Goal: Task Accomplishment & Management: Manage account settings

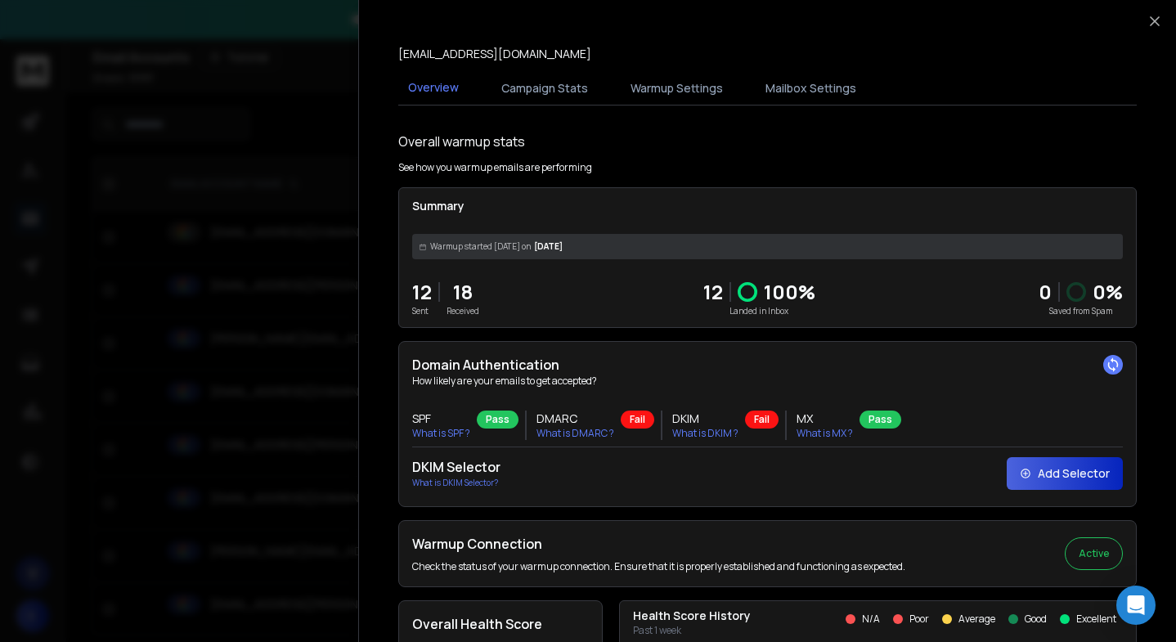
scroll to position [66, 0]
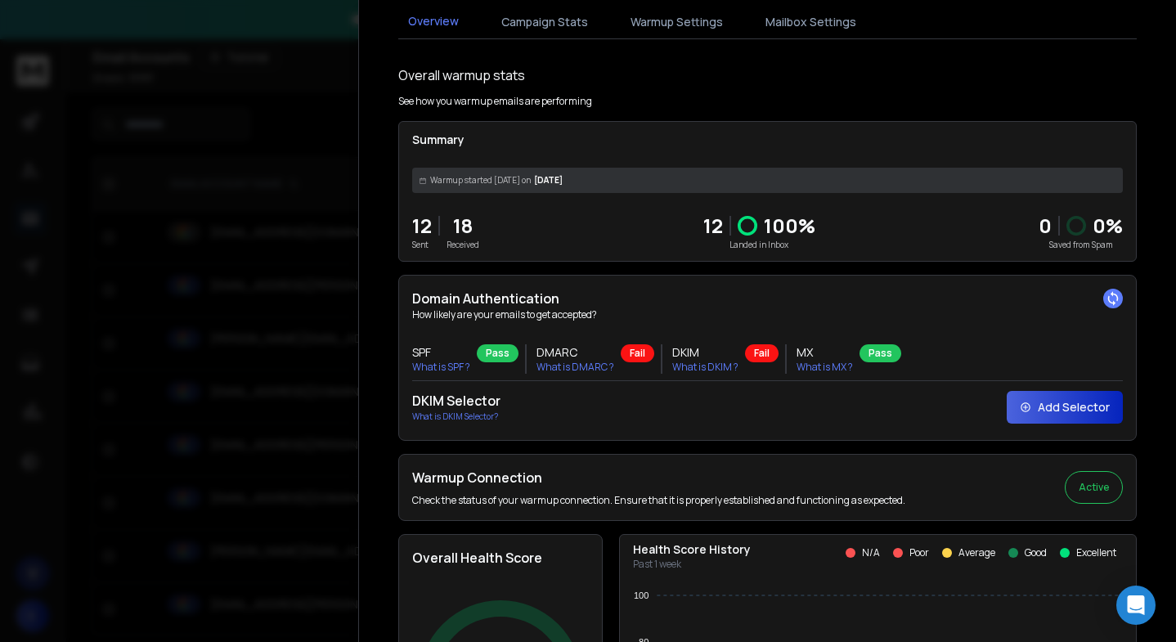
click at [217, 236] on div at bounding box center [588, 321] width 1176 height 642
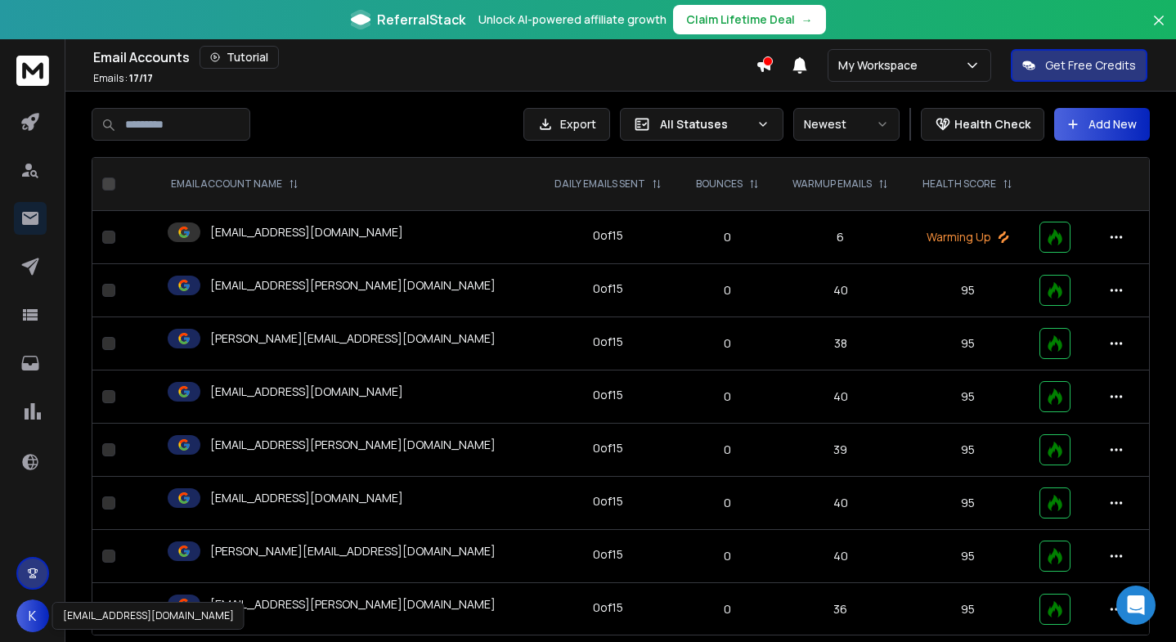
click at [33, 608] on span "K" at bounding box center [32, 615] width 33 height 33
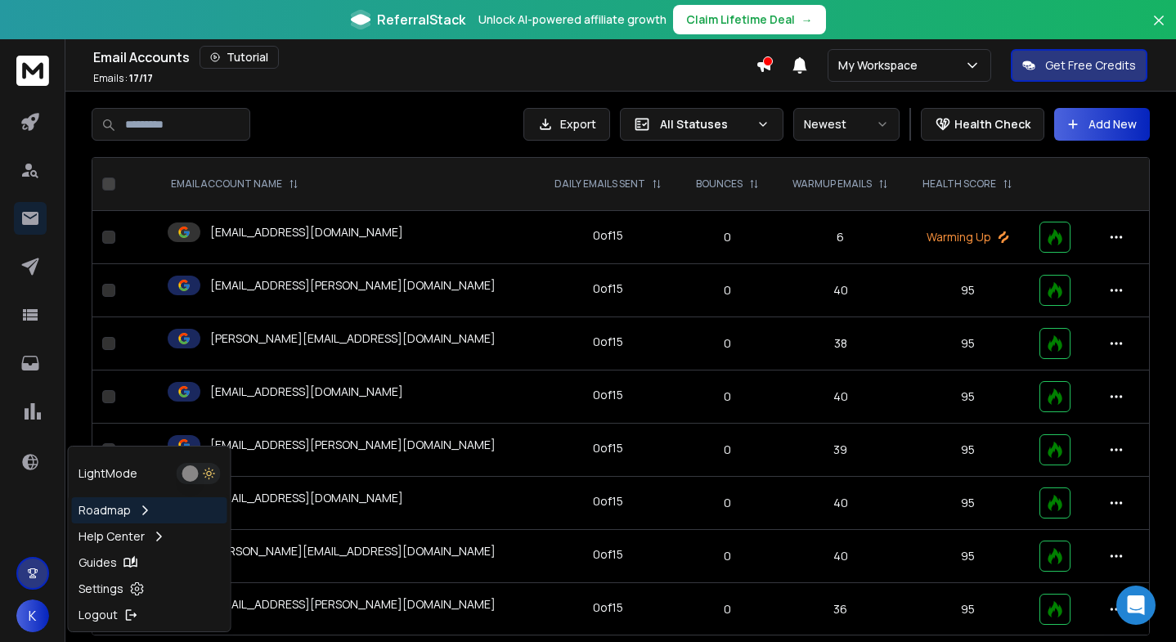
click at [194, 475] on button "button" at bounding box center [199, 473] width 44 height 21
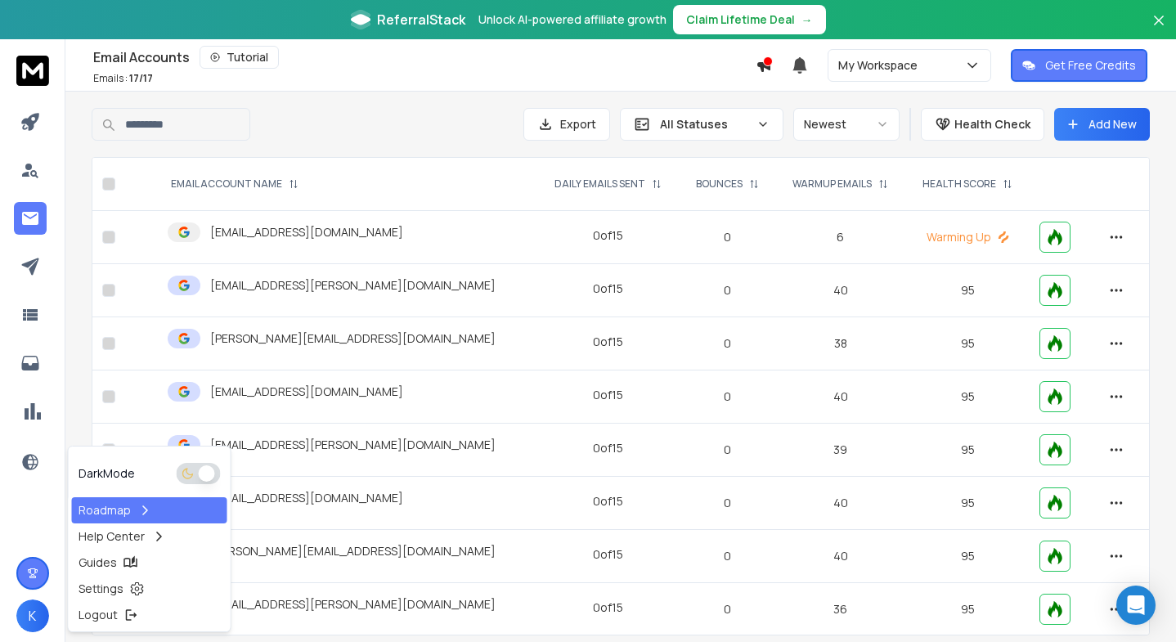
click at [194, 475] on icon at bounding box center [187, 473] width 13 height 13
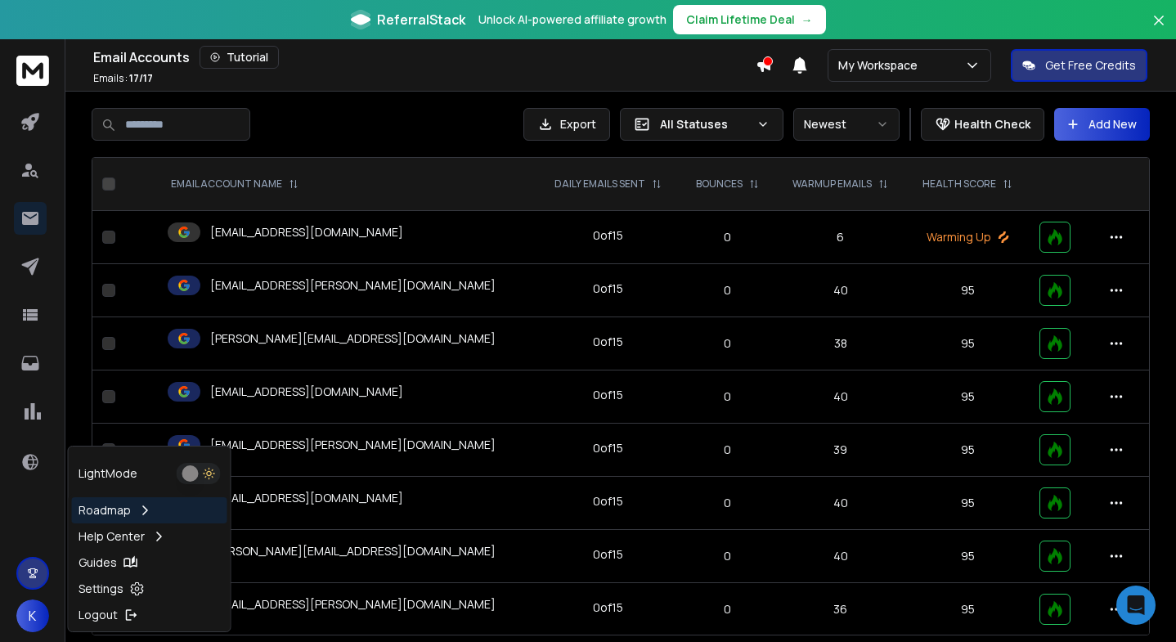
click at [385, 129] on div at bounding box center [303, 124] width 422 height 33
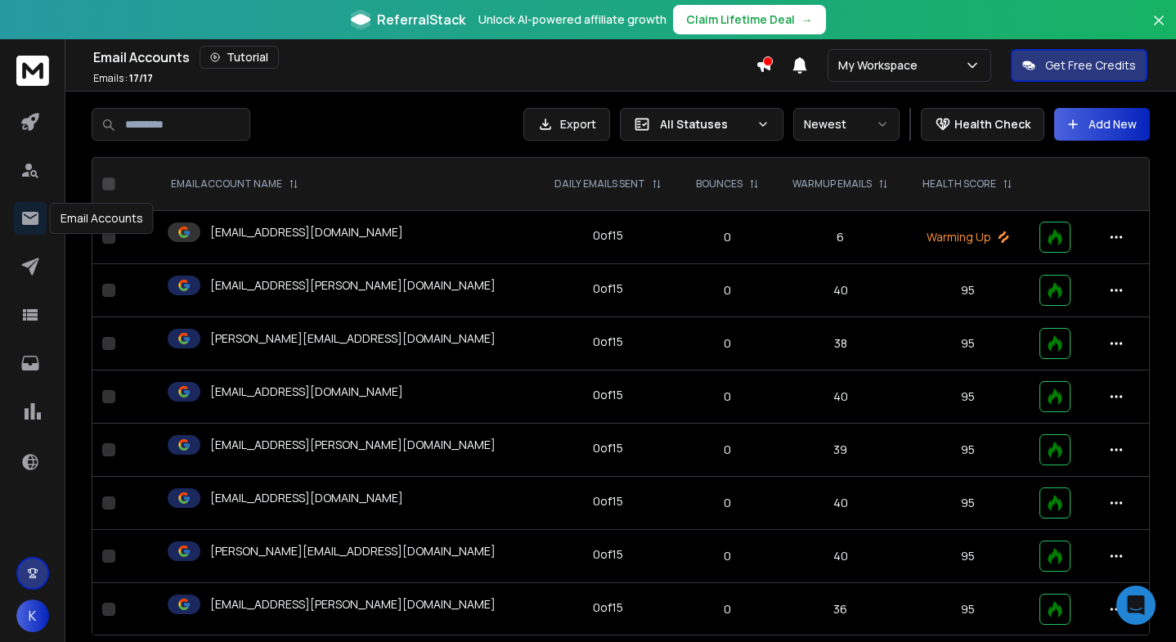
click at [33, 223] on icon at bounding box center [30, 218] width 16 height 13
click at [1115, 235] on icon at bounding box center [1116, 237] width 15 height 15
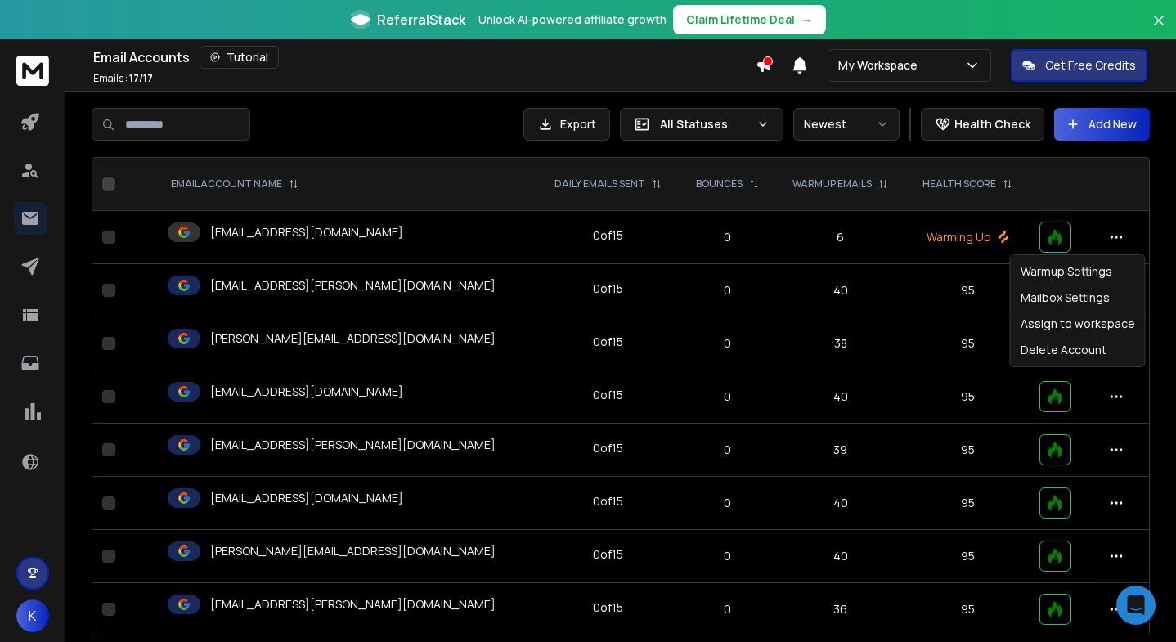
click at [1063, 194] on th at bounding box center [1056, 184] width 54 height 53
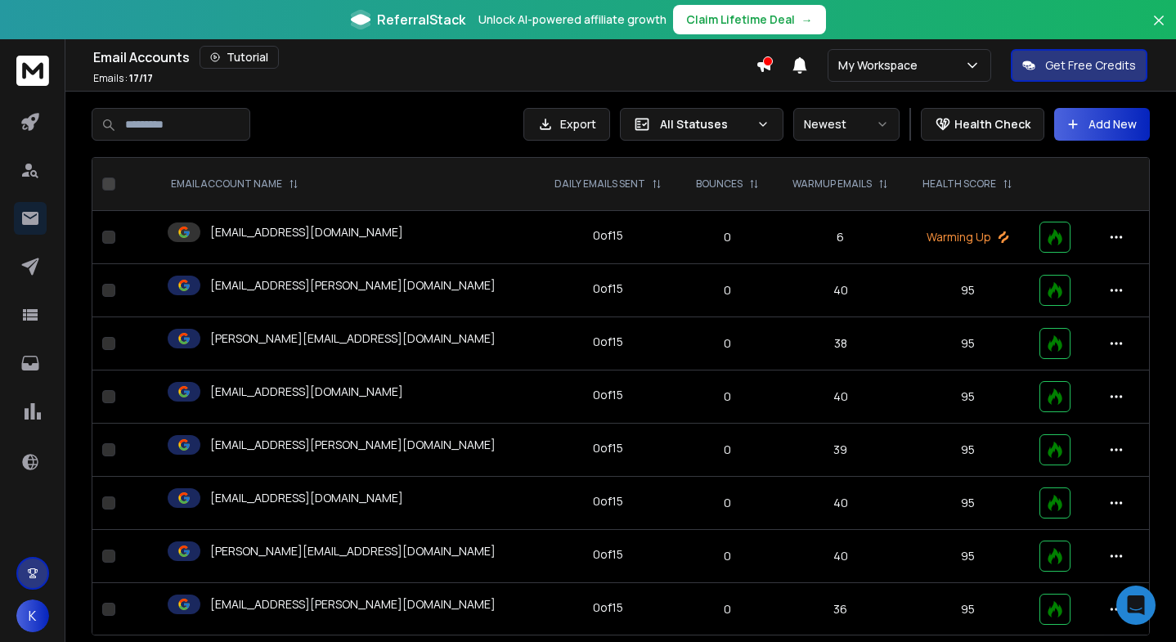
click at [1113, 289] on icon at bounding box center [1116, 290] width 12 height 2
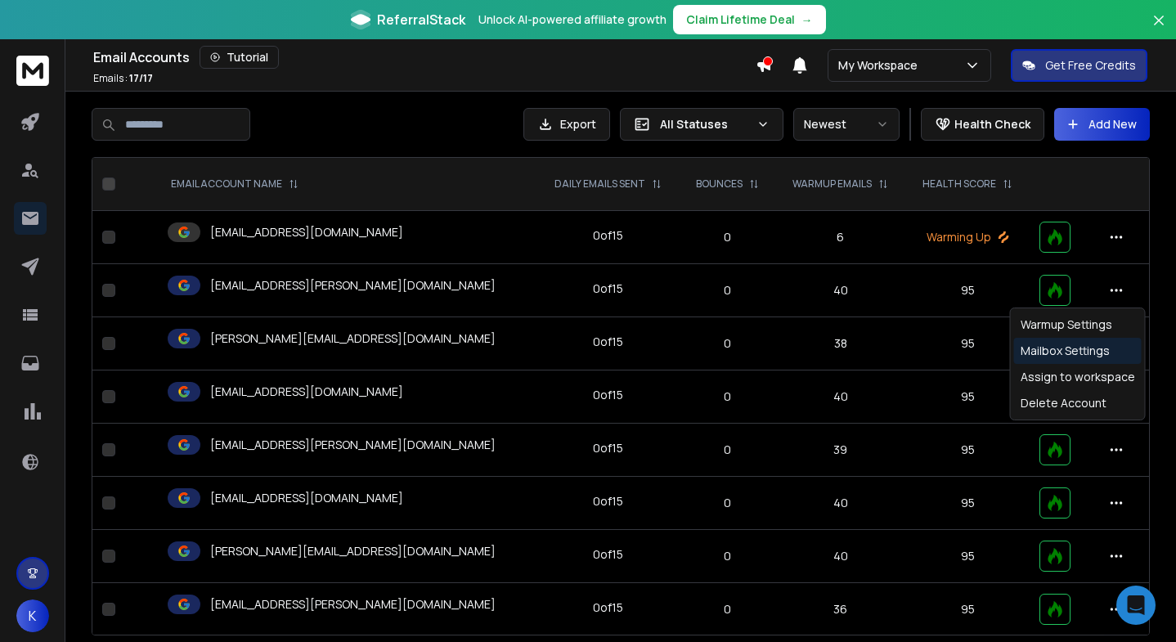
click at [1083, 356] on div "Mailbox Settings" at bounding box center [1078, 351] width 128 height 26
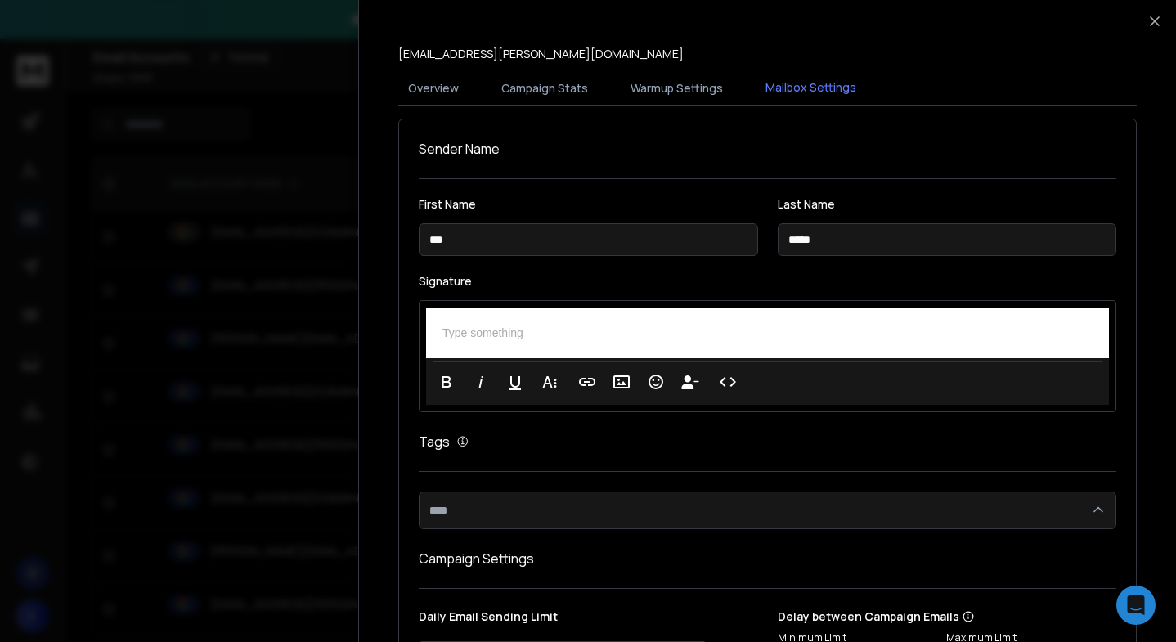
click at [595, 326] on div at bounding box center [767, 333] width 650 height 18
drag, startPoint x: 495, startPoint y: 329, endPoint x: 398, endPoint y: 329, distance: 97.3
click at [398, 329] on div "**********" at bounding box center [767, 526] width 738 height 815
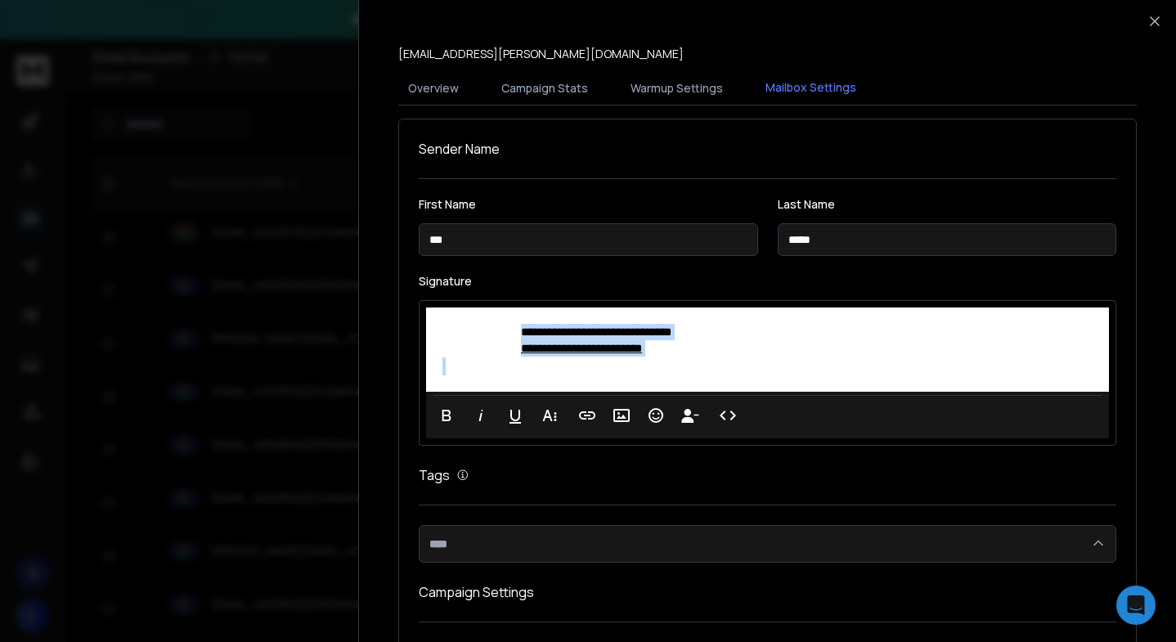
drag, startPoint x: 716, startPoint y: 358, endPoint x: 494, endPoint y: 325, distance: 224.8
click at [494, 325] on div "**********" at bounding box center [767, 349] width 683 height 84
click at [558, 419] on icon "button" at bounding box center [550, 415] width 20 height 20
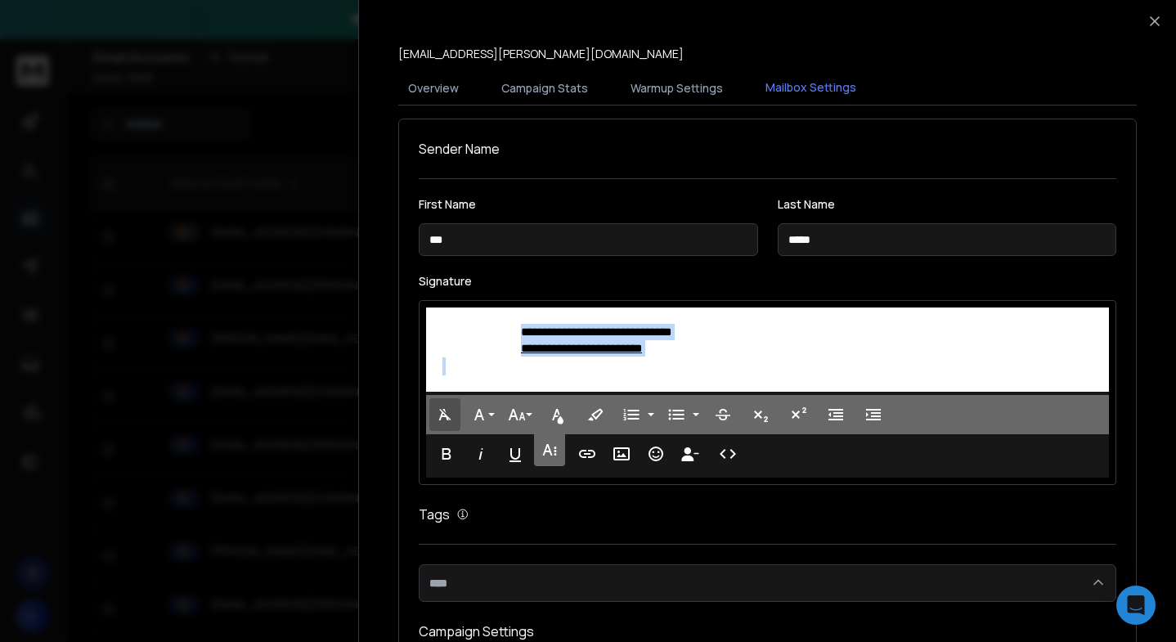
click at [446, 416] on icon "button" at bounding box center [445, 414] width 12 height 11
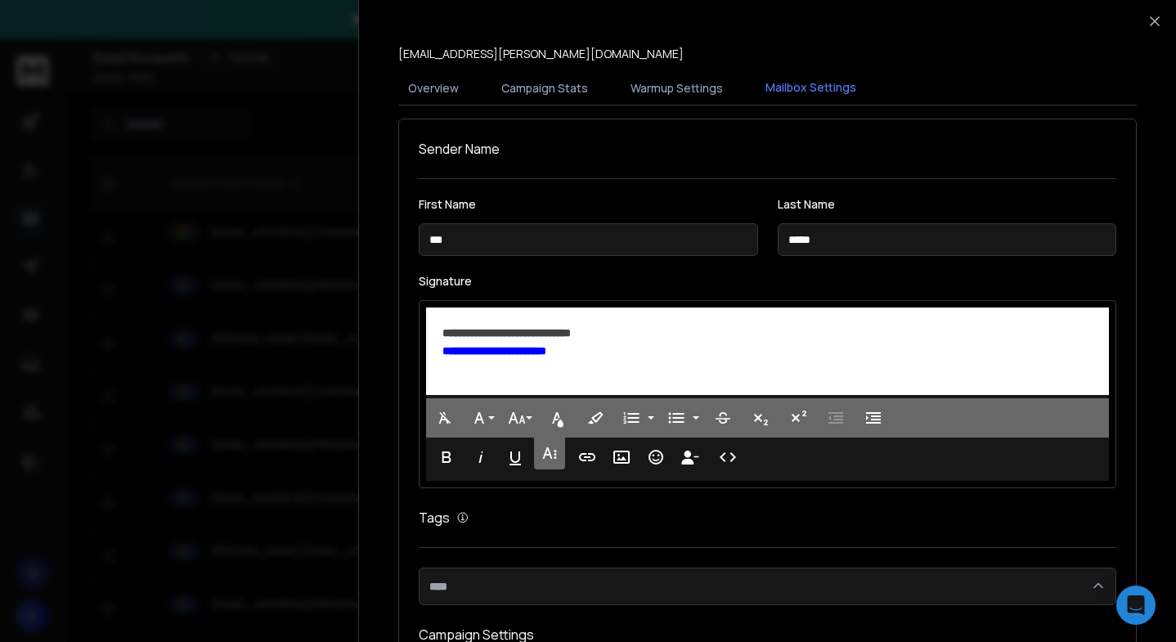
click at [509, 353] on link "**********" at bounding box center [494, 350] width 104 height 11
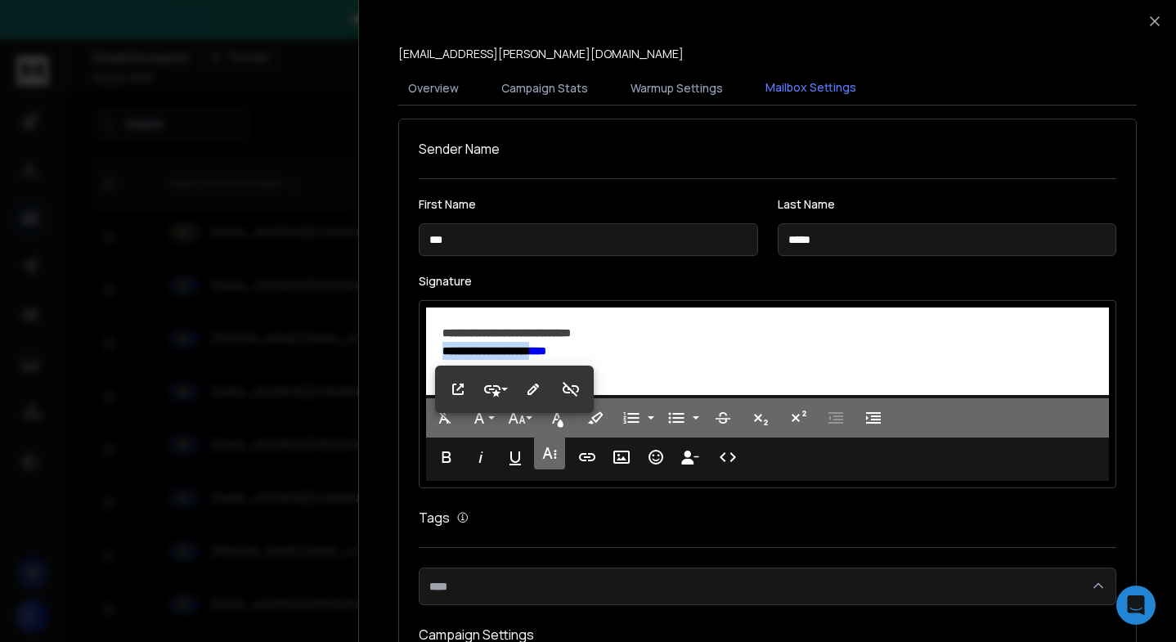
click at [509, 353] on link "**********" at bounding box center [494, 350] width 104 height 11
click at [589, 365] on div at bounding box center [767, 370] width 650 height 18
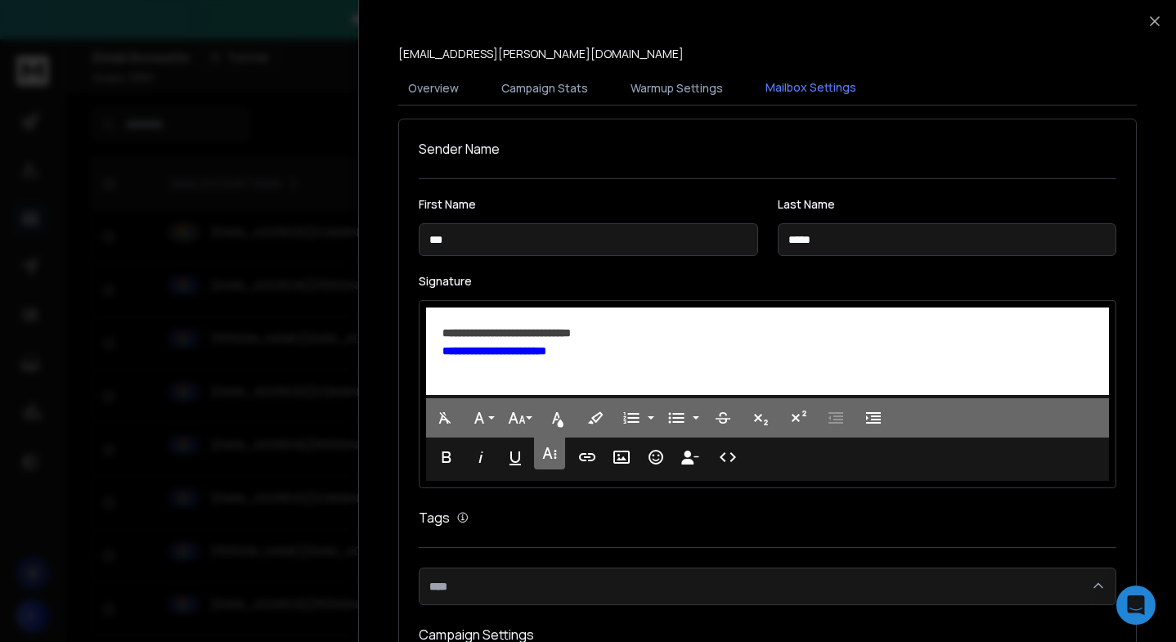
click at [495, 334] on p "**********" at bounding box center [764, 333] width 645 height 18
click at [700, 386] on div "**********" at bounding box center [767, 350] width 683 height 87
drag, startPoint x: 636, startPoint y: 374, endPoint x: 438, endPoint y: 338, distance: 201.1
click at [438, 338] on div "**********" at bounding box center [767, 350] width 683 height 87
copy b "**********"
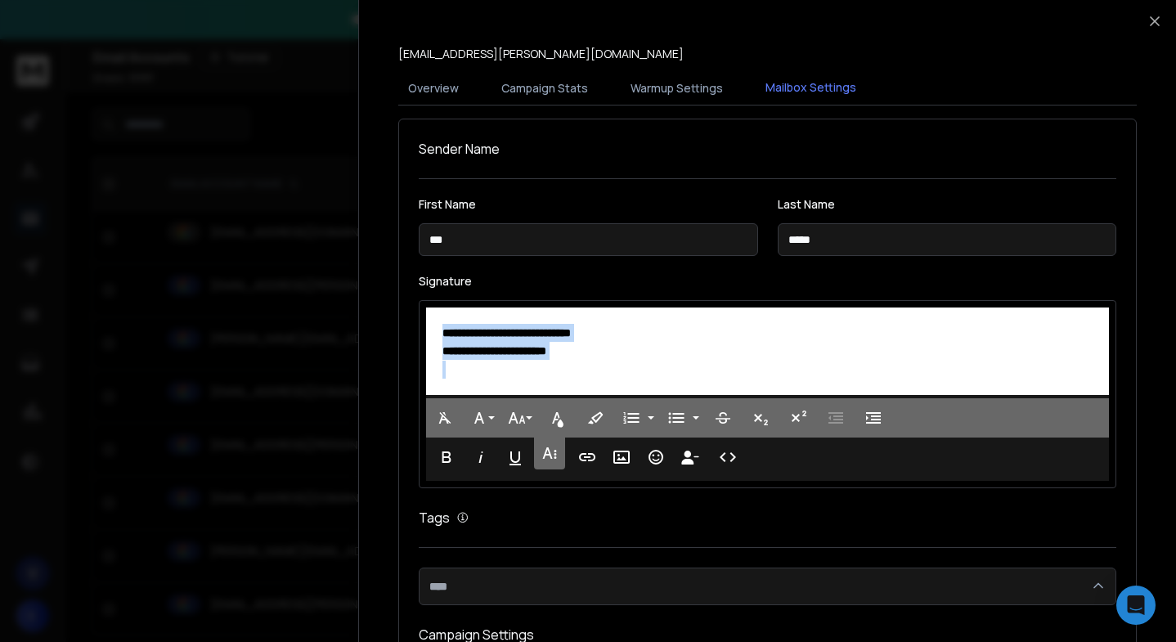
click at [688, 350] on p "**********" at bounding box center [767, 351] width 650 height 18
drag, startPoint x: 645, startPoint y: 365, endPoint x: 425, endPoint y: 331, distance: 222.5
click at [425, 331] on div "**********" at bounding box center [767, 394] width 697 height 188
copy b "**********"
click at [697, 356] on p "**********" at bounding box center [767, 351] width 650 height 18
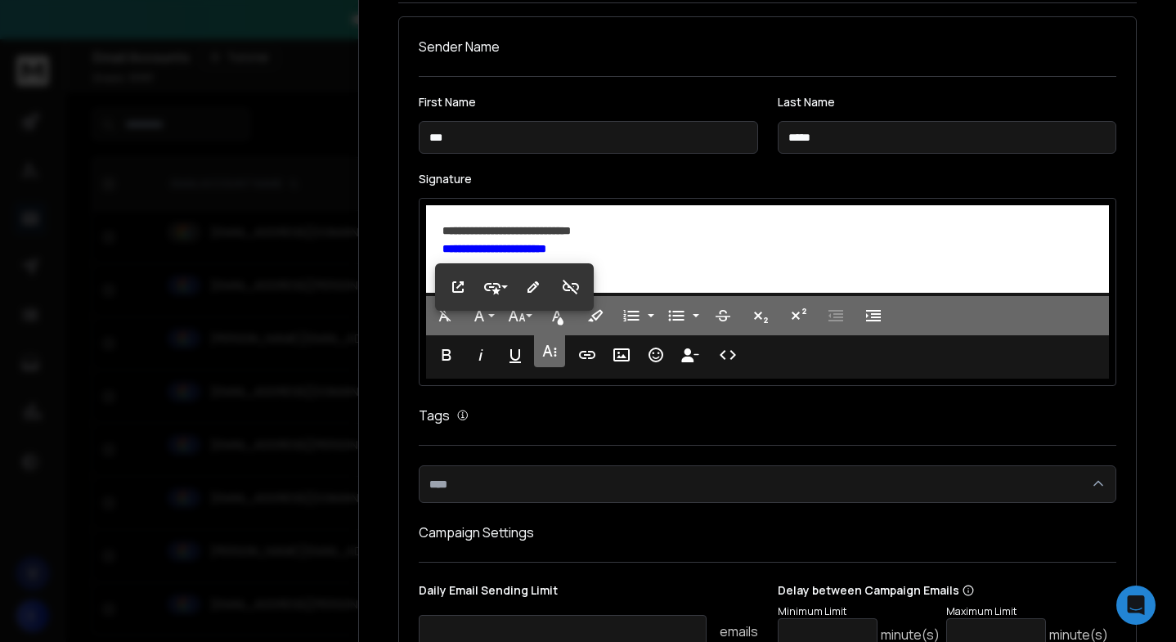
scroll to position [118, 0]
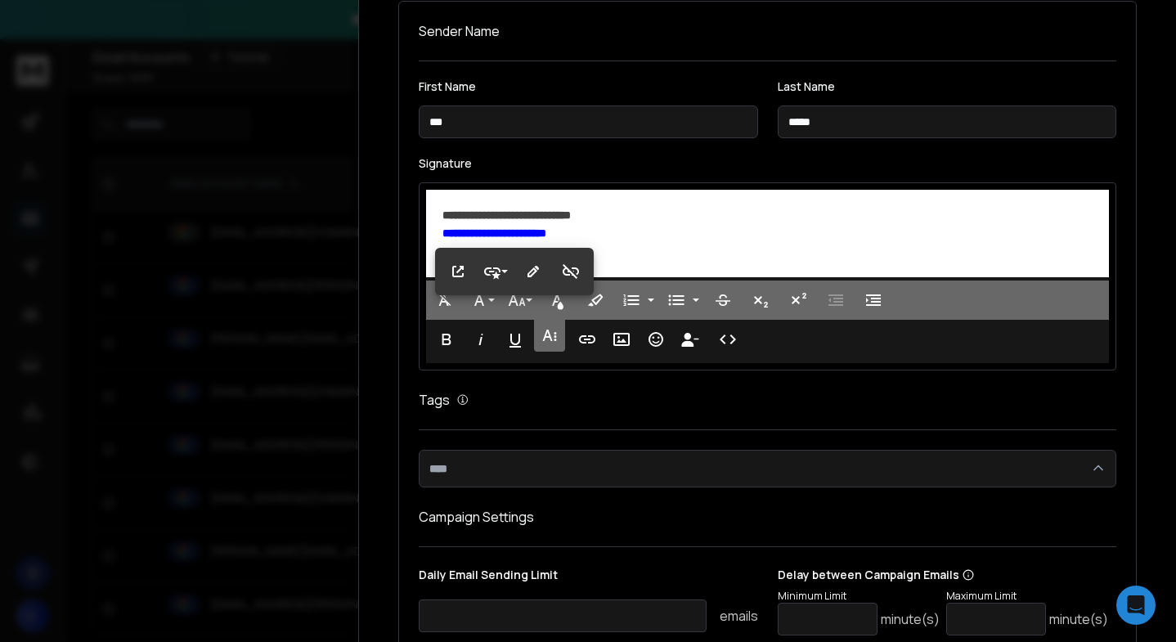
click at [804, 410] on form "**********" at bounding box center [767, 476] width 697 height 791
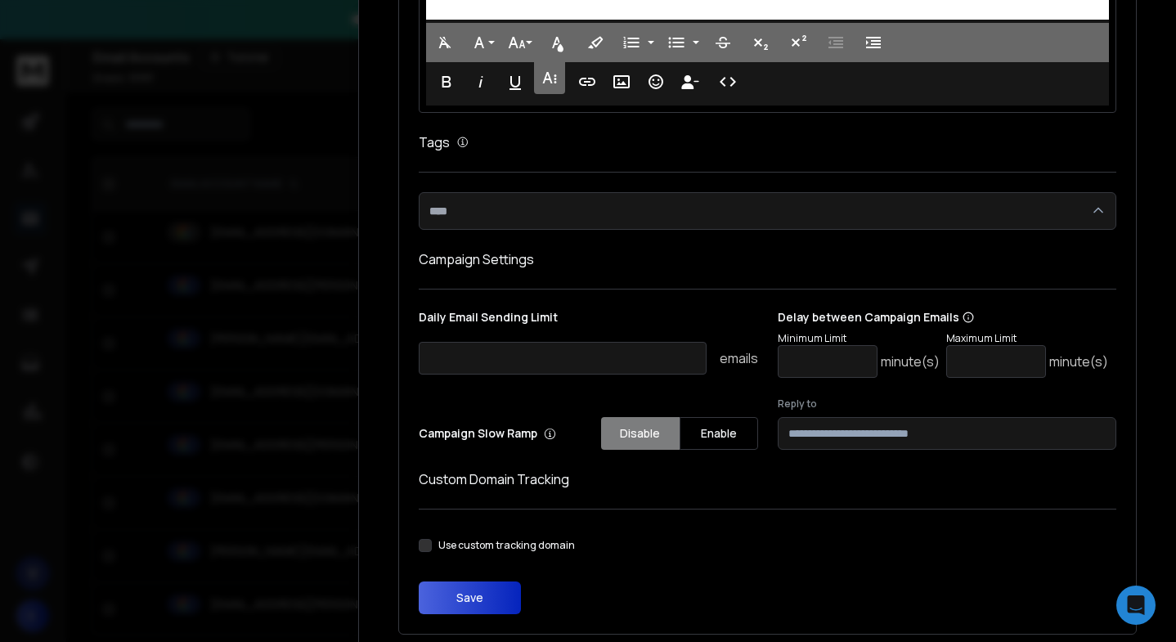
scroll to position [414, 0]
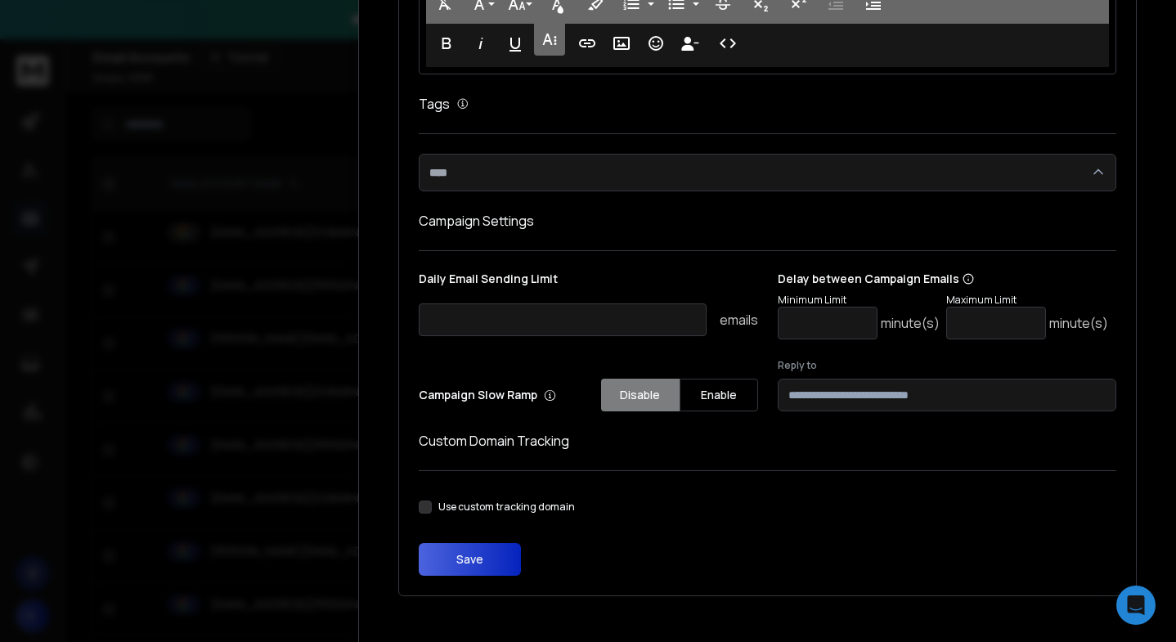
click at [491, 562] on button "Save" at bounding box center [470, 559] width 102 height 33
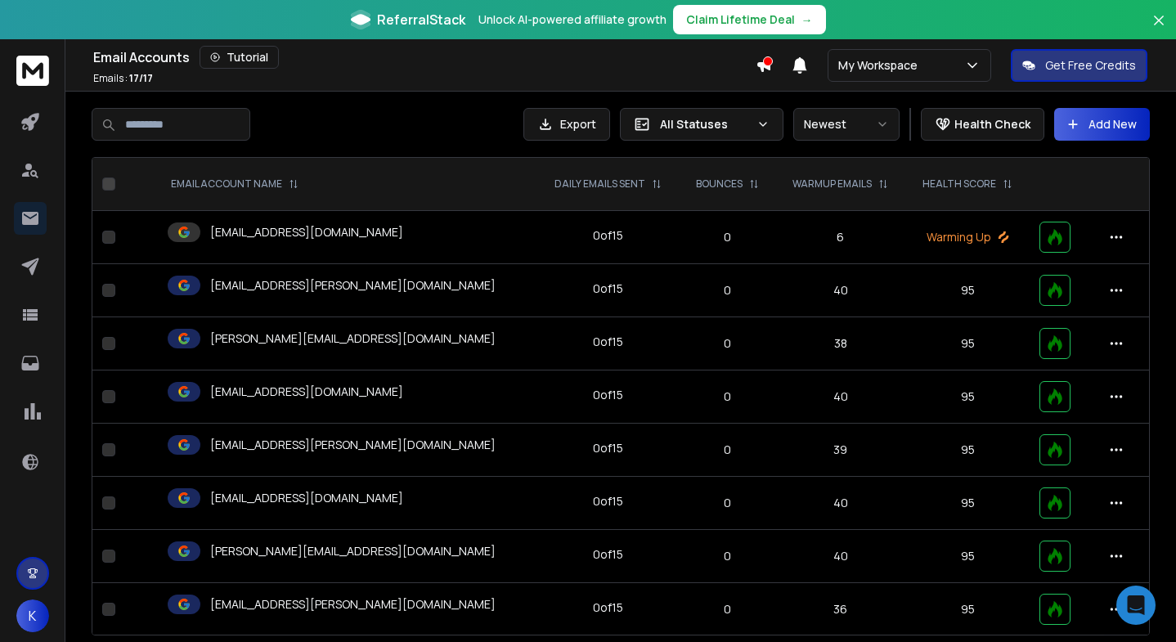
click at [1113, 342] on icon at bounding box center [1116, 343] width 12 height 2
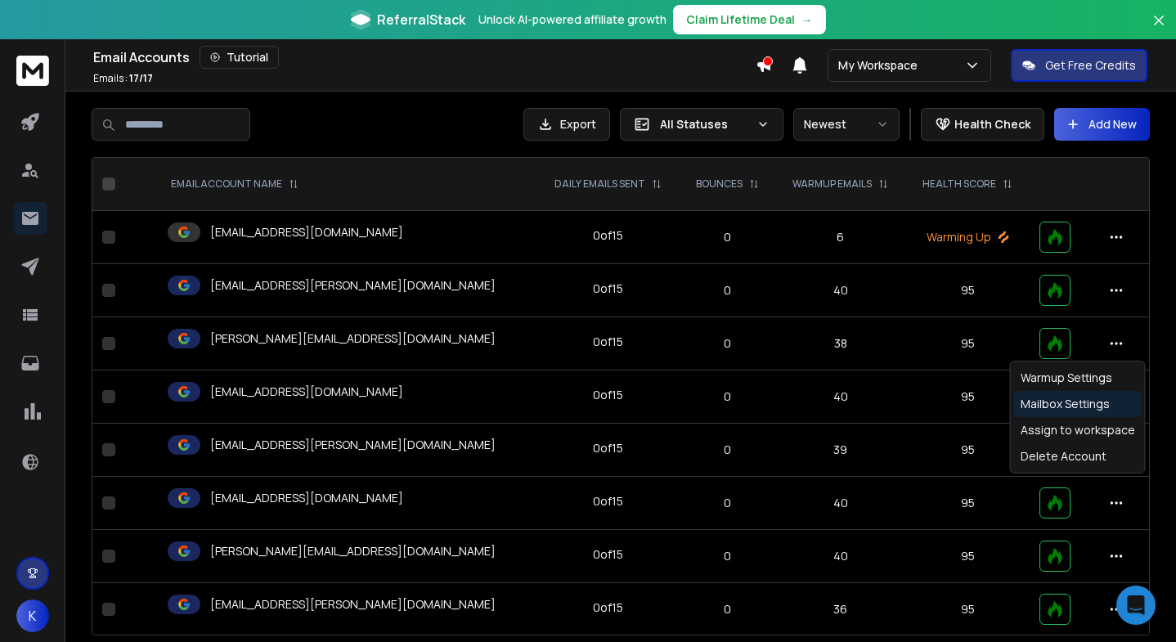
click at [1082, 408] on div "Mailbox Settings" at bounding box center [1078, 404] width 128 height 26
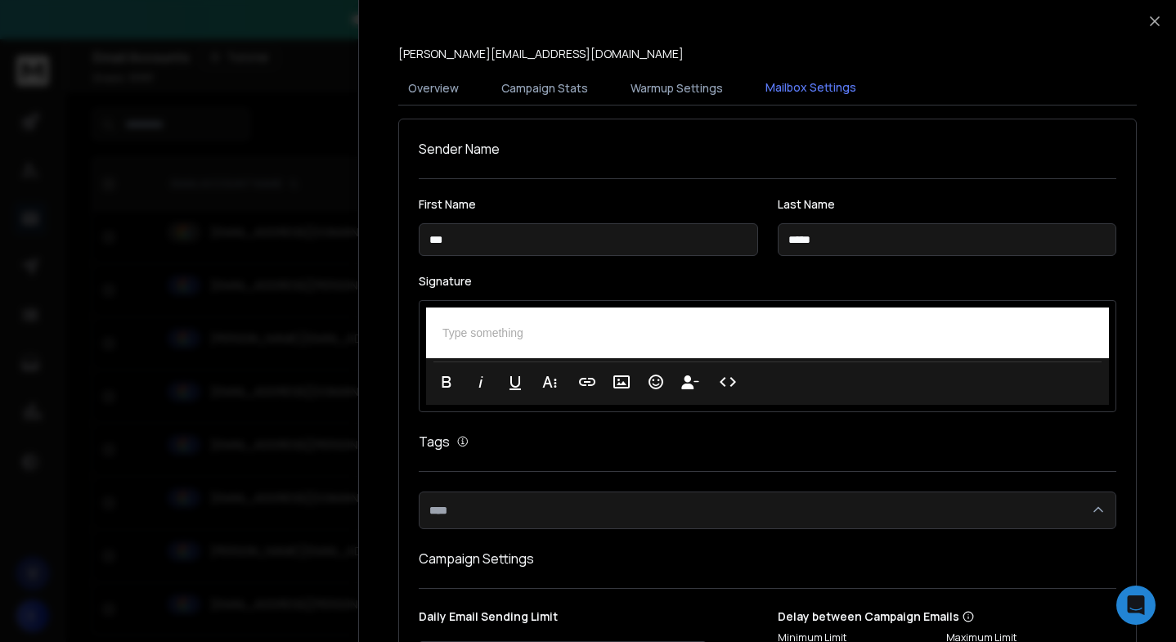
click at [653, 332] on div at bounding box center [767, 333] width 650 height 18
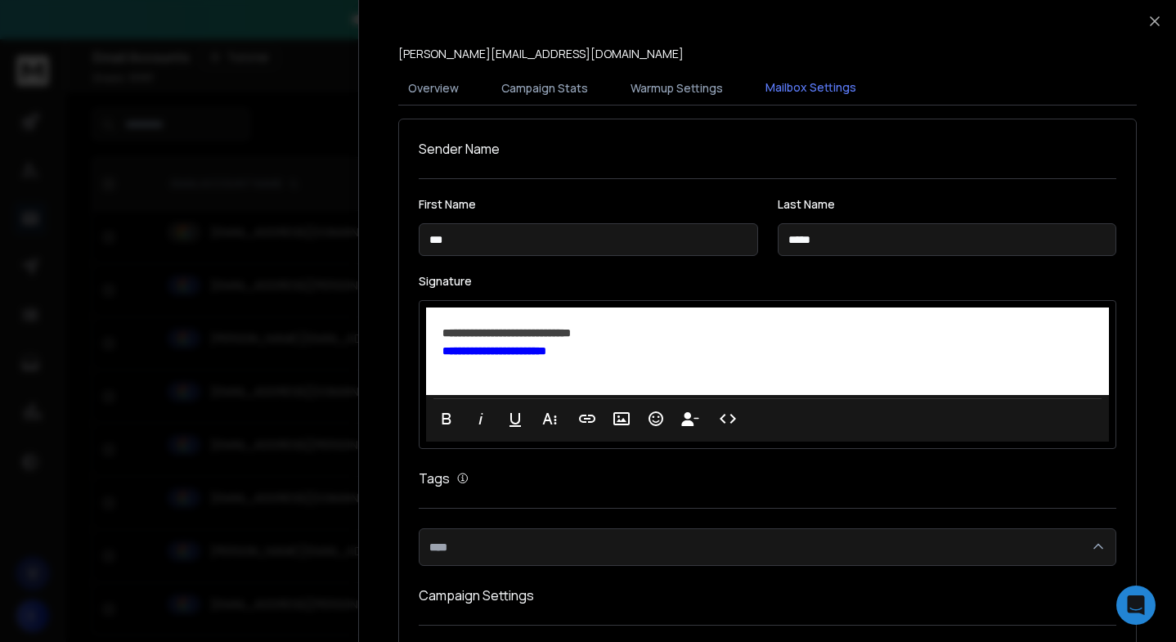
scroll to position [374, 0]
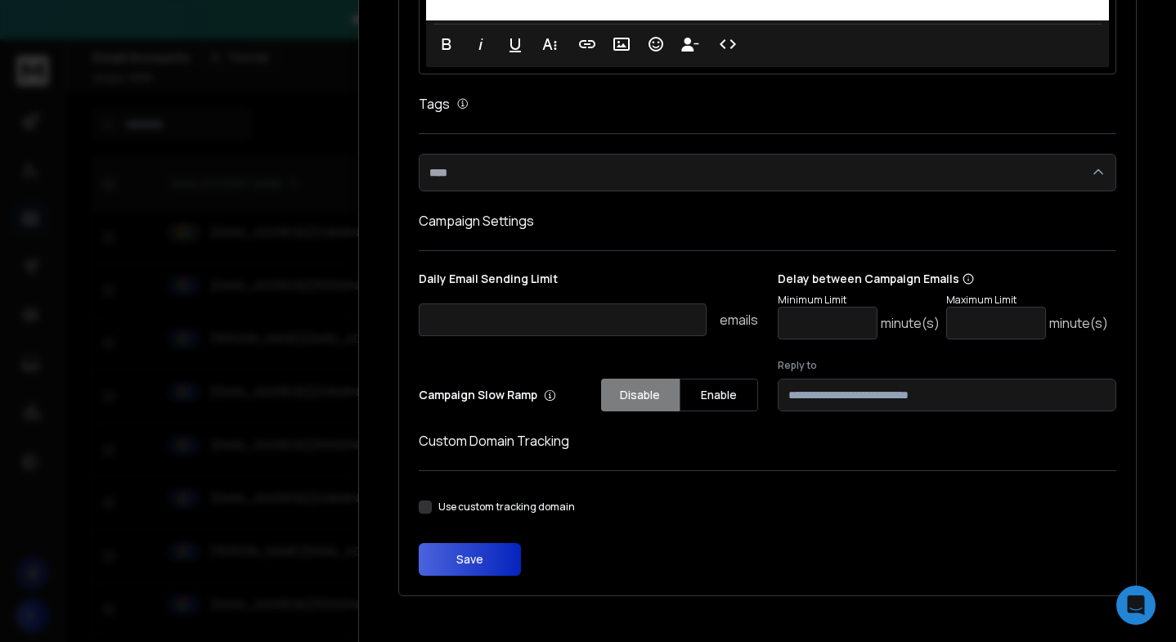
click at [482, 566] on button "Save" at bounding box center [470, 559] width 102 height 33
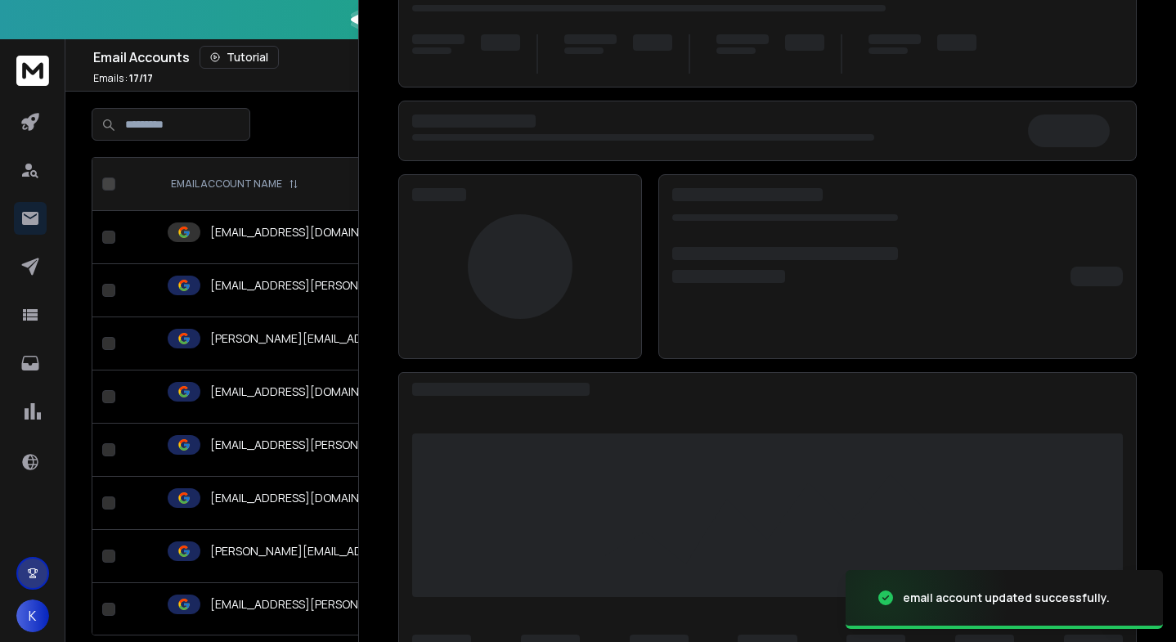
scroll to position [0, 0]
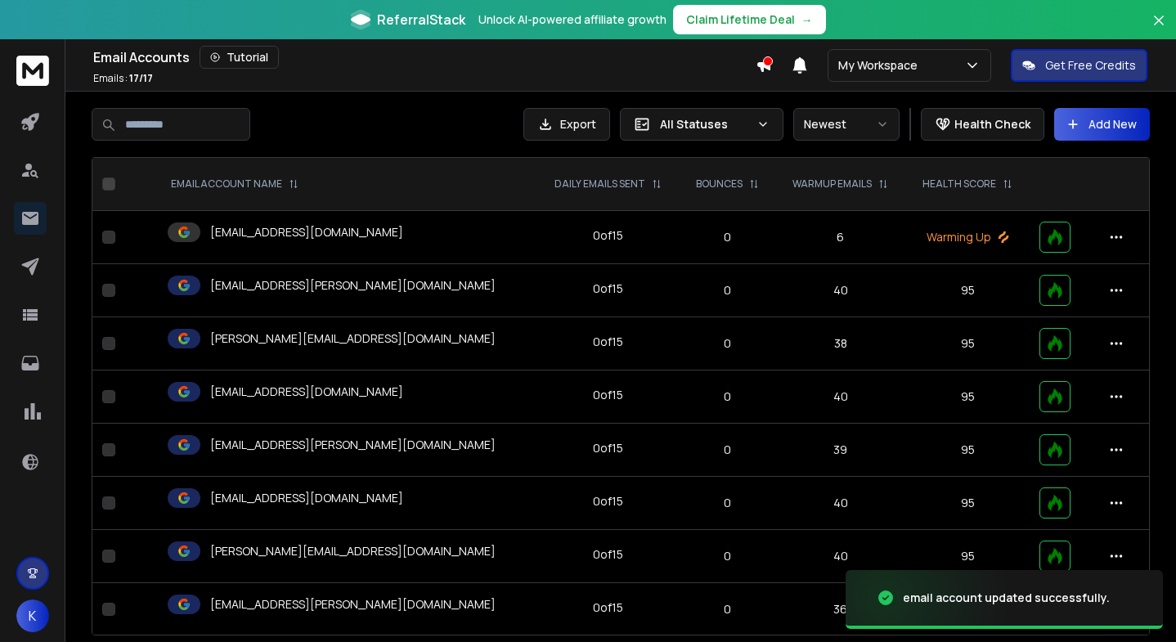
click at [1115, 394] on icon at bounding box center [1116, 396] width 15 height 15
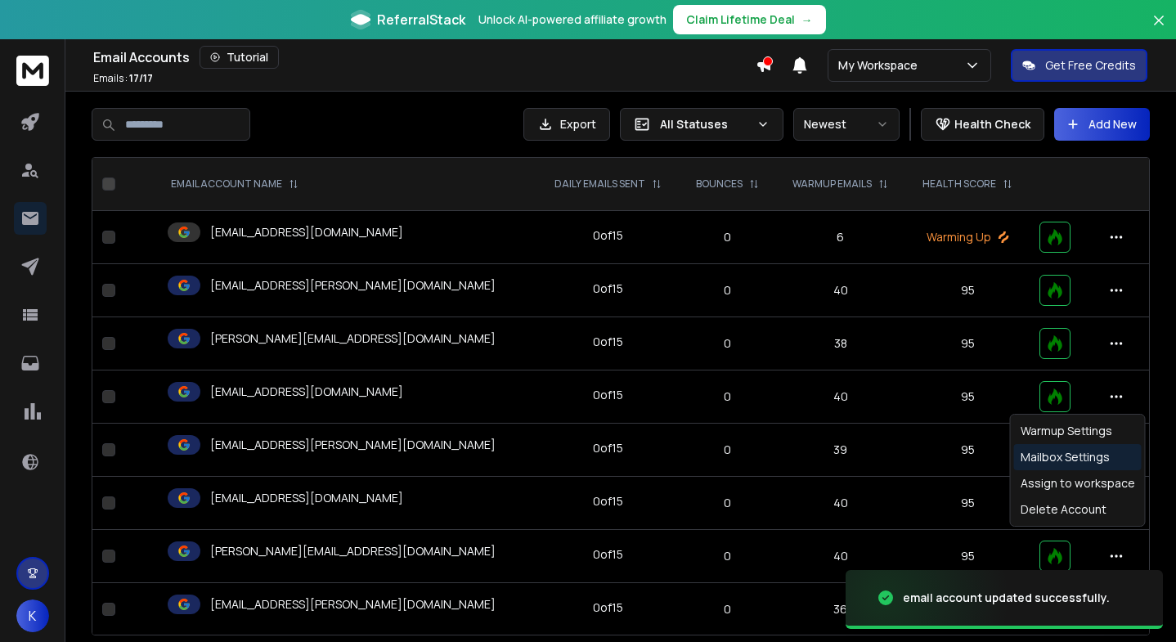
click at [1090, 459] on div "Mailbox Settings" at bounding box center [1078, 457] width 128 height 26
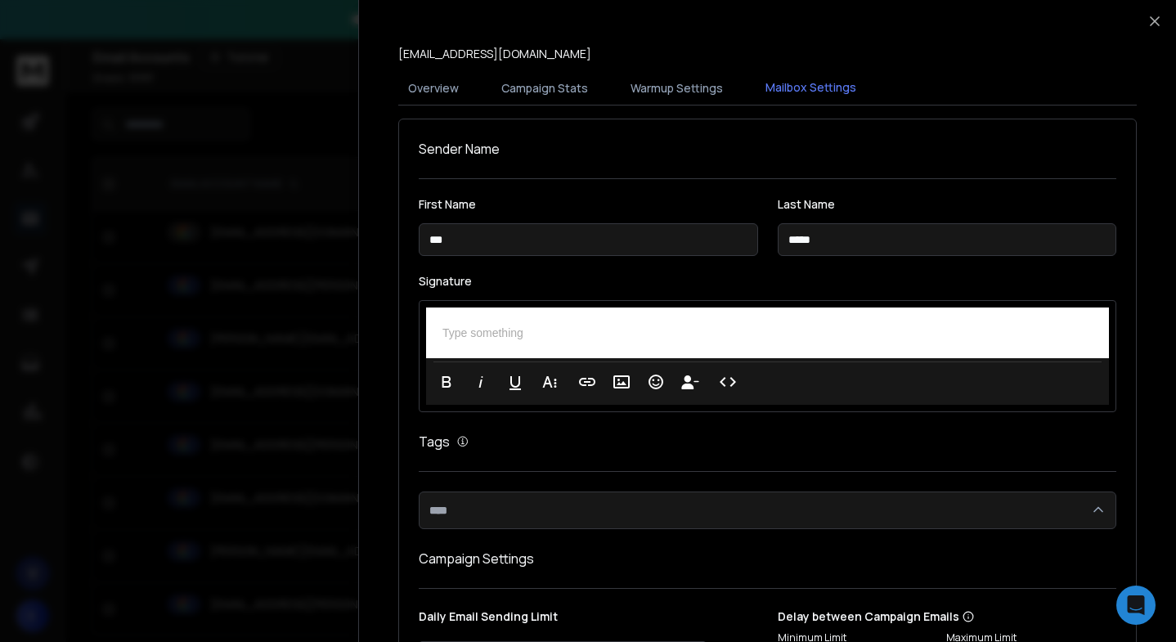
click at [603, 337] on div at bounding box center [767, 333] width 650 height 18
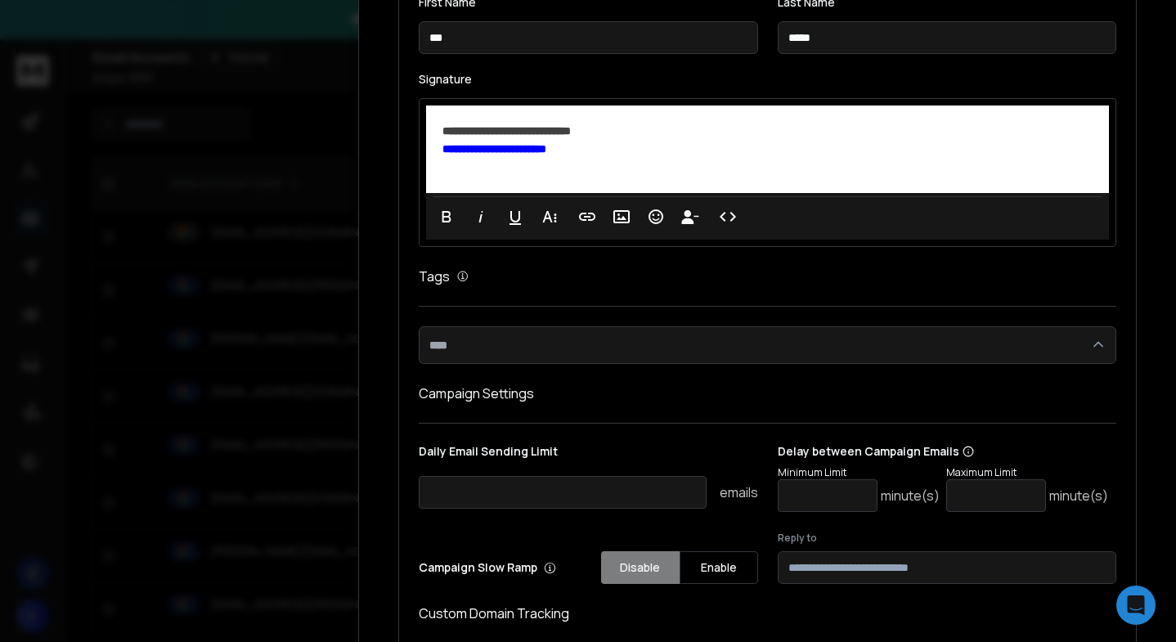
scroll to position [374, 0]
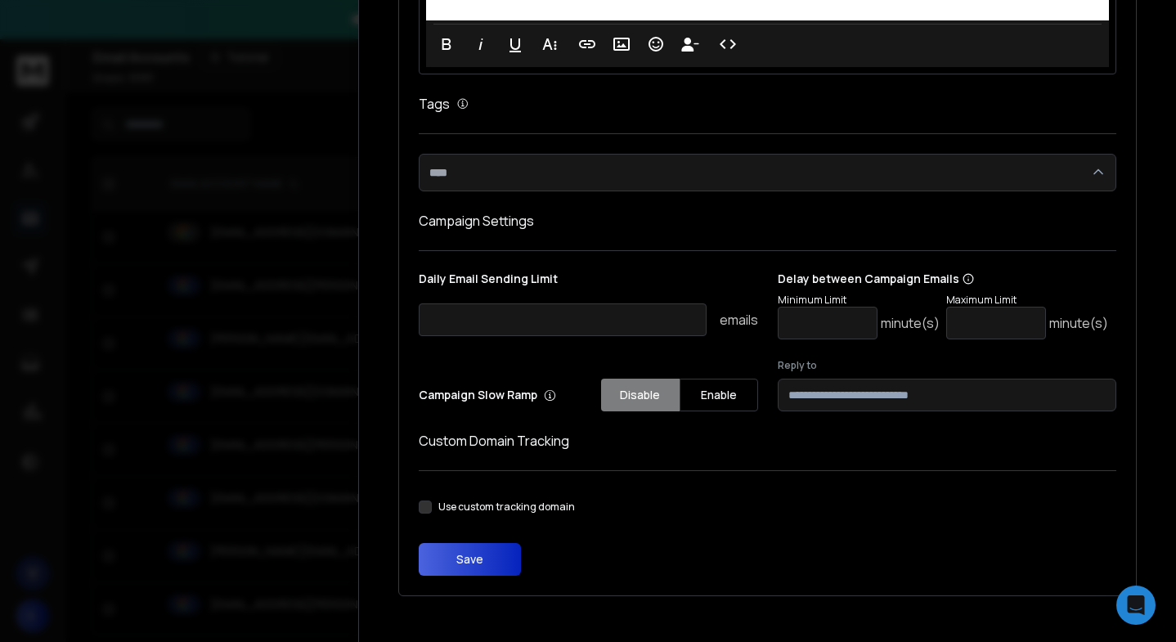
click at [491, 561] on button "Save" at bounding box center [470, 559] width 102 height 33
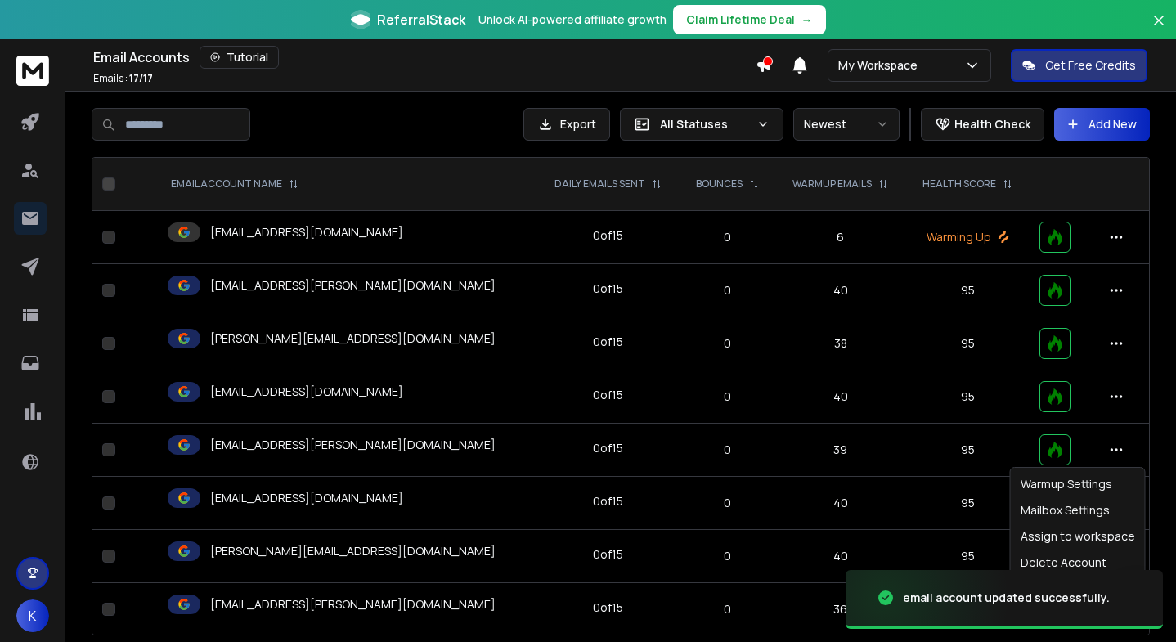
click at [1111, 450] on icon at bounding box center [1116, 449] width 15 height 15
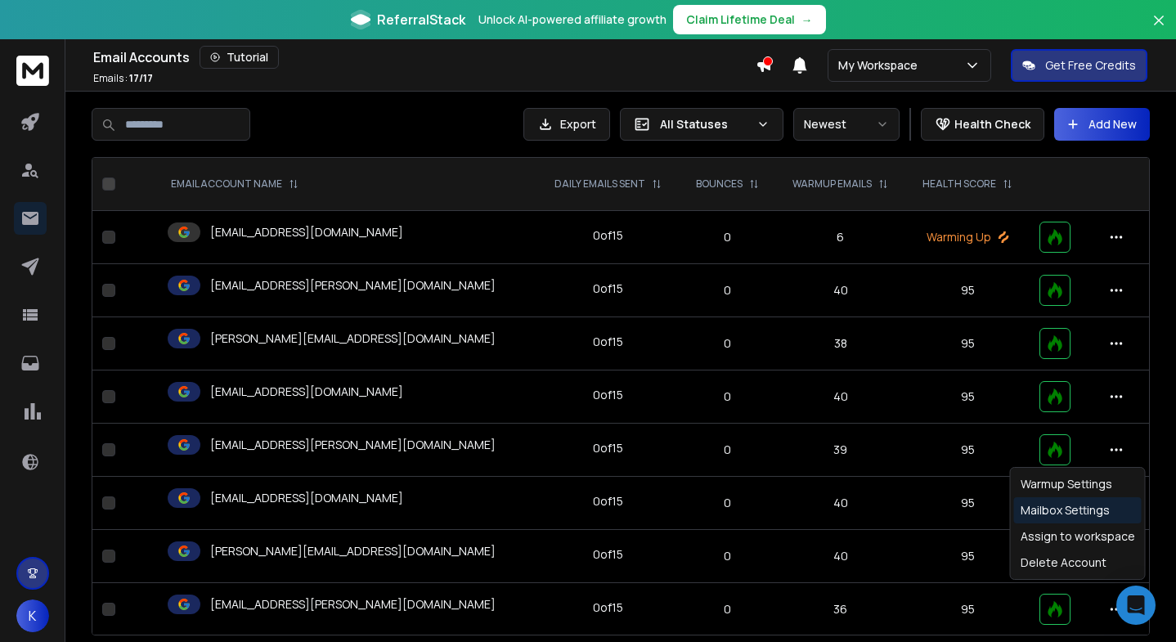
click at [1087, 512] on div "Mailbox Settings" at bounding box center [1078, 510] width 128 height 26
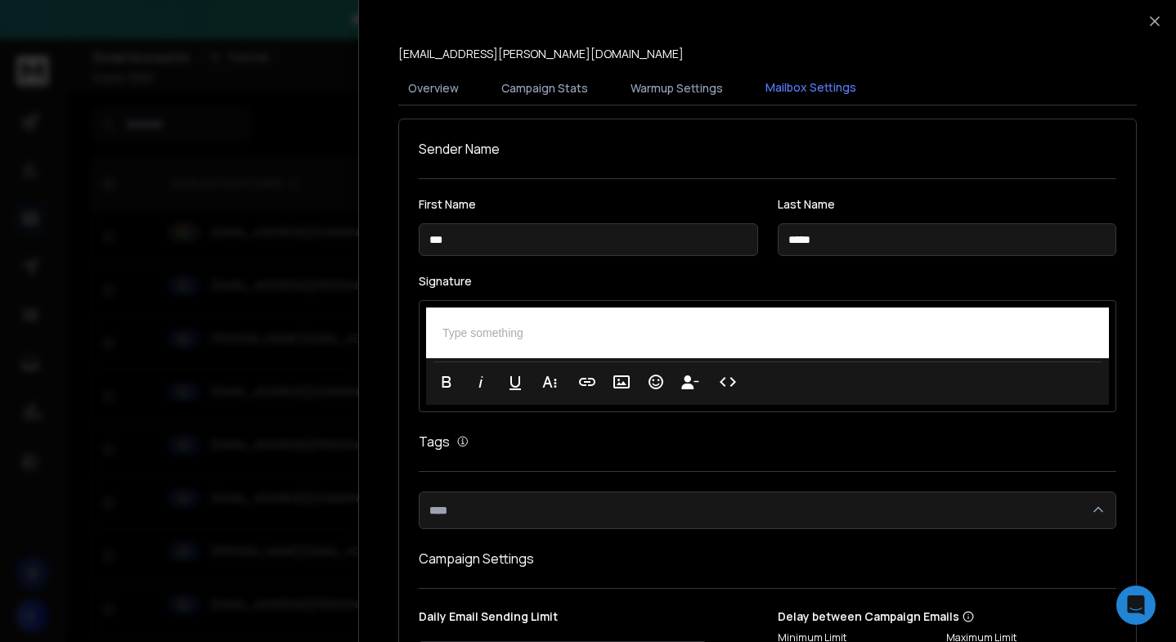
click at [581, 325] on div at bounding box center [767, 333] width 650 height 18
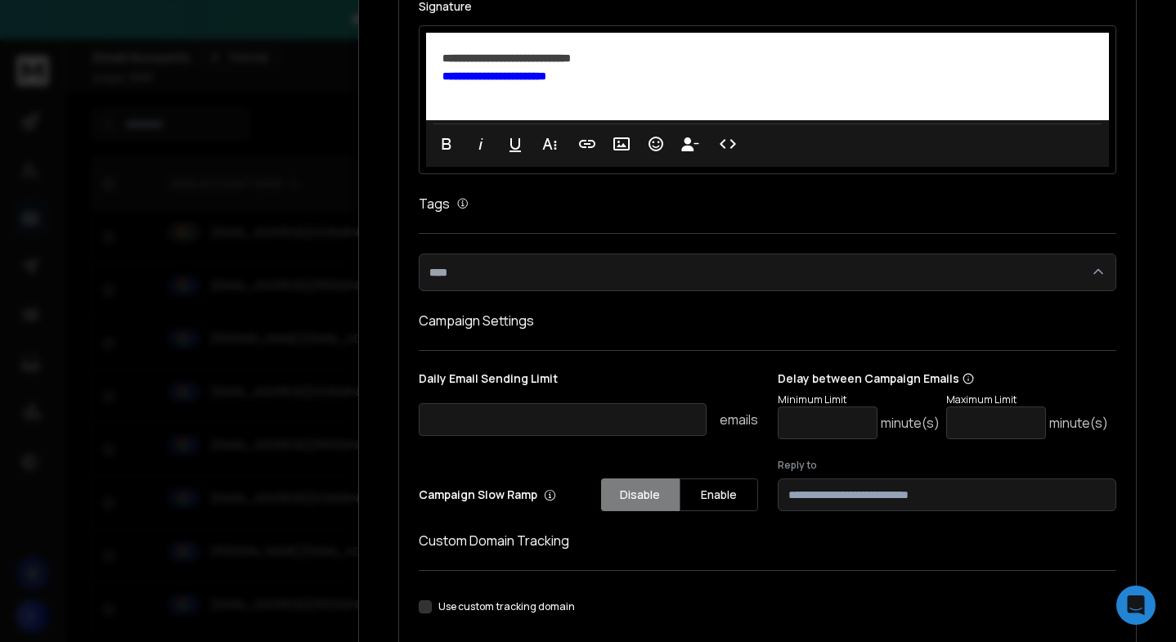
scroll to position [316, 0]
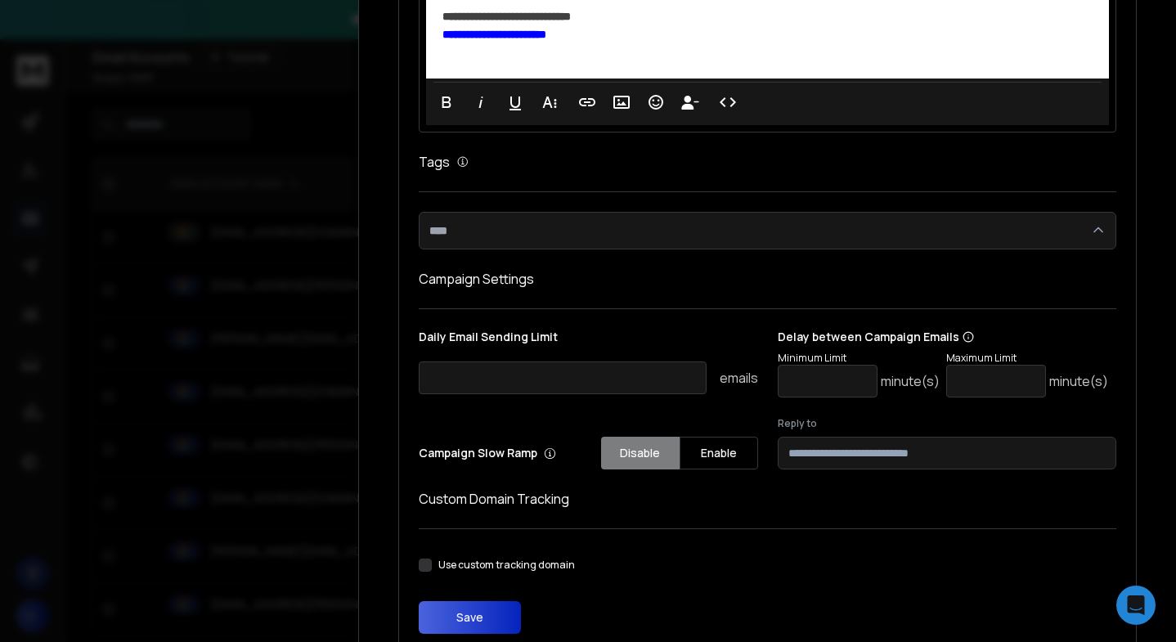
click at [472, 618] on button "Save" at bounding box center [470, 617] width 102 height 33
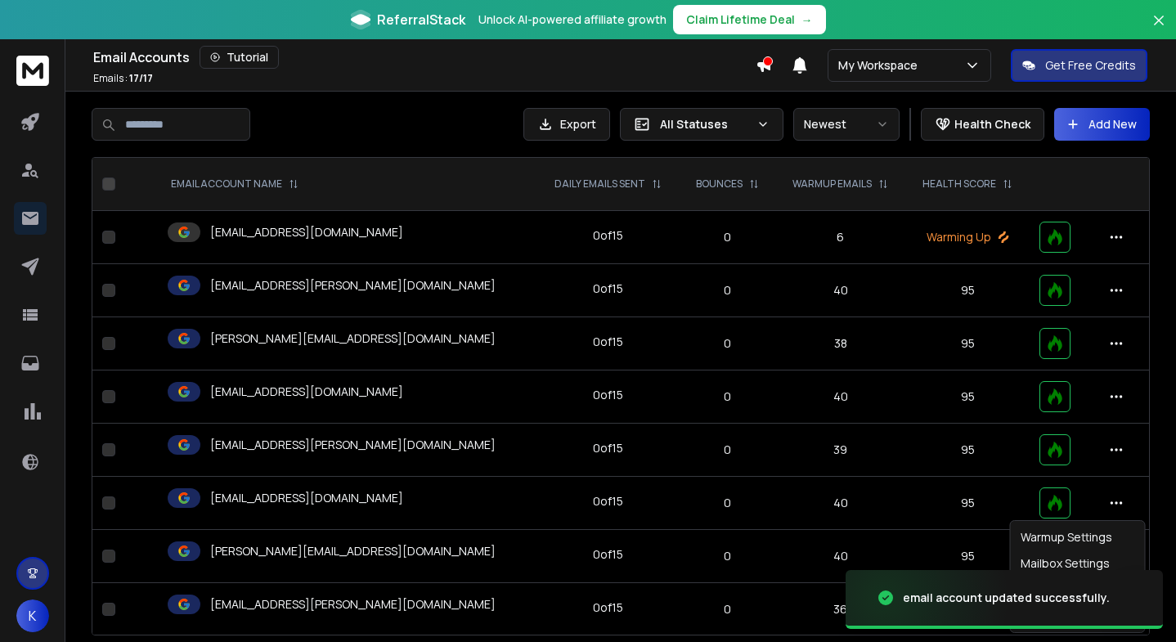
click at [1109, 504] on icon at bounding box center [1116, 502] width 15 height 15
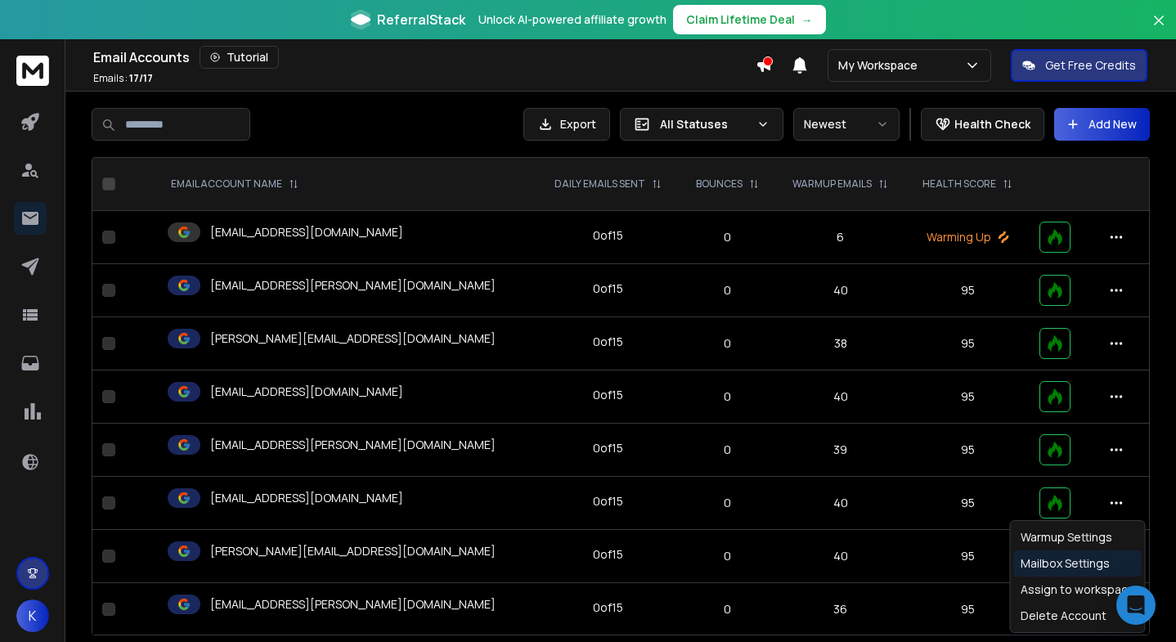
click at [1086, 561] on div "Mailbox Settings" at bounding box center [1078, 563] width 128 height 26
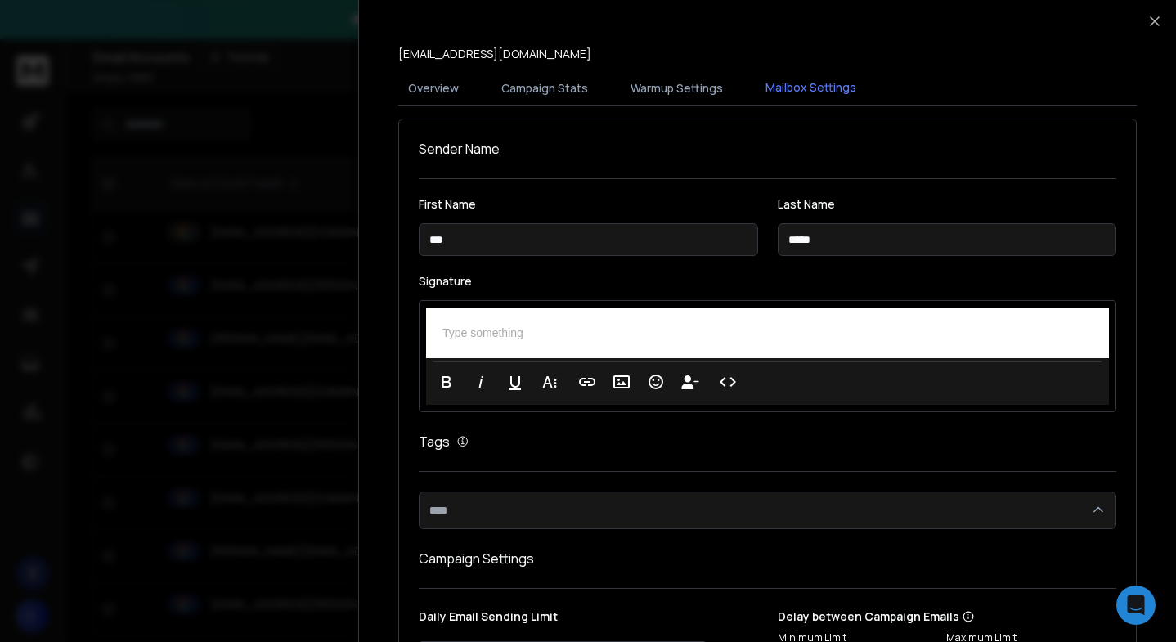
click at [528, 325] on div at bounding box center [767, 333] width 650 height 18
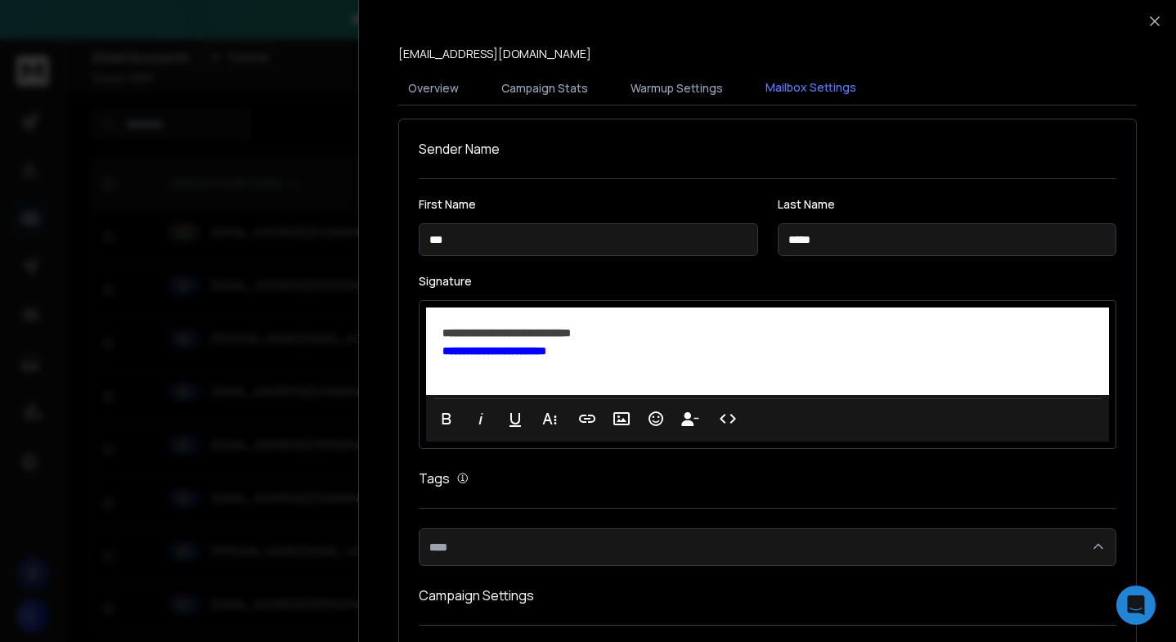
scroll to position [374, 0]
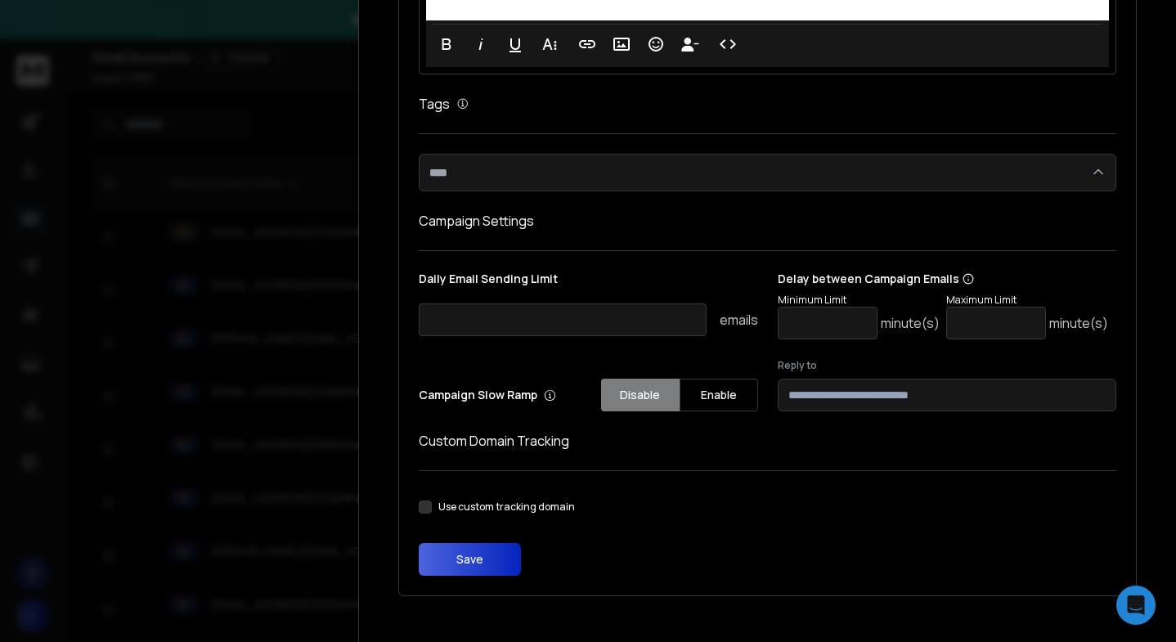
click at [502, 549] on button "Save" at bounding box center [470, 559] width 102 height 33
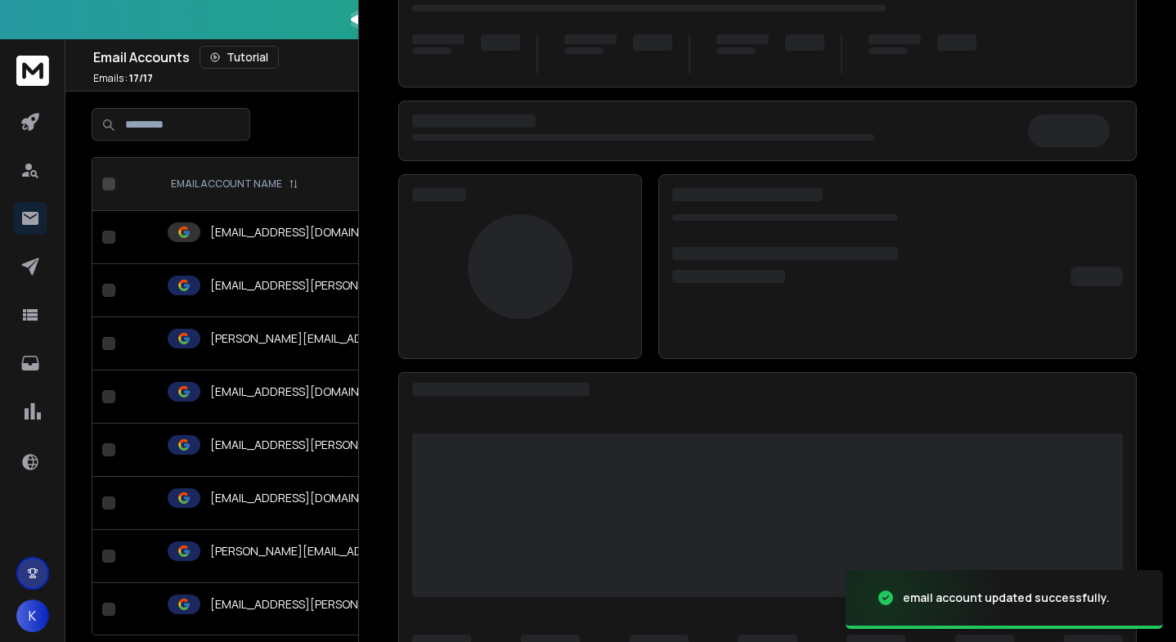
scroll to position [0, 0]
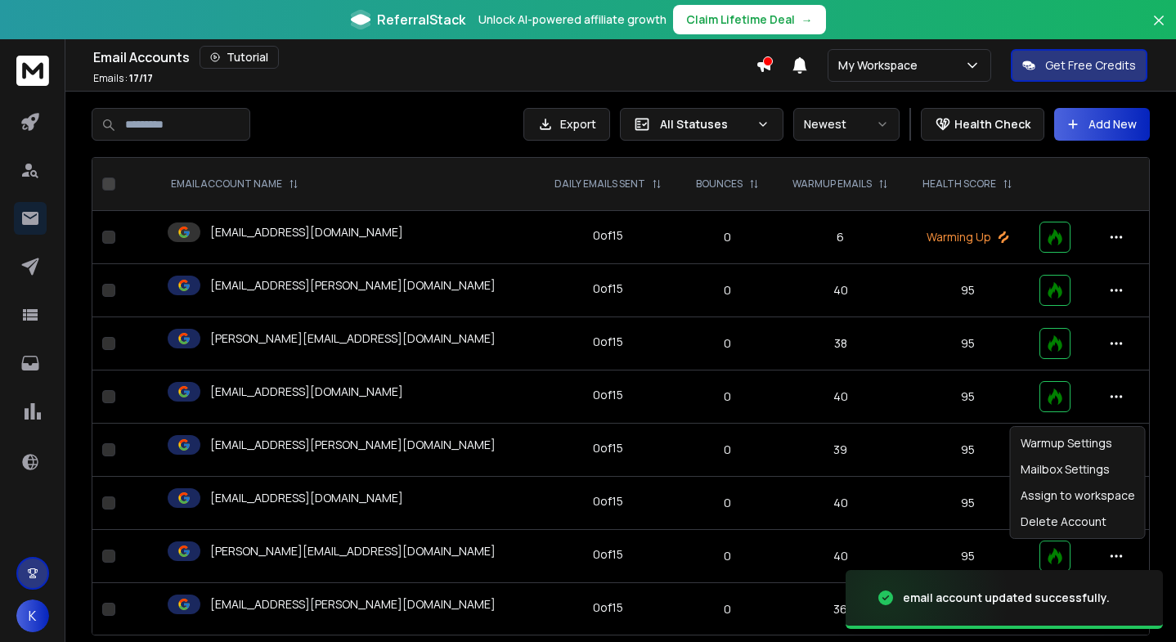
click at [1113, 553] on icon at bounding box center [1116, 556] width 15 height 15
click at [1093, 456] on div "Mailbox Settings" at bounding box center [1078, 469] width 128 height 26
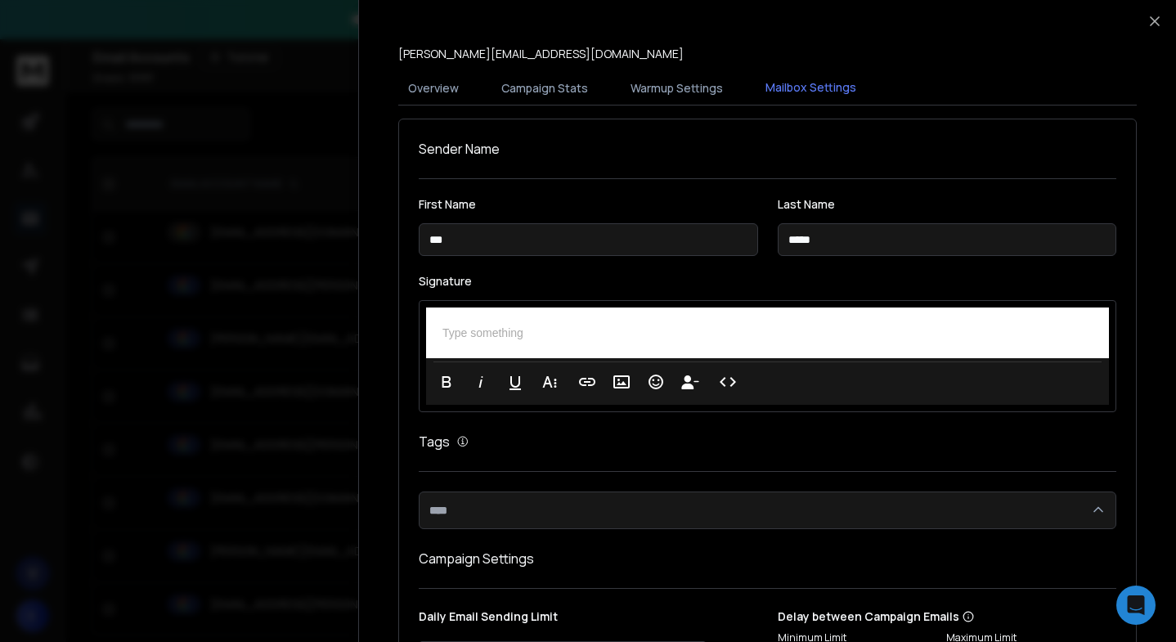
click at [592, 337] on div at bounding box center [767, 333] width 650 height 18
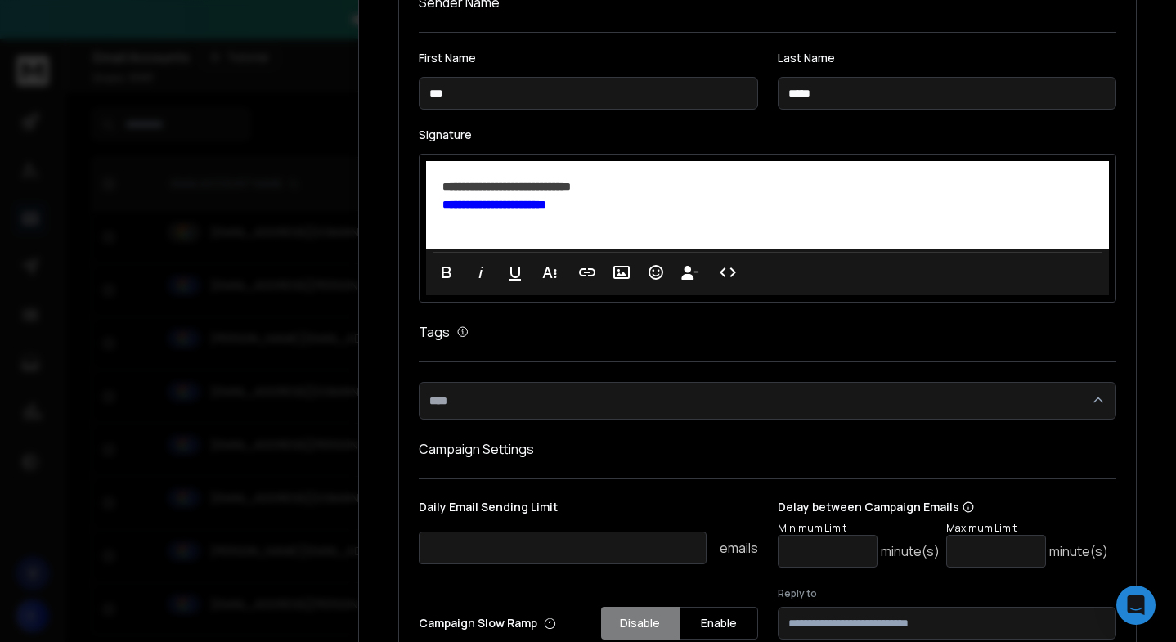
scroll to position [374, 0]
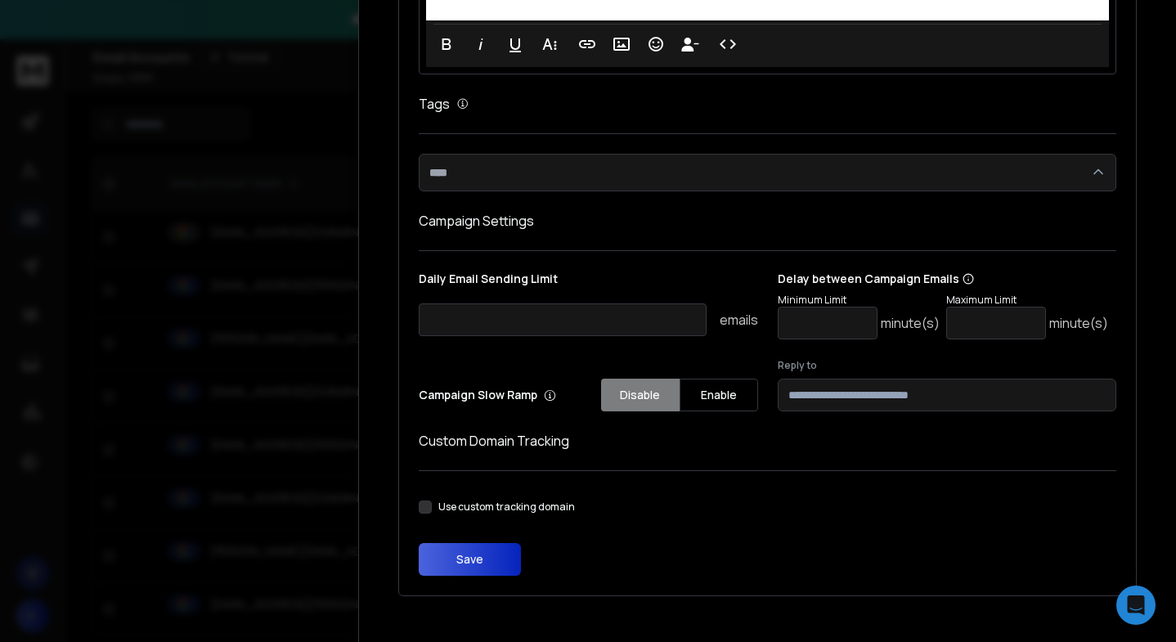
click at [468, 569] on button "Save" at bounding box center [470, 559] width 102 height 33
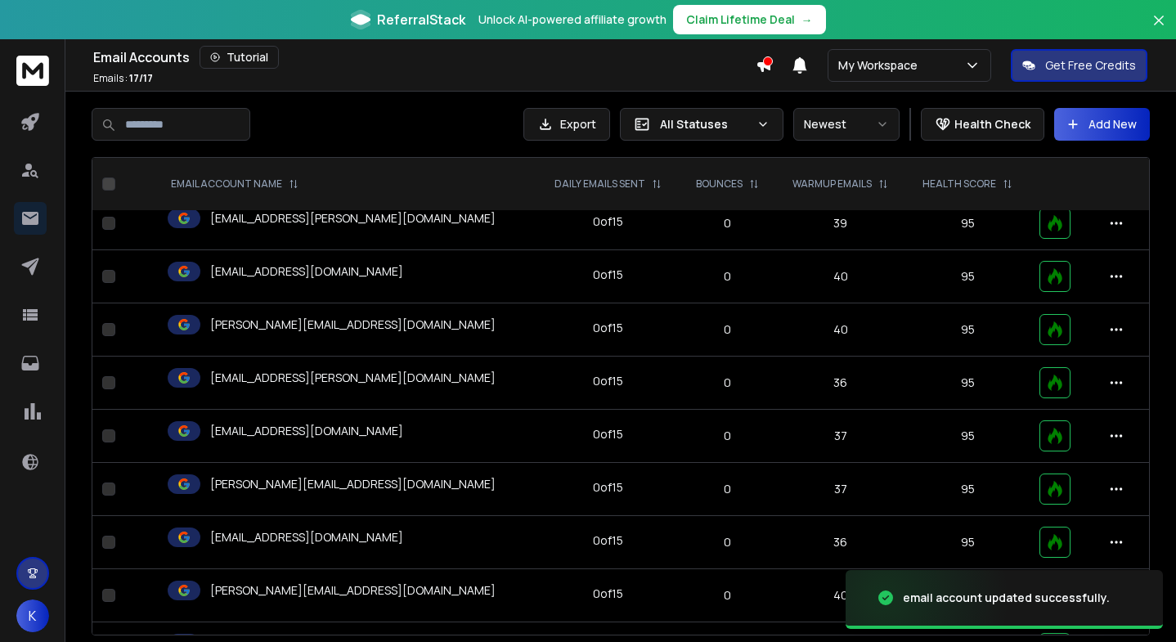
scroll to position [237, 0]
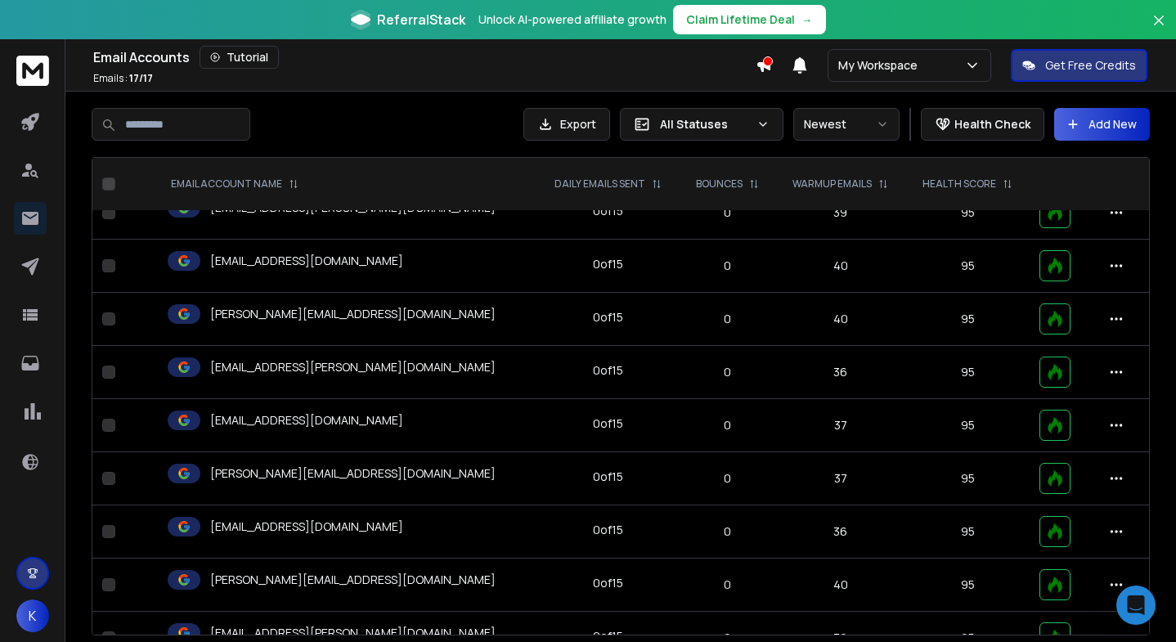
click at [1111, 325] on icon at bounding box center [1116, 318] width 15 height 15
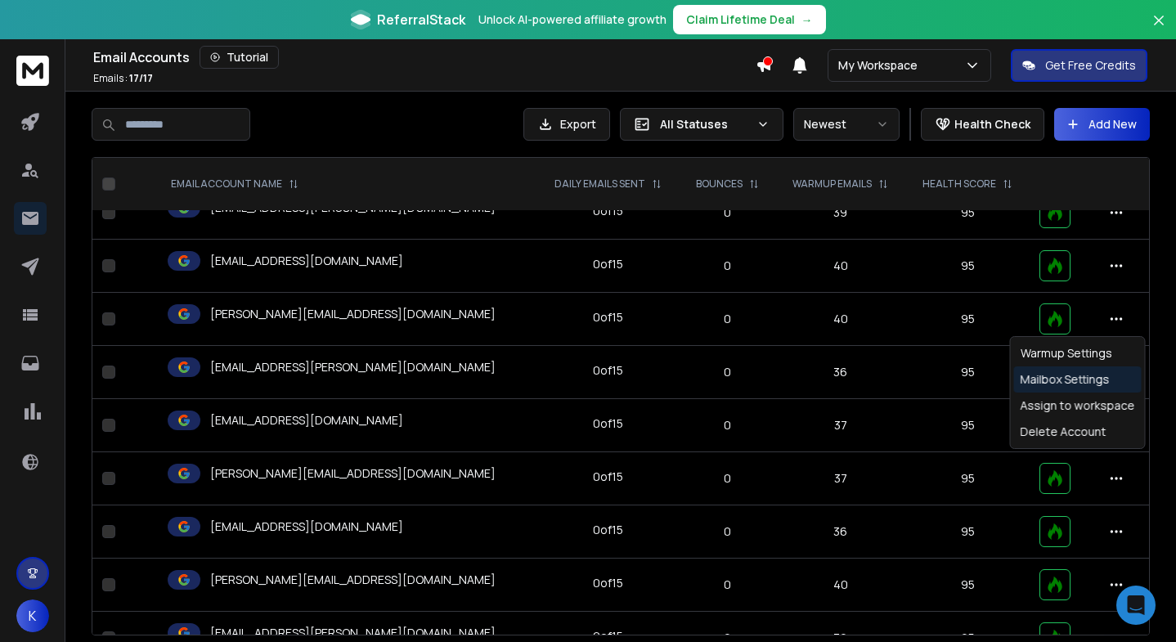
click at [1105, 382] on div "Mailbox Settings" at bounding box center [1078, 379] width 128 height 26
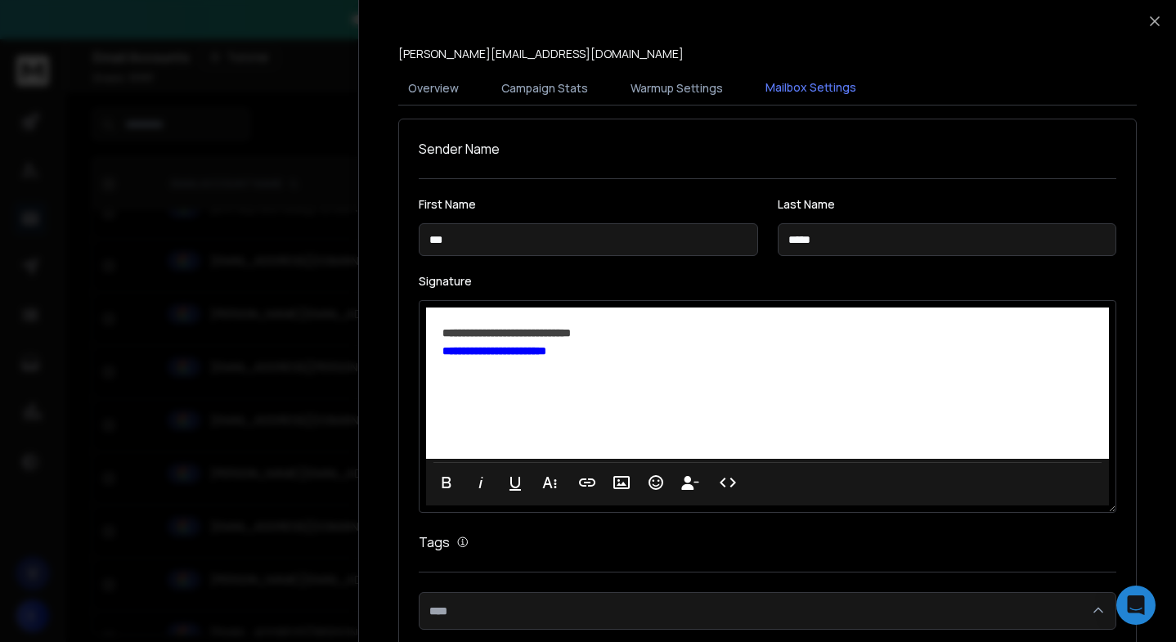
click at [295, 59] on div at bounding box center [588, 321] width 1176 height 642
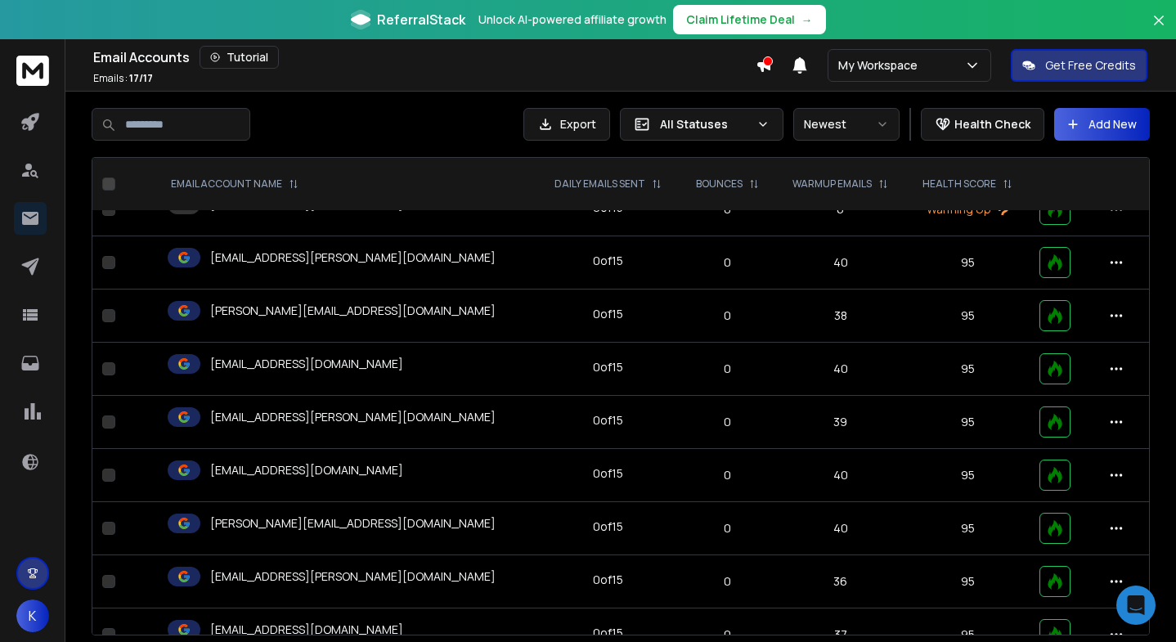
scroll to position [0, 0]
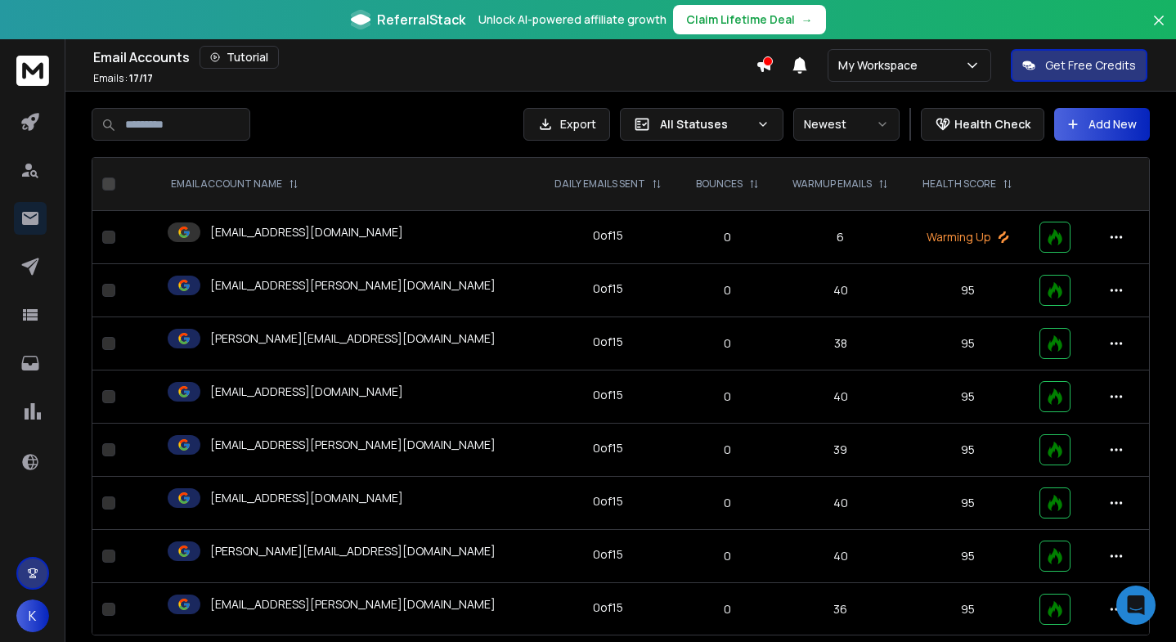
click at [1111, 555] on icon at bounding box center [1116, 556] width 15 height 15
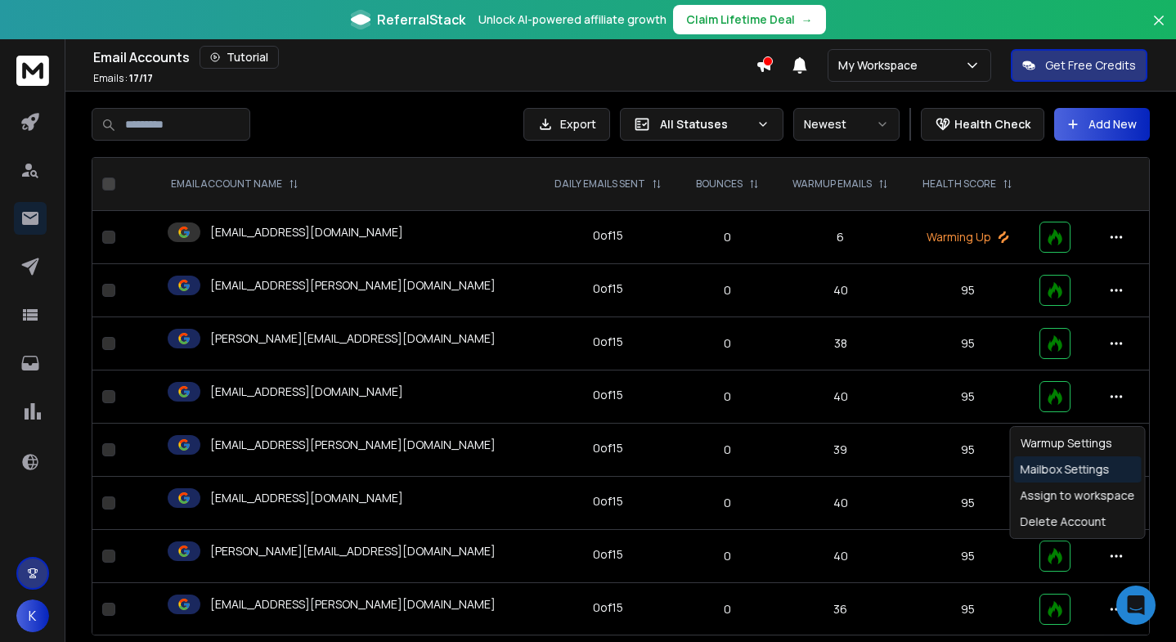
click at [1083, 473] on div "Mailbox Settings" at bounding box center [1078, 469] width 128 height 26
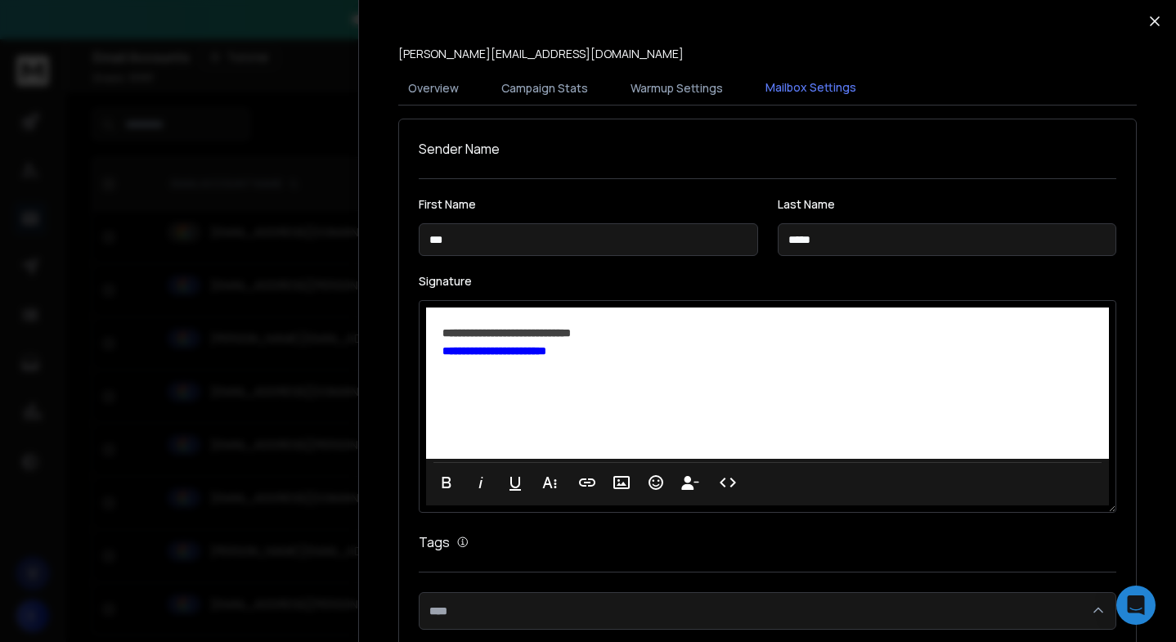
click at [1155, 20] on icon "button" at bounding box center [1154, 21] width 16 height 16
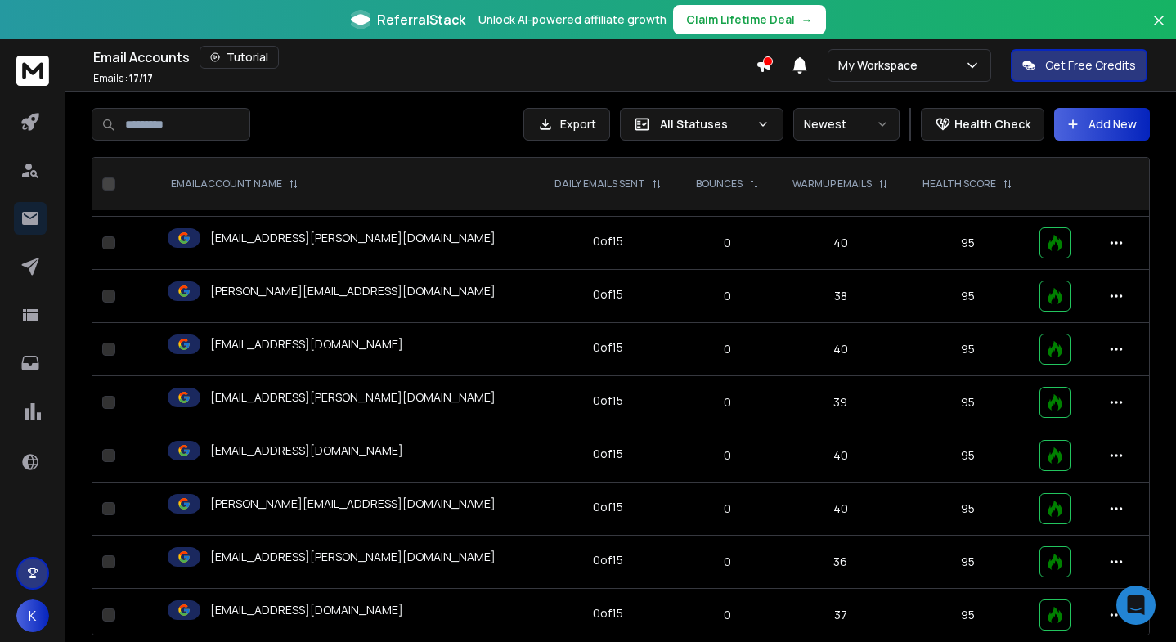
scroll to position [56, 0]
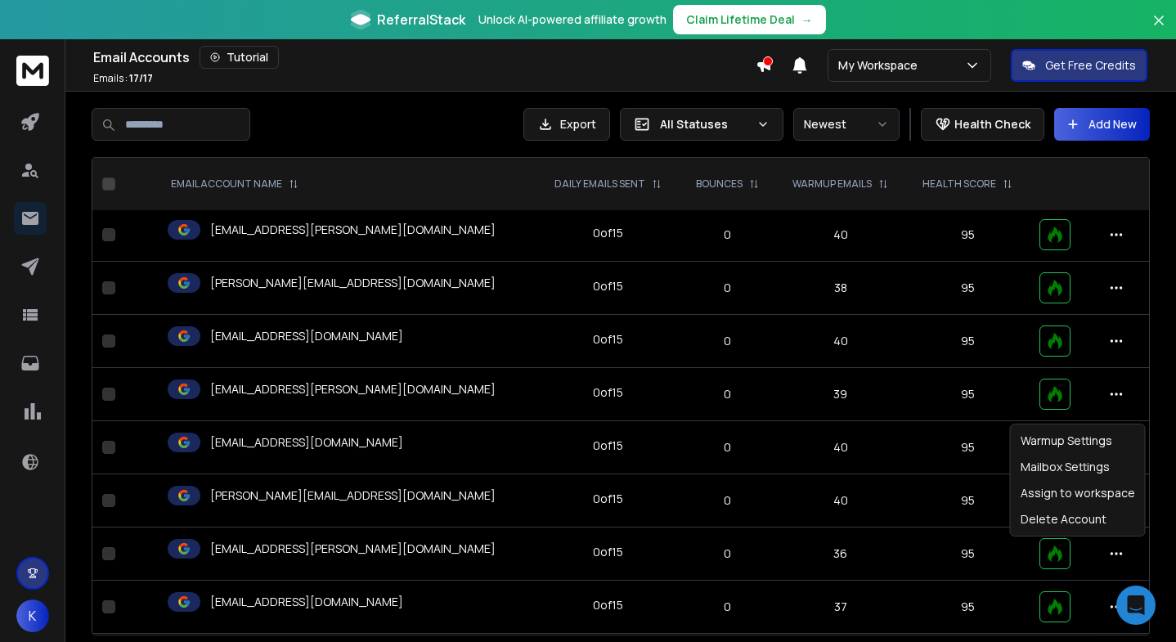
click at [1109, 556] on icon at bounding box center [1116, 553] width 15 height 15
click at [1104, 475] on div "Mailbox Settings" at bounding box center [1078, 467] width 128 height 26
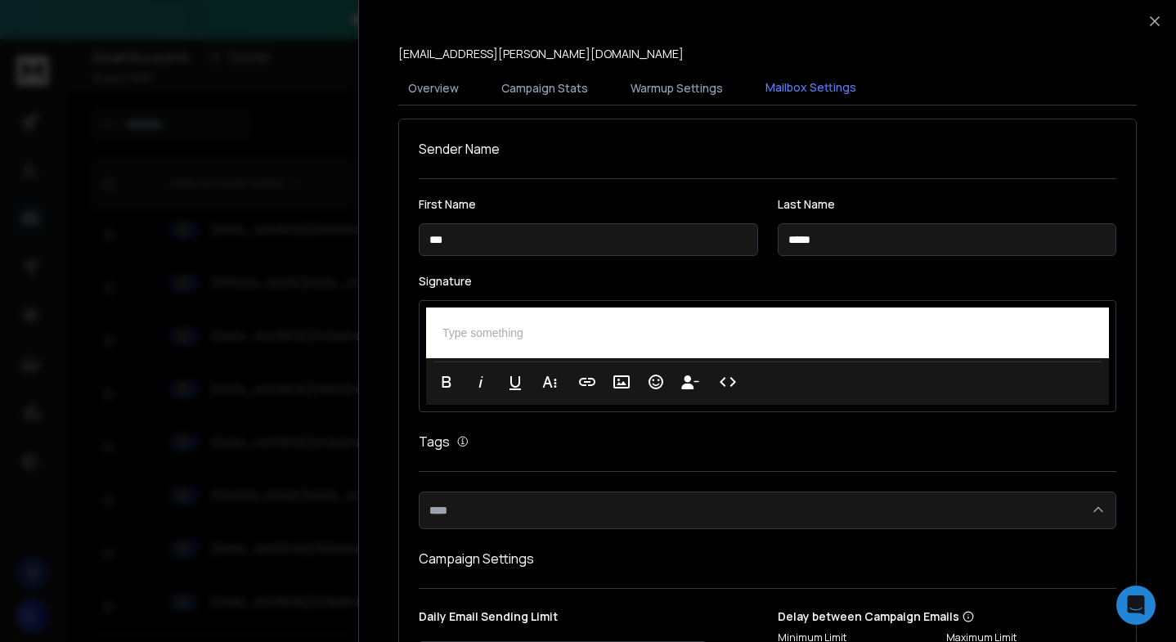
click at [756, 331] on div at bounding box center [767, 333] width 650 height 18
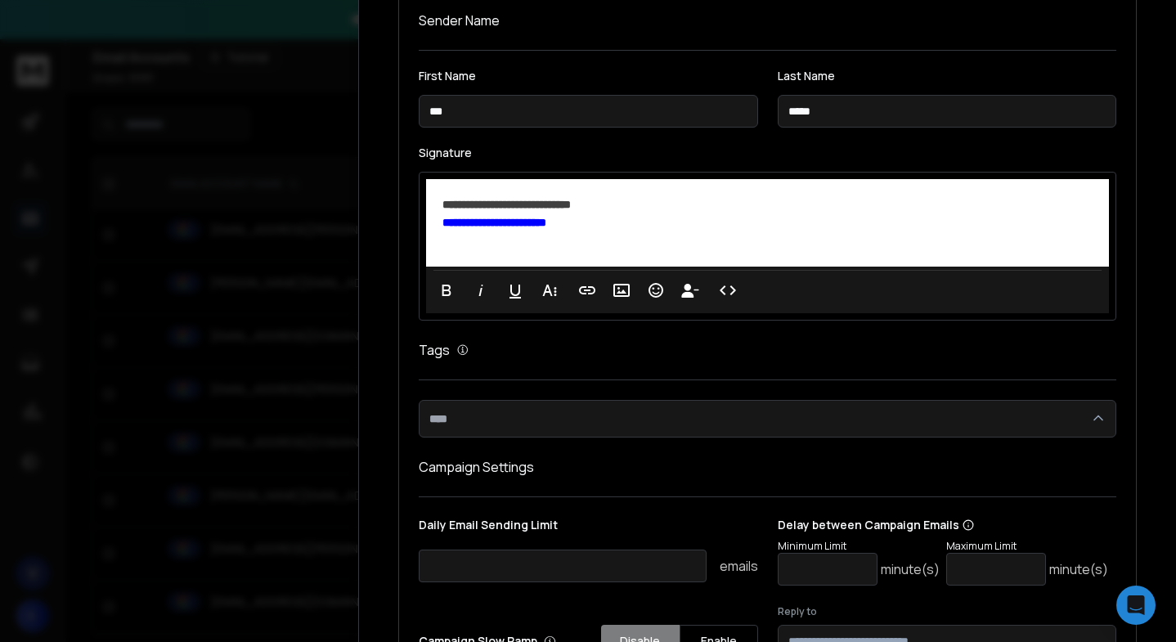
scroll to position [374, 0]
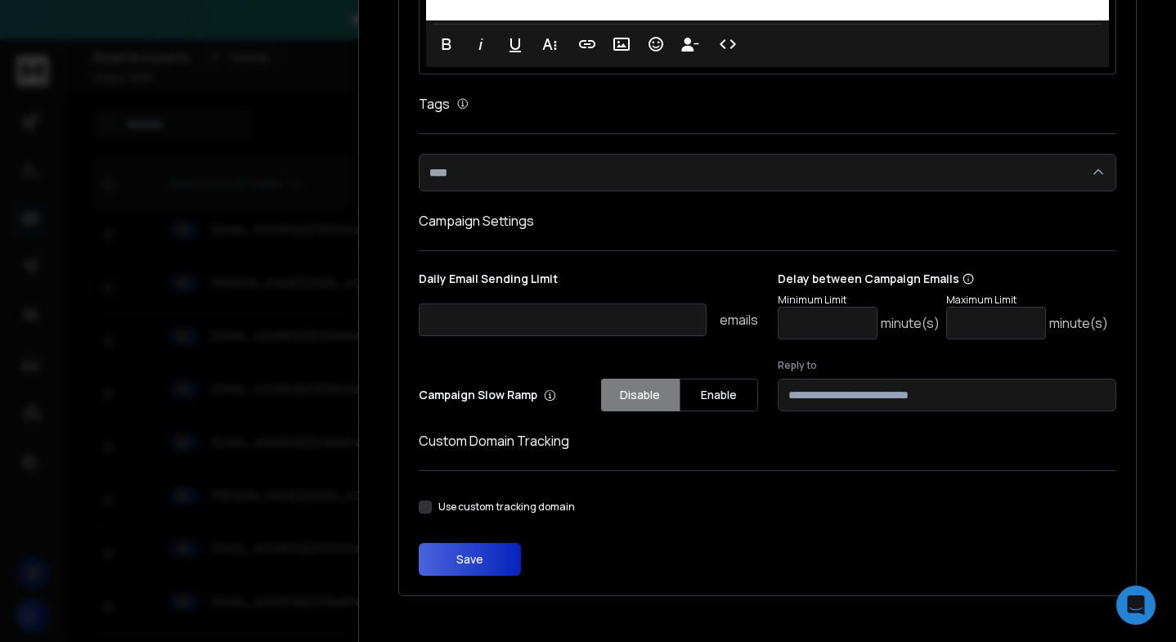
click at [474, 550] on button "Save" at bounding box center [470, 559] width 102 height 33
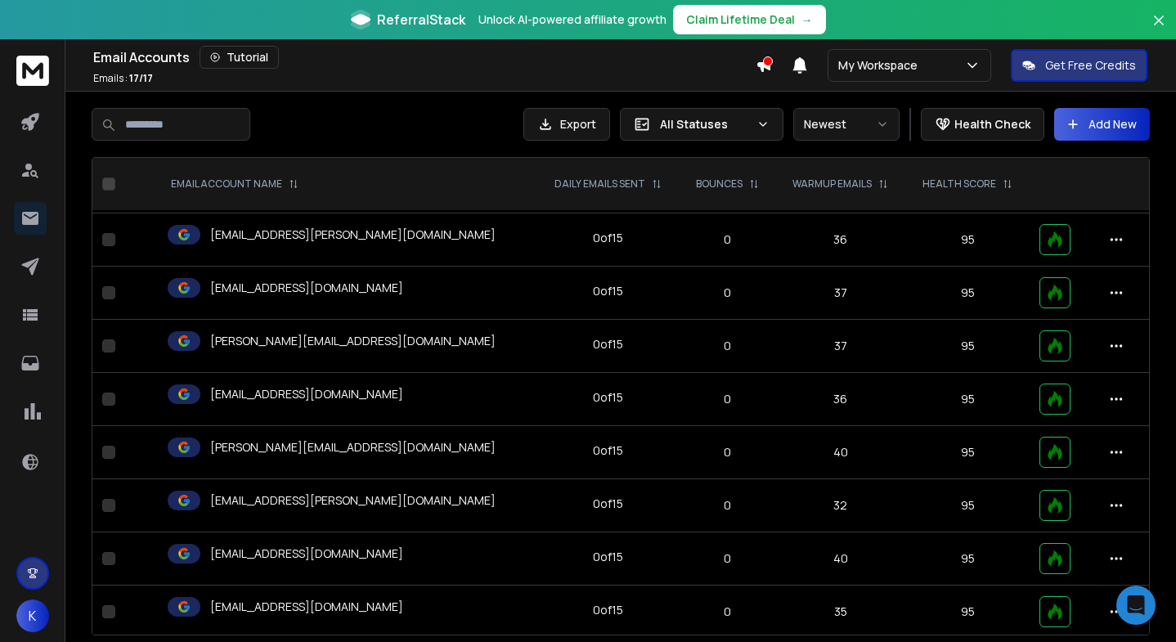
scroll to position [377, 0]
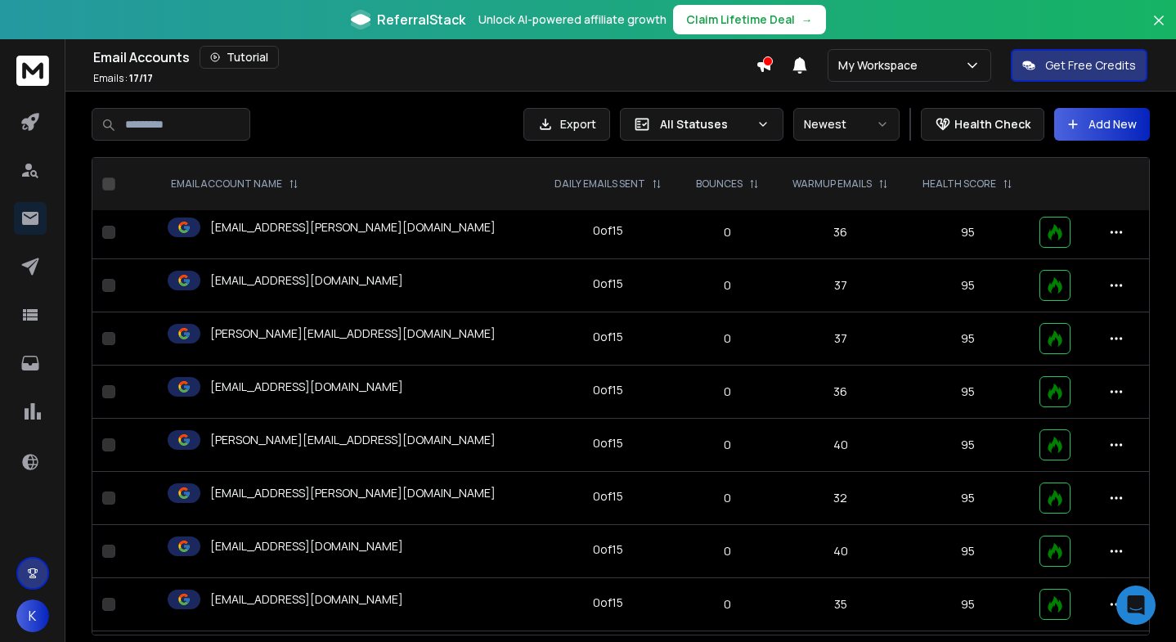
click at [1112, 232] on icon at bounding box center [1116, 232] width 12 height 2
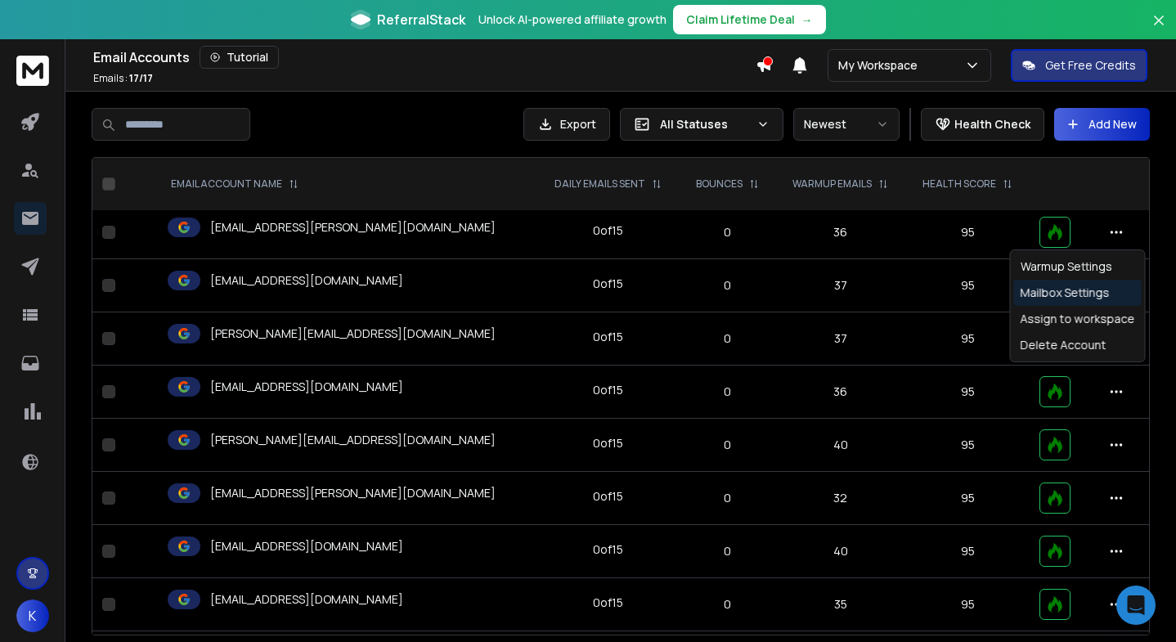
click at [1077, 293] on div "Mailbox Settings" at bounding box center [1078, 293] width 128 height 26
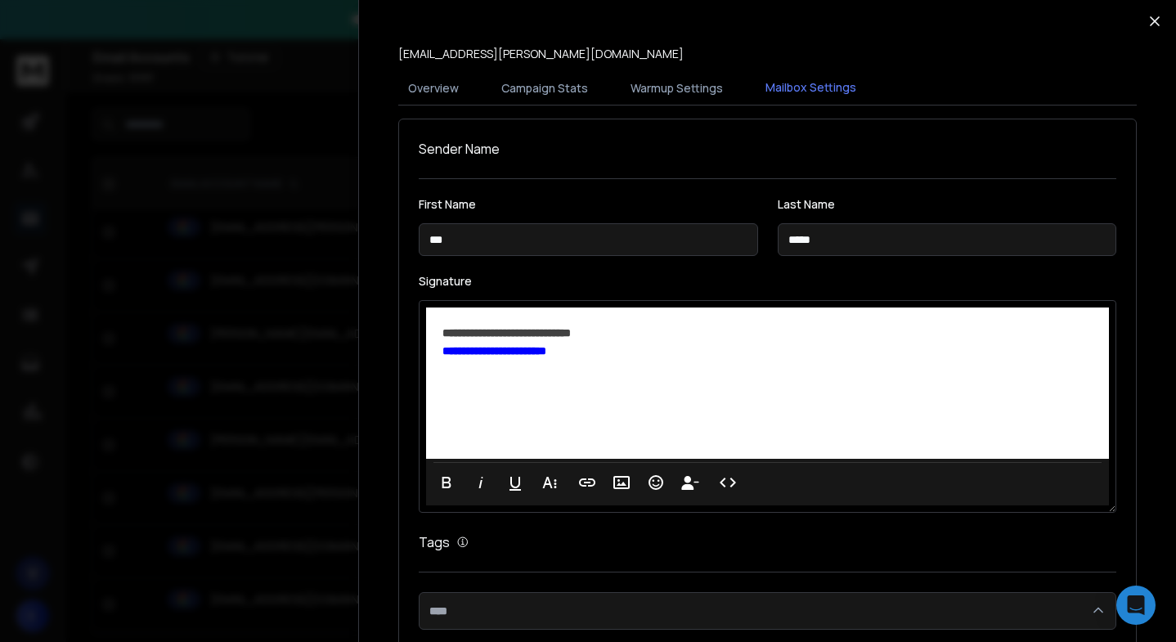
click at [1146, 20] on icon "button" at bounding box center [1154, 21] width 16 height 16
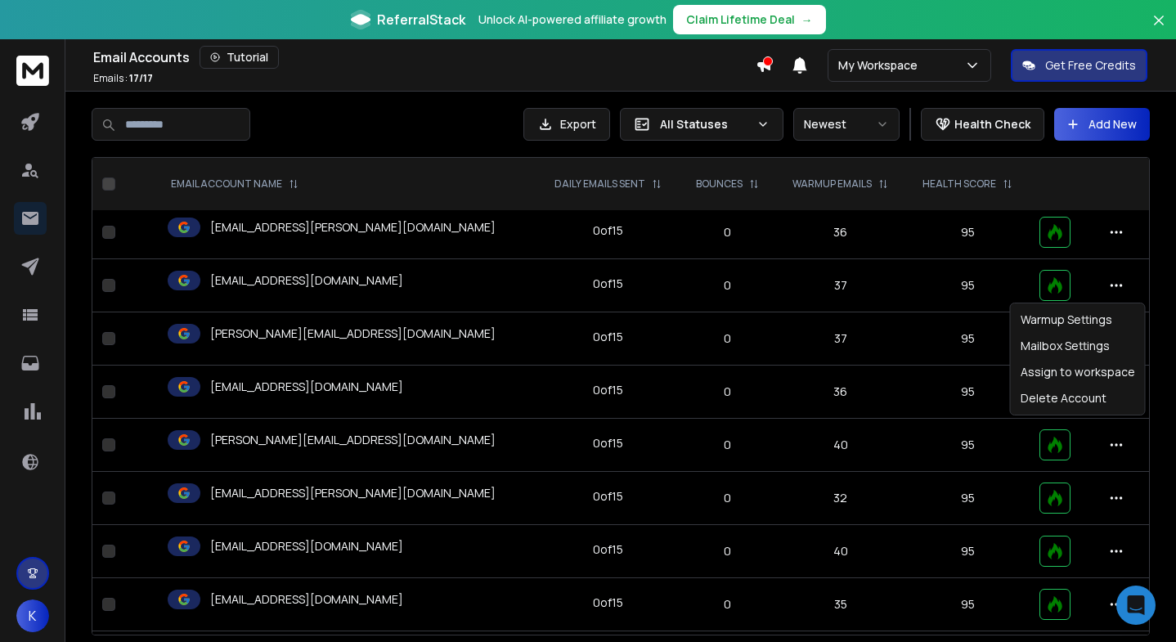
click at [1113, 289] on icon at bounding box center [1116, 285] width 15 height 15
click at [1091, 352] on div "Mailbox Settings" at bounding box center [1078, 346] width 128 height 26
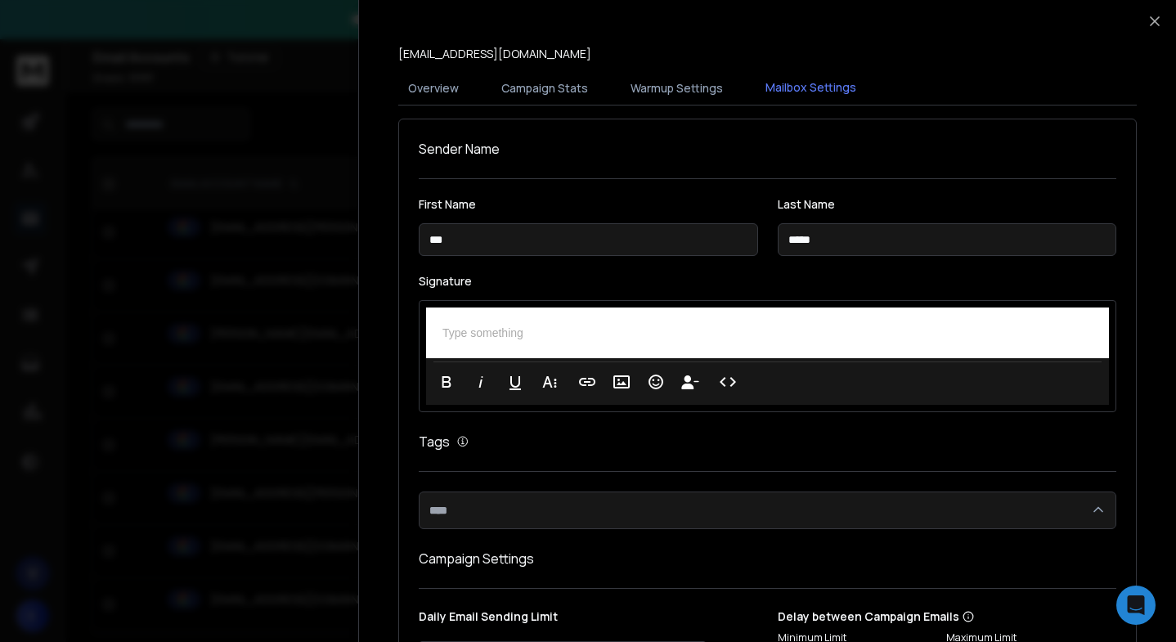
click at [682, 334] on div at bounding box center [767, 333] width 650 height 18
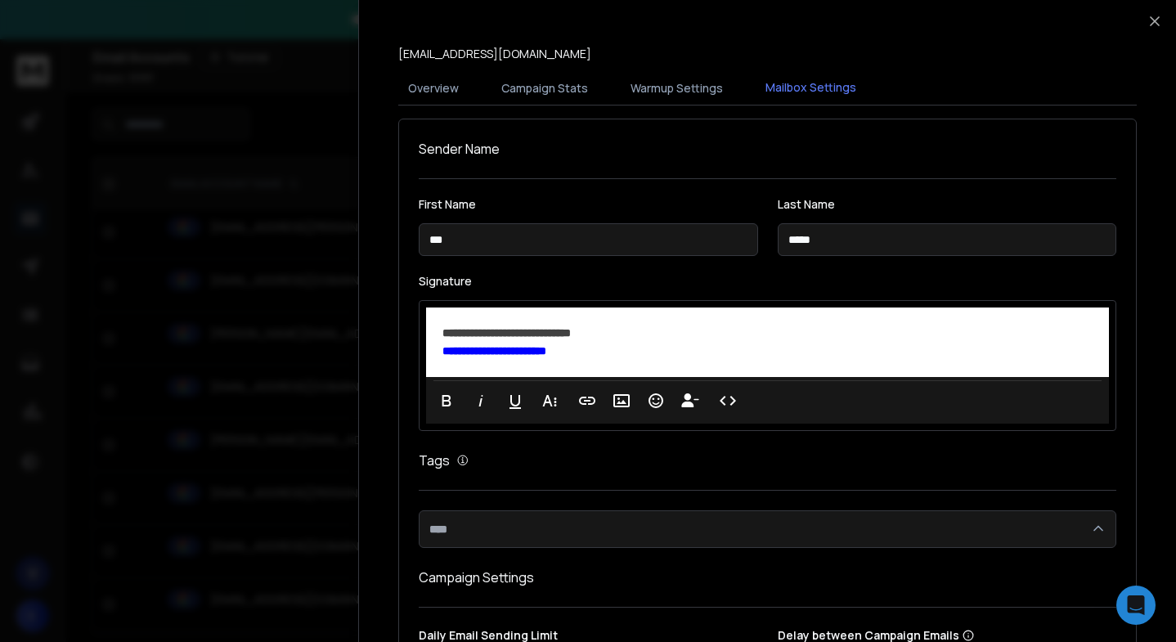
scroll to position [356, 0]
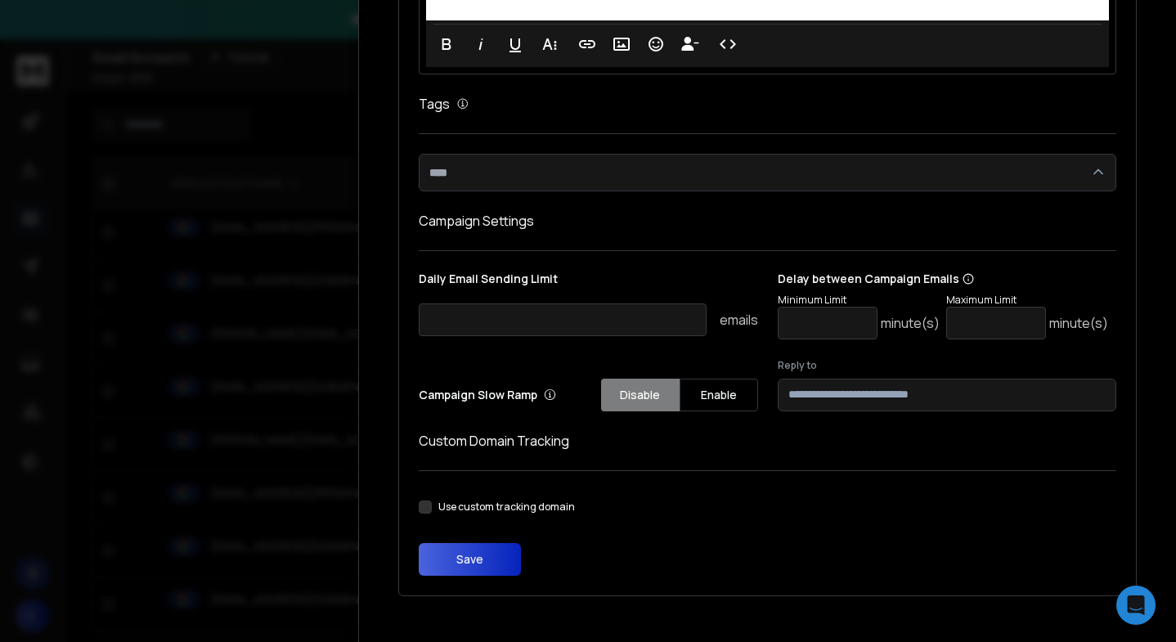
click at [489, 555] on button "Save" at bounding box center [470, 559] width 102 height 33
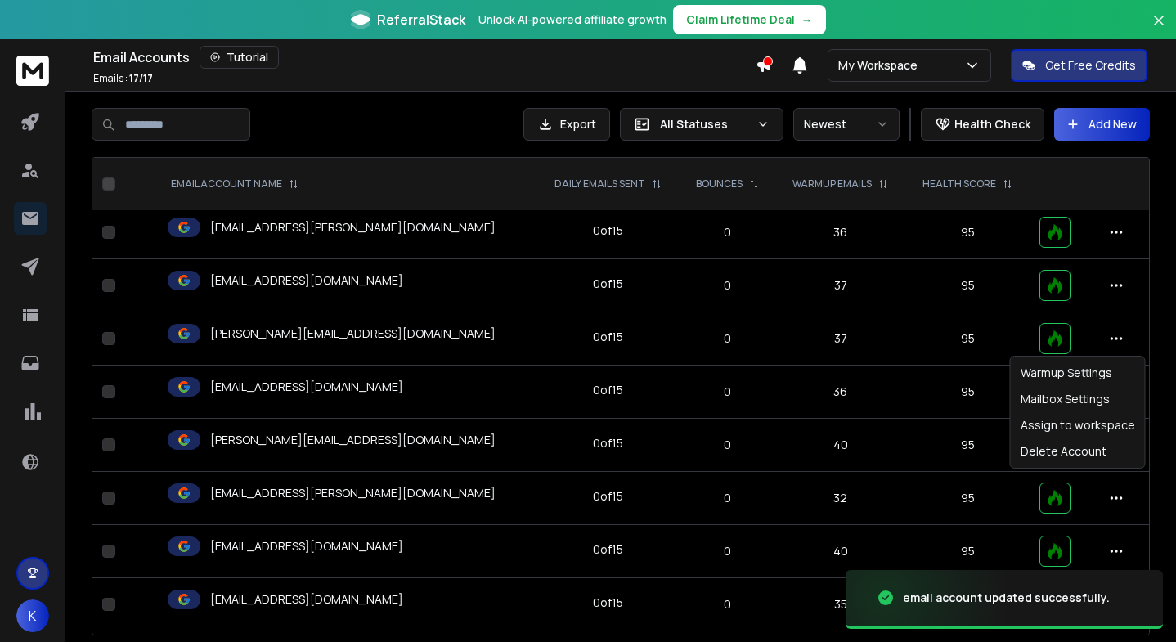
click at [1113, 338] on icon at bounding box center [1116, 338] width 15 height 15
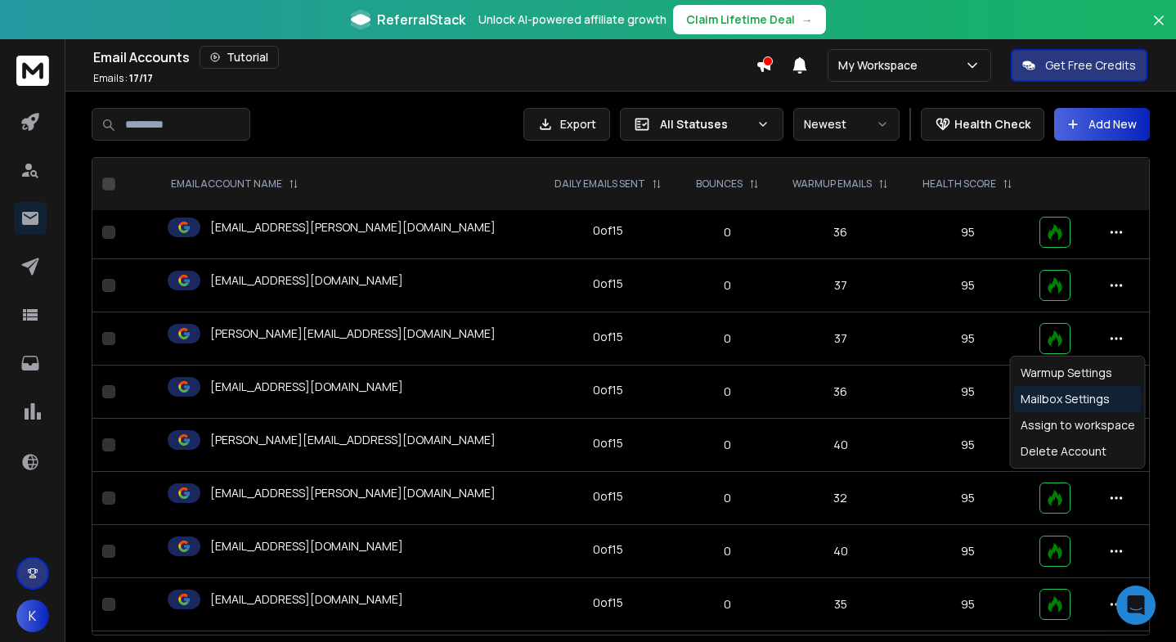
click at [1055, 403] on div "Mailbox Settings" at bounding box center [1078, 399] width 128 height 26
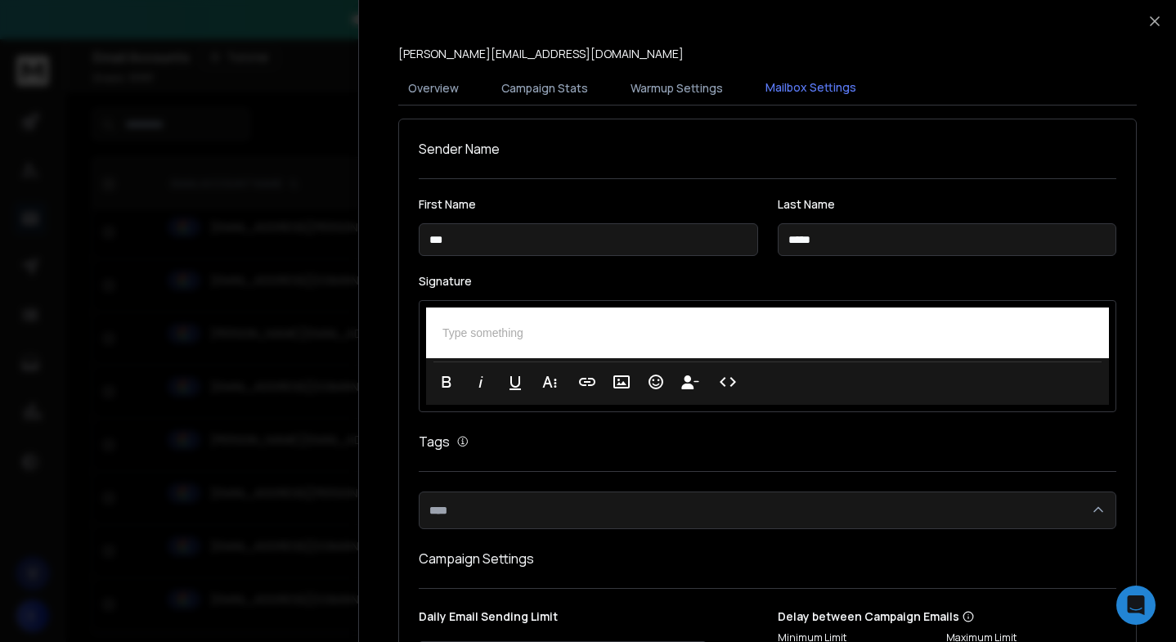
click at [634, 336] on div at bounding box center [767, 333] width 650 height 18
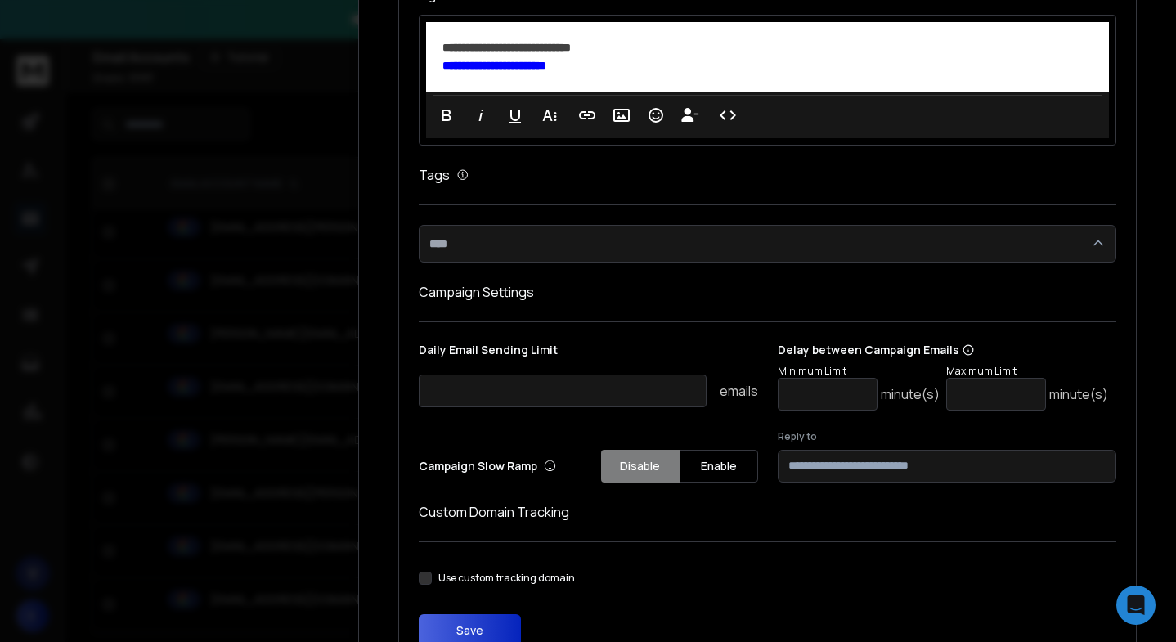
scroll to position [339, 0]
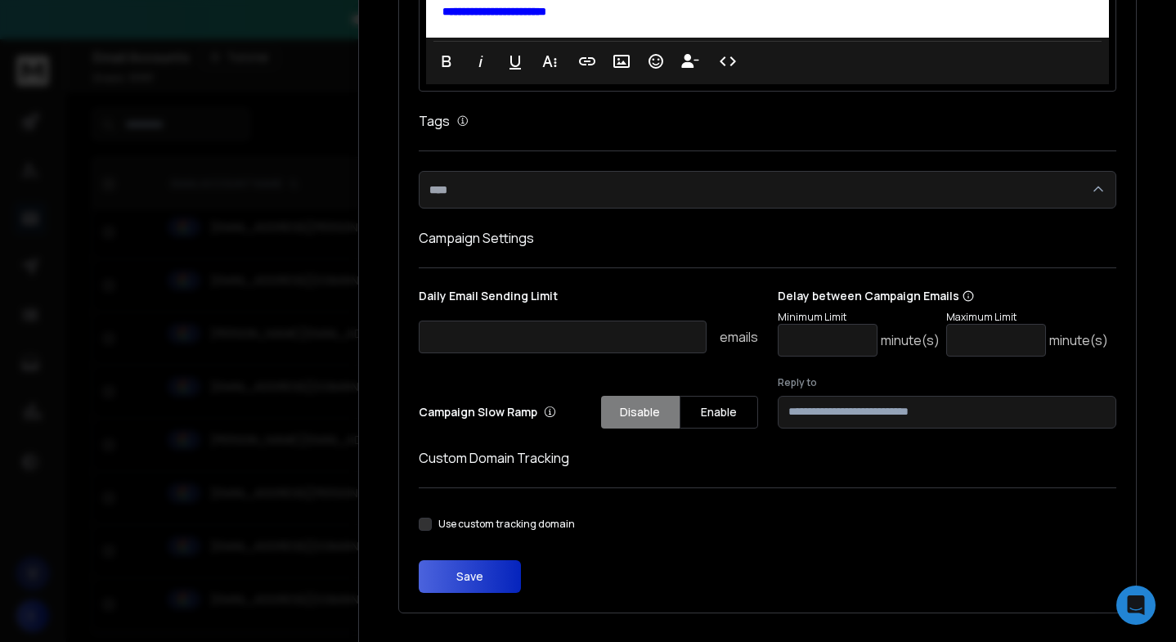
click at [459, 570] on button "Save" at bounding box center [470, 576] width 102 height 33
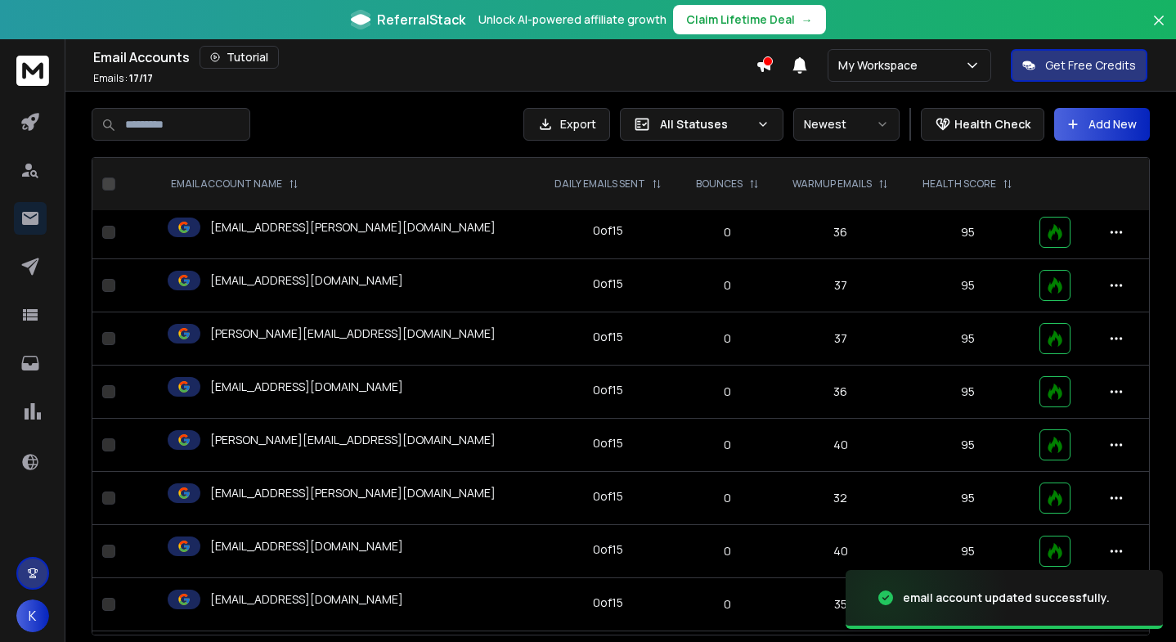
click at [1110, 393] on icon at bounding box center [1116, 391] width 15 height 15
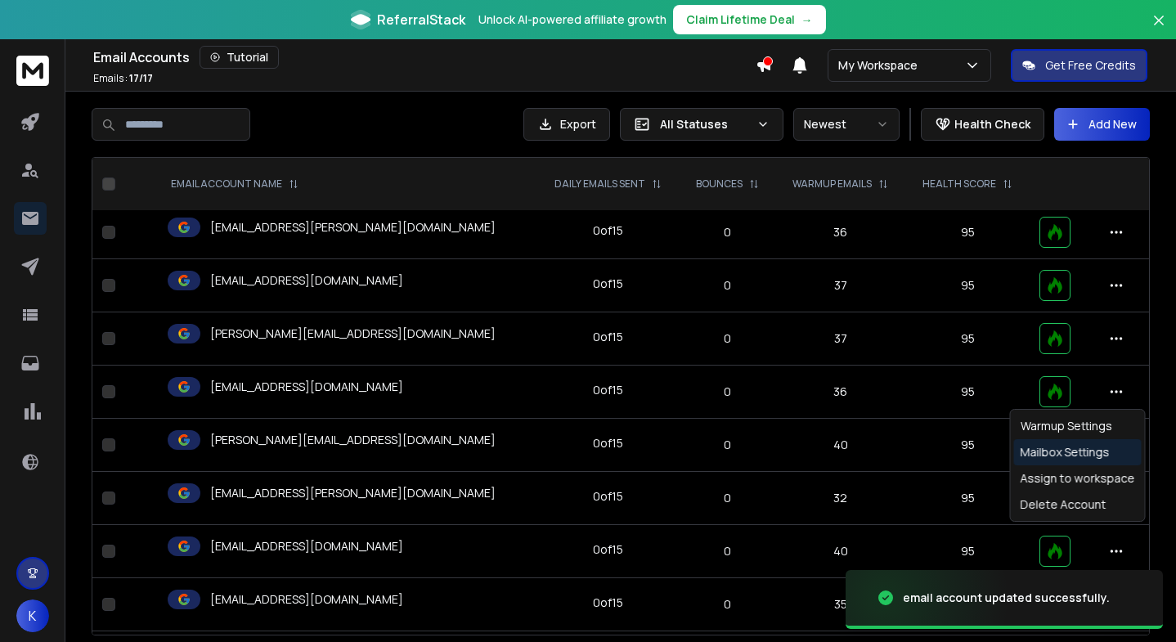
click at [1069, 450] on div "Mailbox Settings" at bounding box center [1078, 452] width 128 height 26
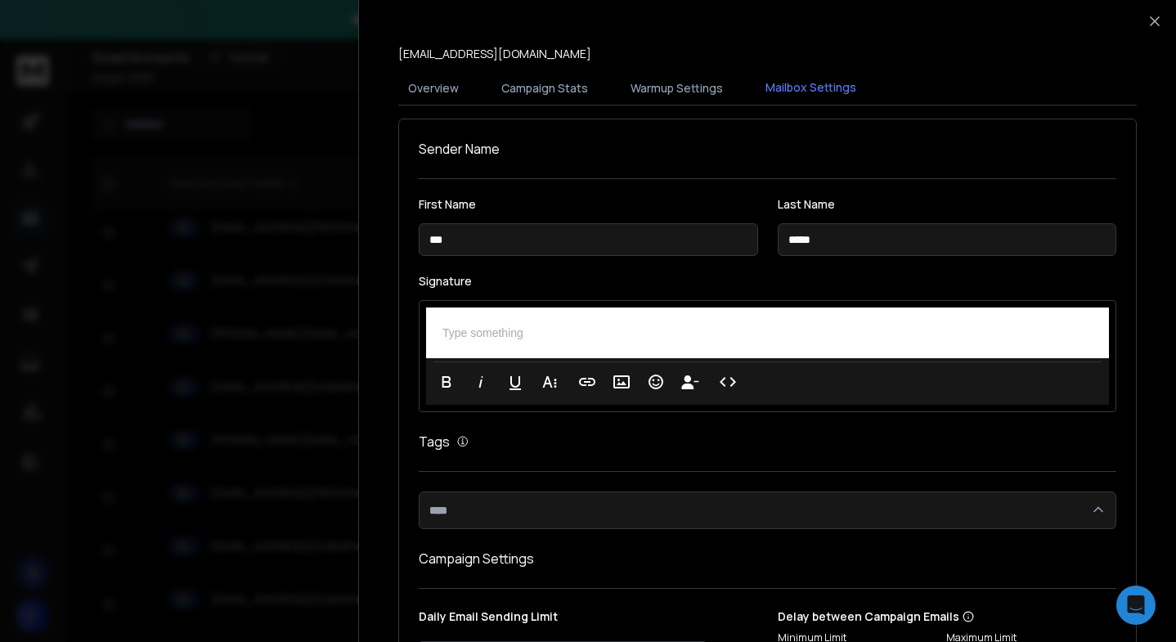
click at [635, 329] on div at bounding box center [767, 333] width 650 height 18
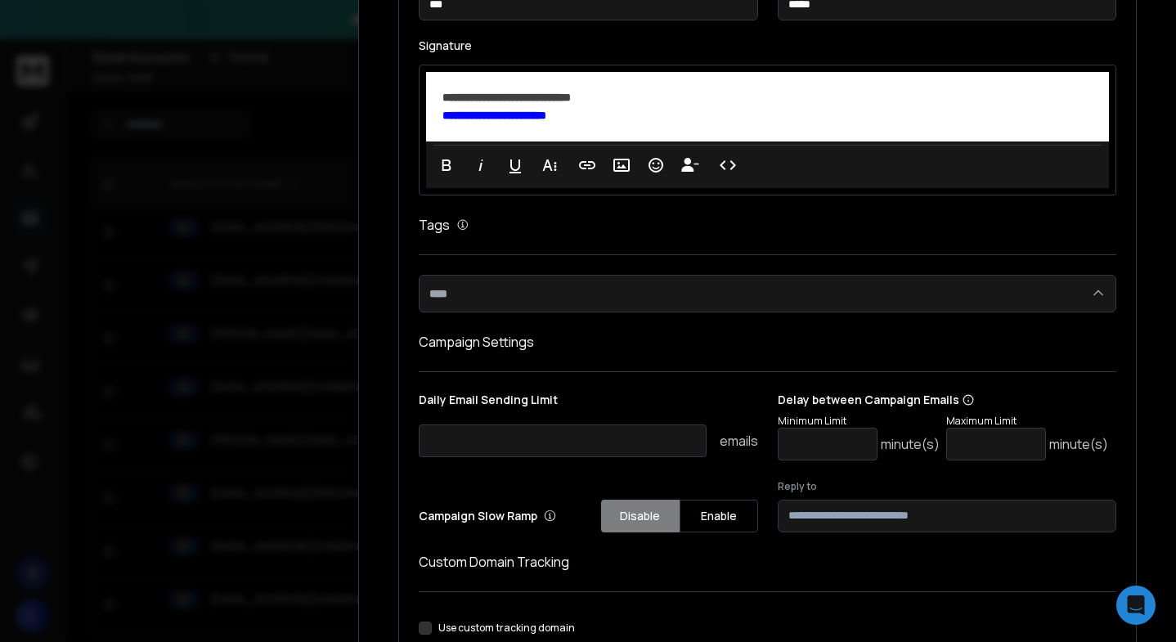
scroll to position [356, 0]
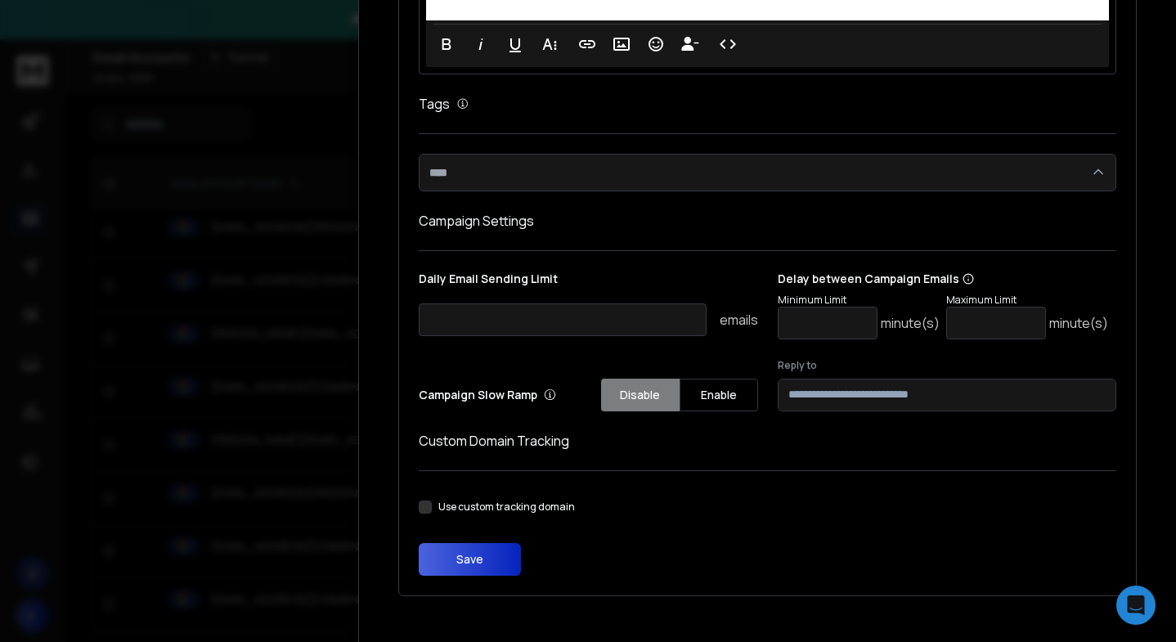
click at [508, 568] on button "Save" at bounding box center [470, 559] width 102 height 33
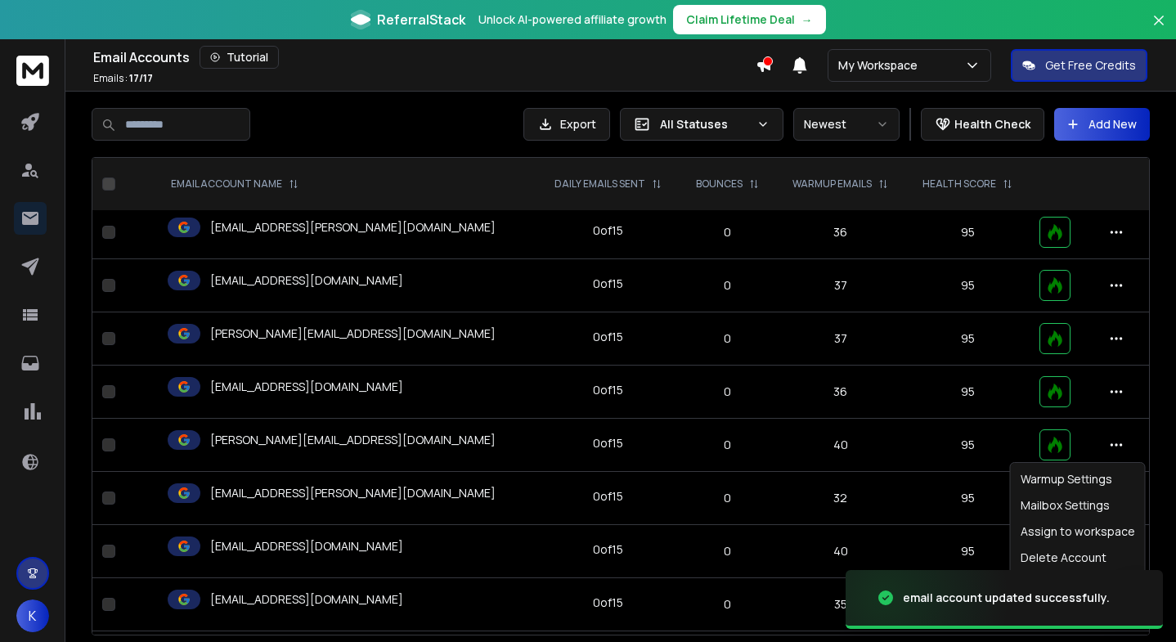
click at [1117, 442] on icon at bounding box center [1116, 444] width 15 height 15
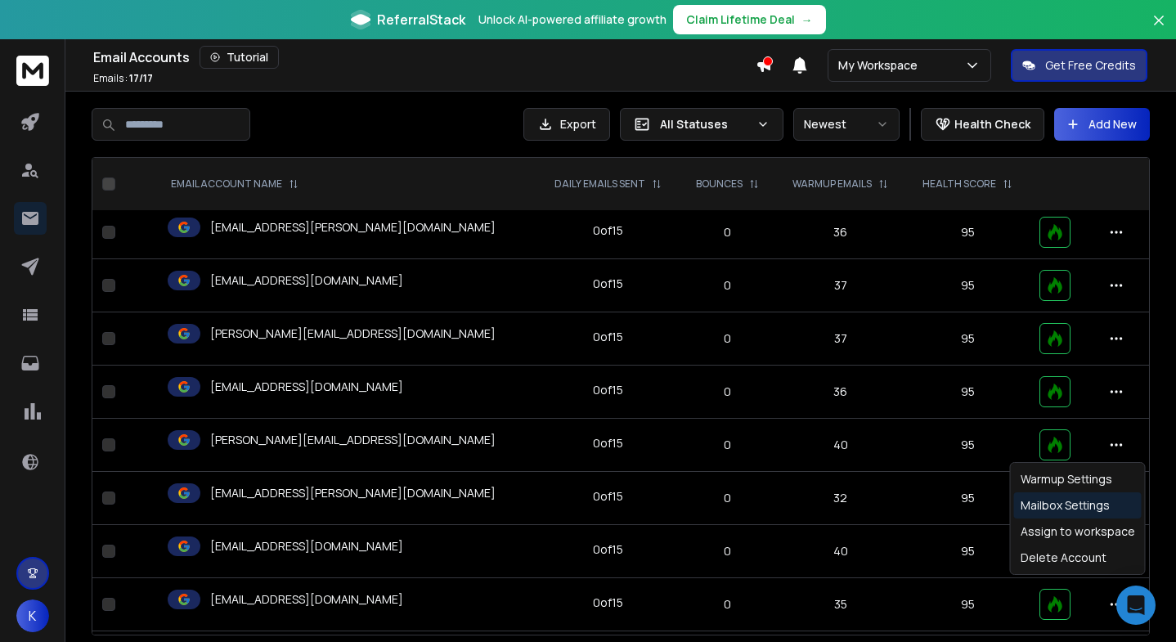
click at [1090, 500] on div "Mailbox Settings" at bounding box center [1078, 505] width 128 height 26
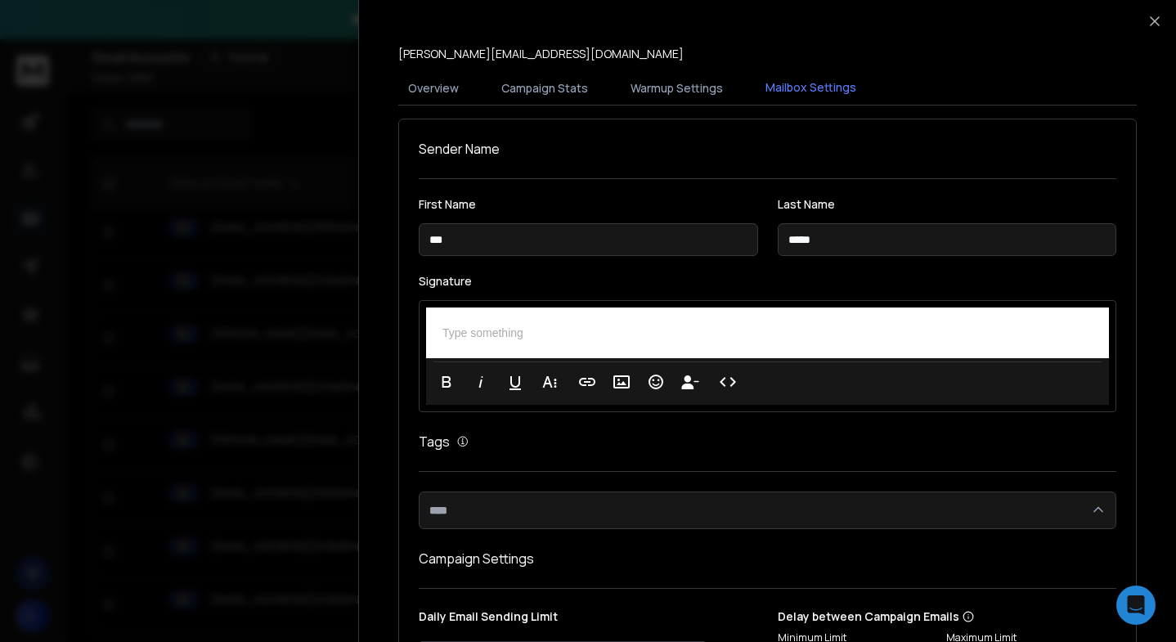
click at [534, 331] on div at bounding box center [767, 333] width 650 height 18
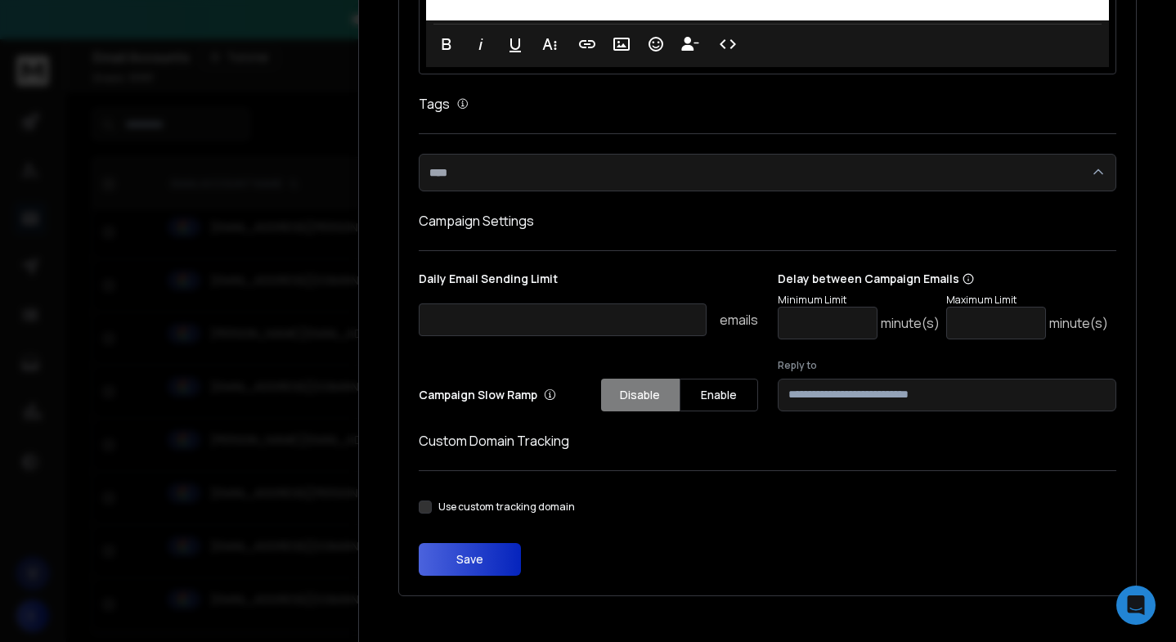
click at [482, 561] on button "Save" at bounding box center [470, 559] width 102 height 33
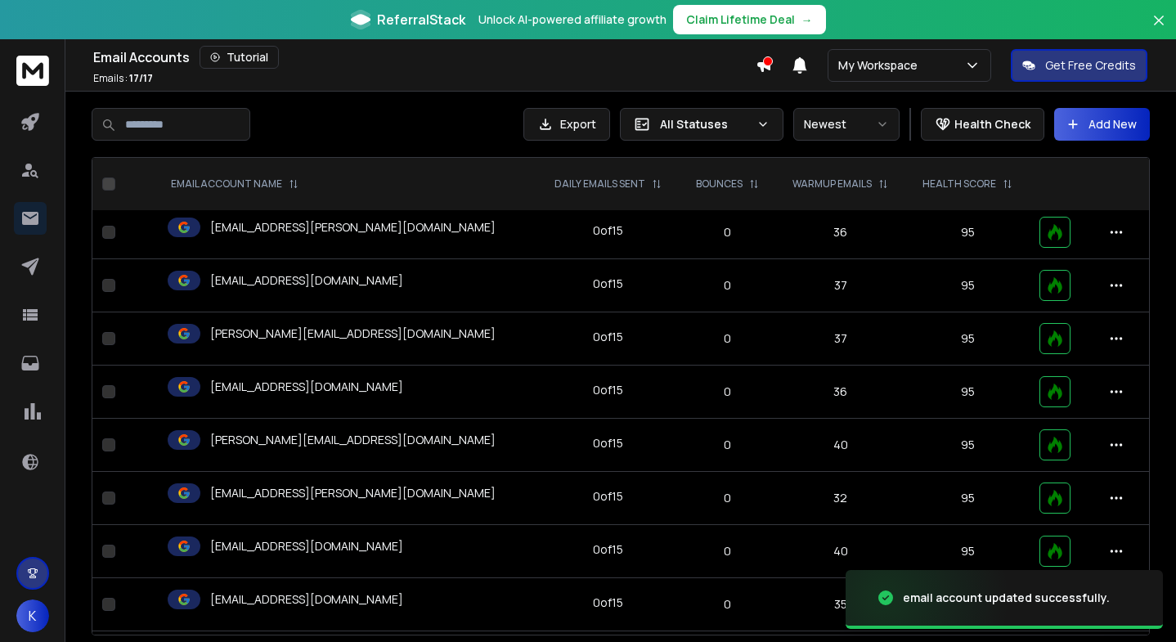
click at [1109, 500] on icon at bounding box center [1116, 498] width 15 height 15
click at [1073, 561] on ol "email account updated successfully." at bounding box center [1003, 599] width 343 height 85
click at [1076, 555] on div "Mailbox Settings" at bounding box center [1078, 558] width 128 height 26
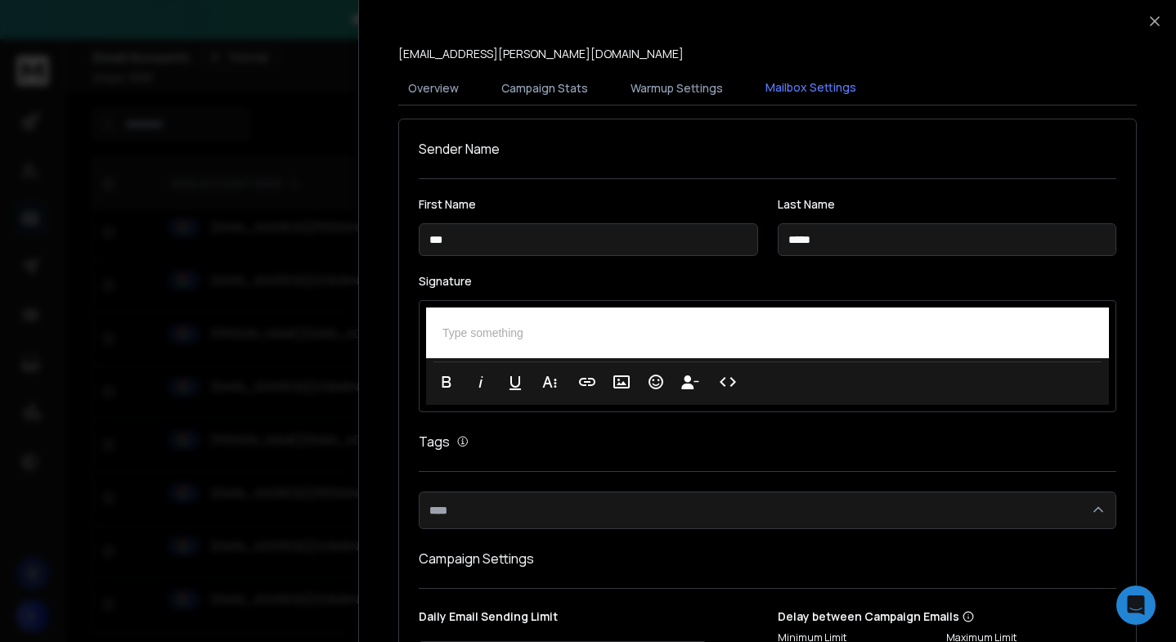
click at [564, 329] on div at bounding box center [767, 333] width 650 height 18
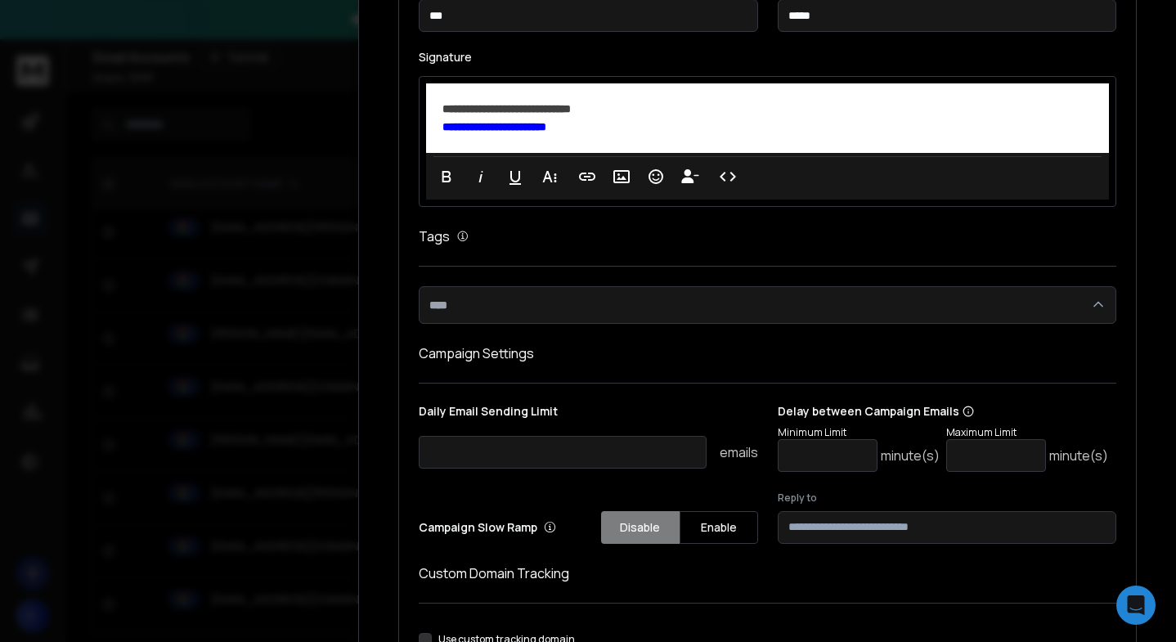
scroll to position [288, 0]
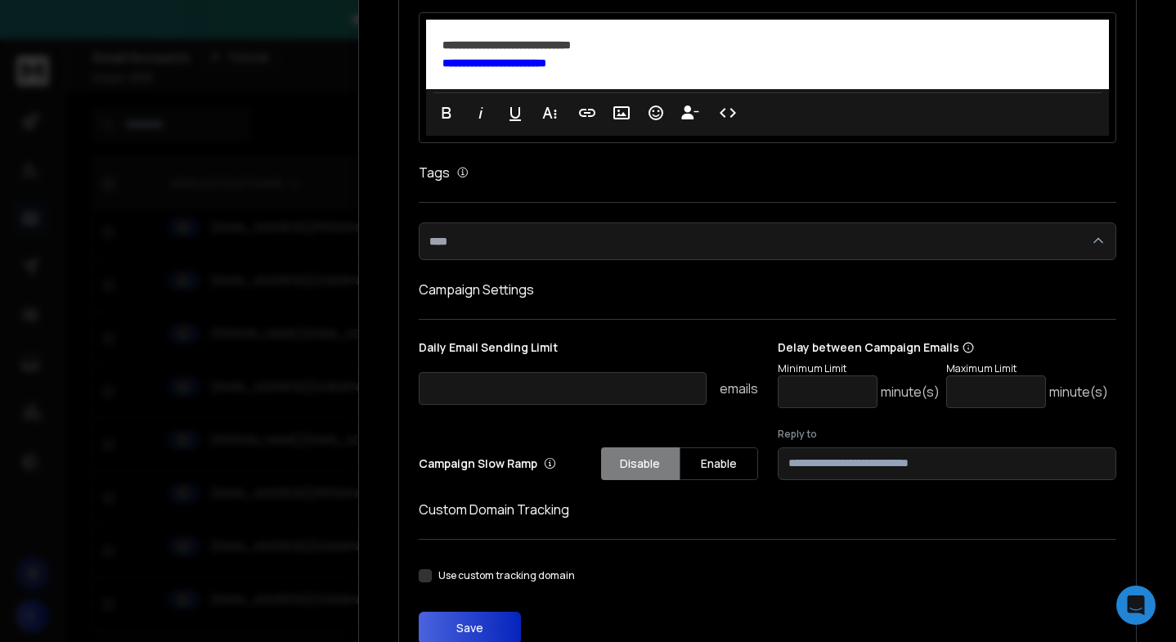
click at [508, 615] on button "Save" at bounding box center [470, 628] width 102 height 33
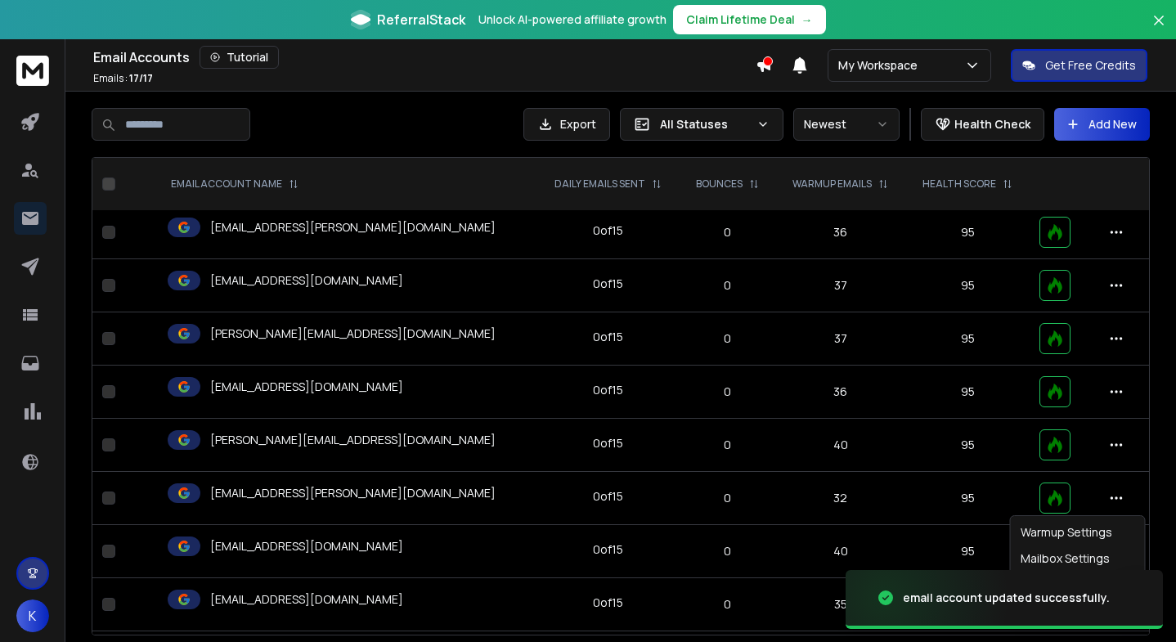
click at [1115, 500] on icon at bounding box center [1116, 498] width 15 height 15
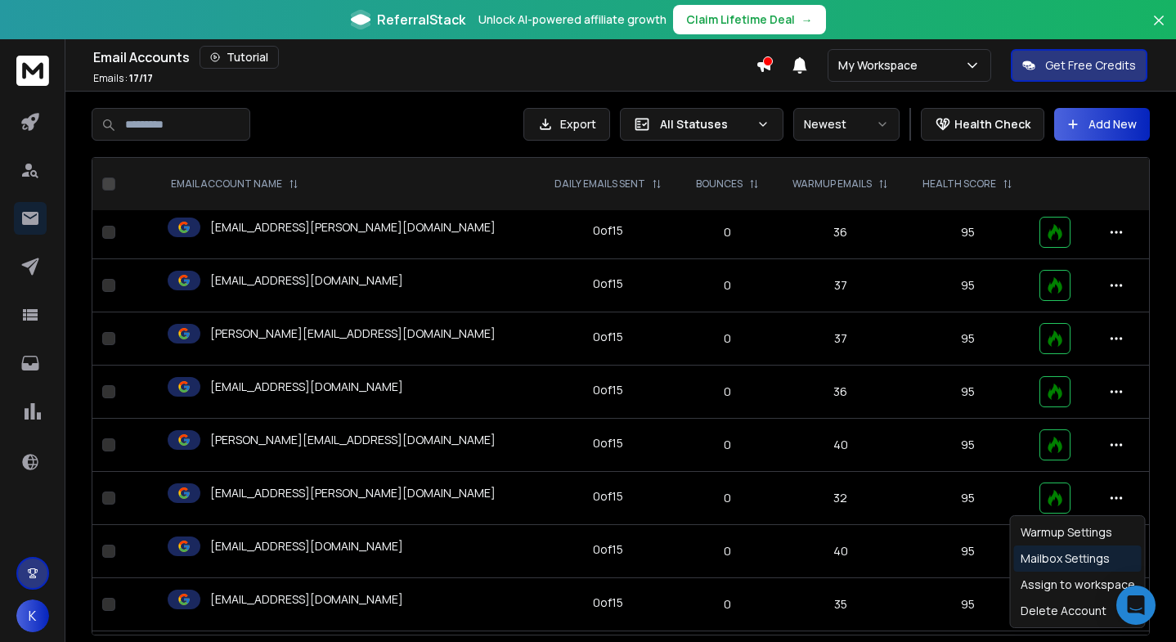
click at [1080, 554] on div "Mailbox Settings" at bounding box center [1078, 558] width 128 height 26
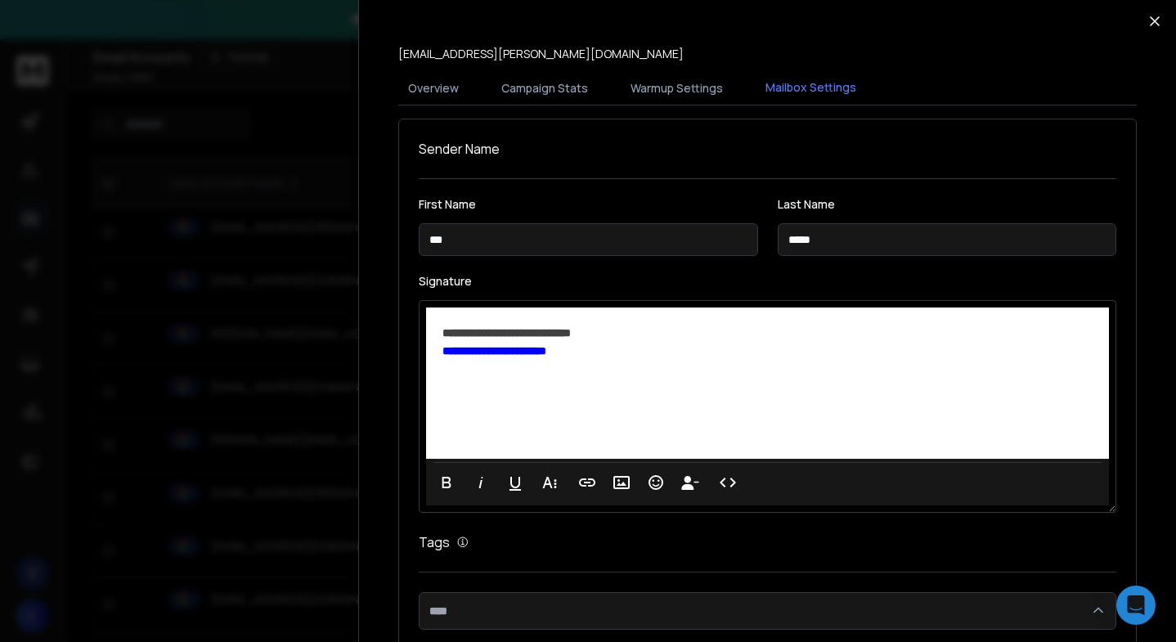
click at [1150, 24] on icon "button" at bounding box center [1154, 21] width 16 height 16
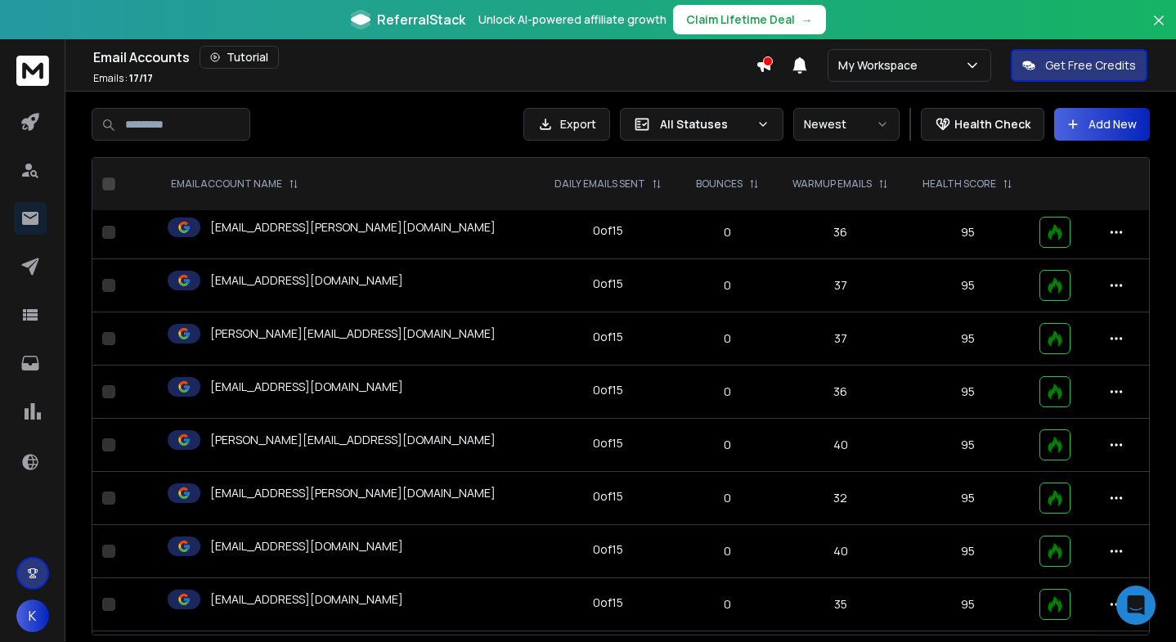
click at [1114, 551] on icon at bounding box center [1116, 551] width 15 height 15
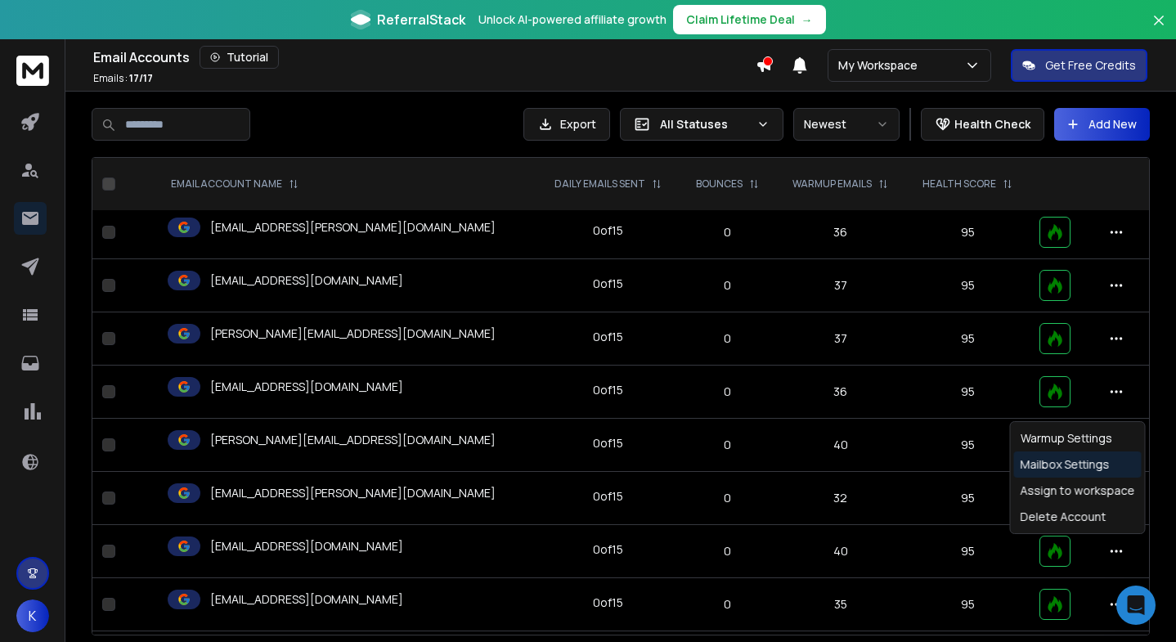
click at [1082, 459] on div "Mailbox Settings" at bounding box center [1078, 464] width 128 height 26
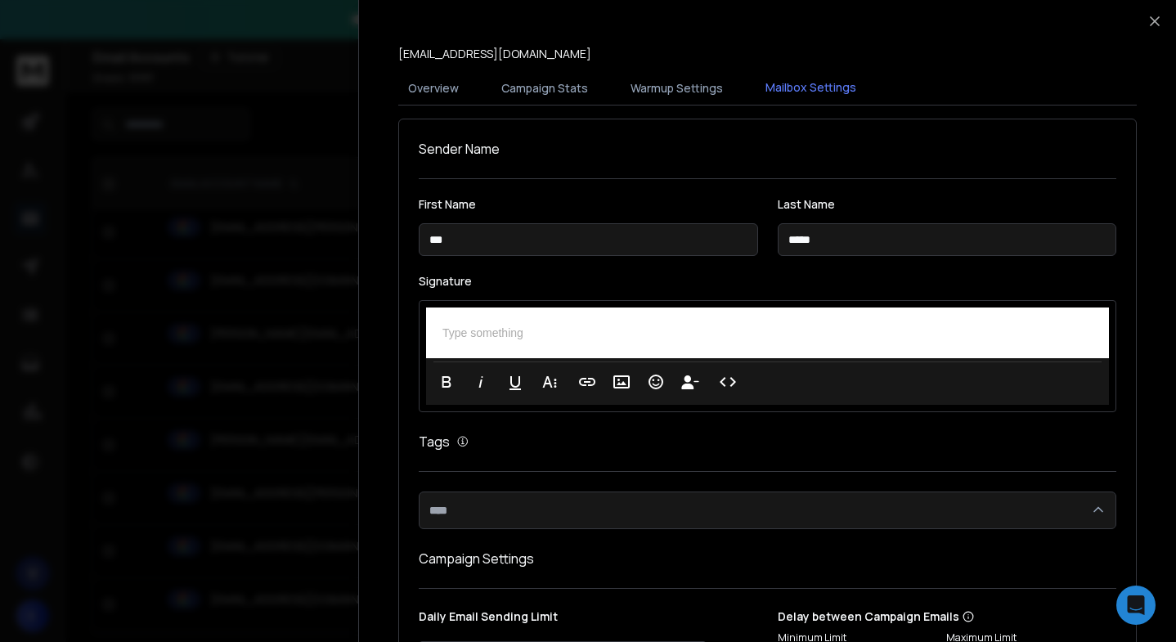
click at [657, 343] on div at bounding box center [767, 332] width 683 height 51
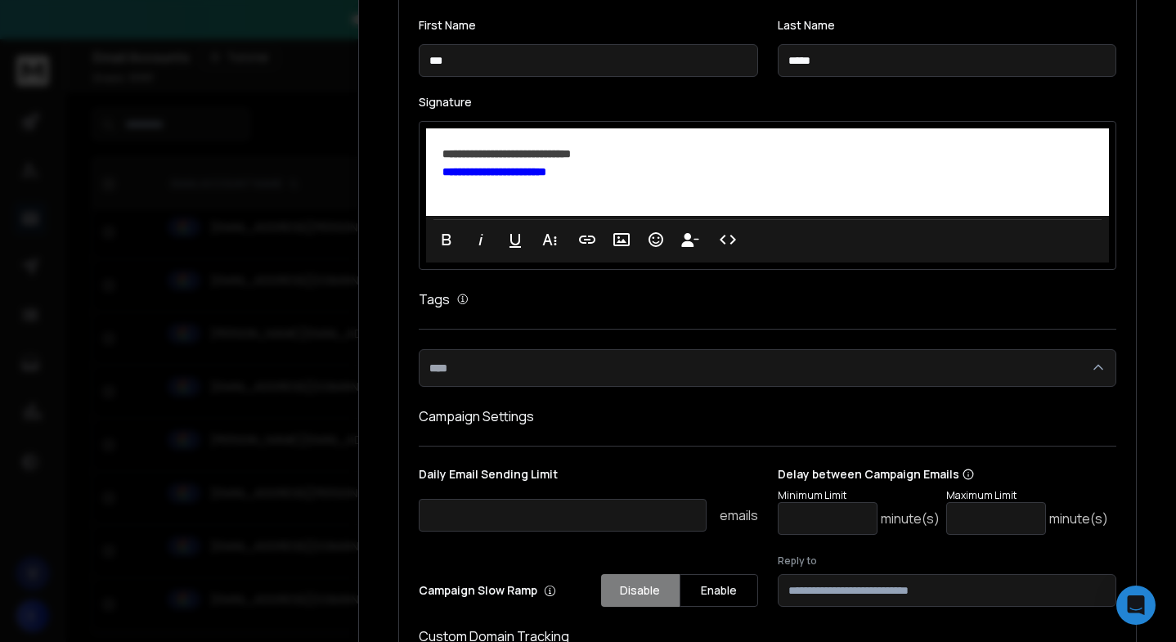
scroll to position [374, 0]
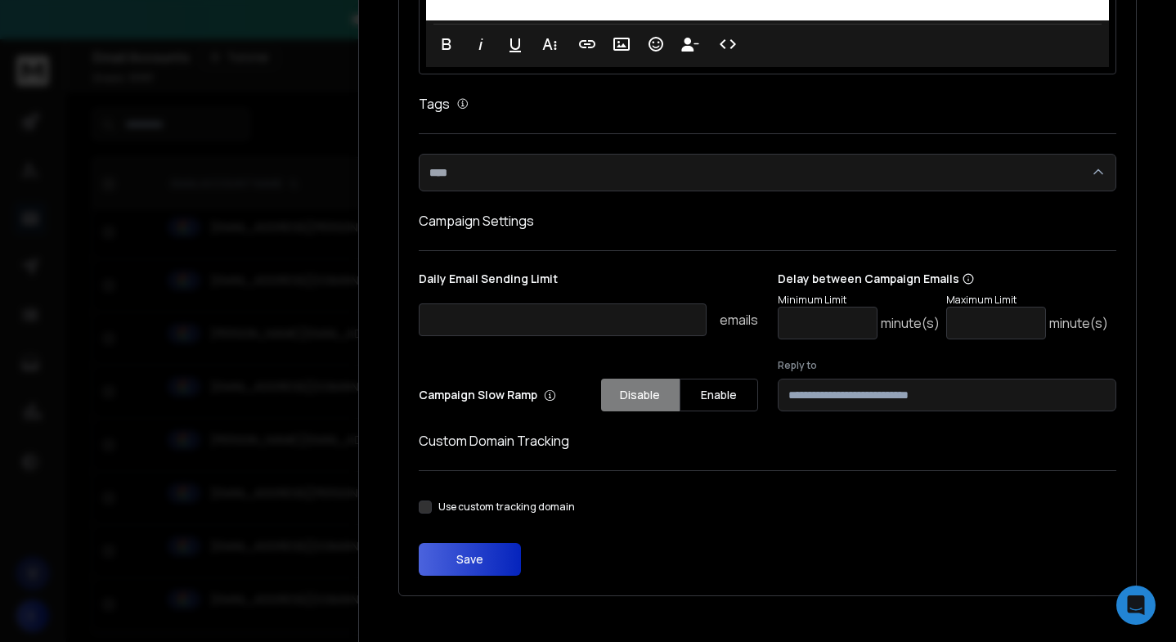
click at [491, 553] on button "Save" at bounding box center [470, 559] width 102 height 33
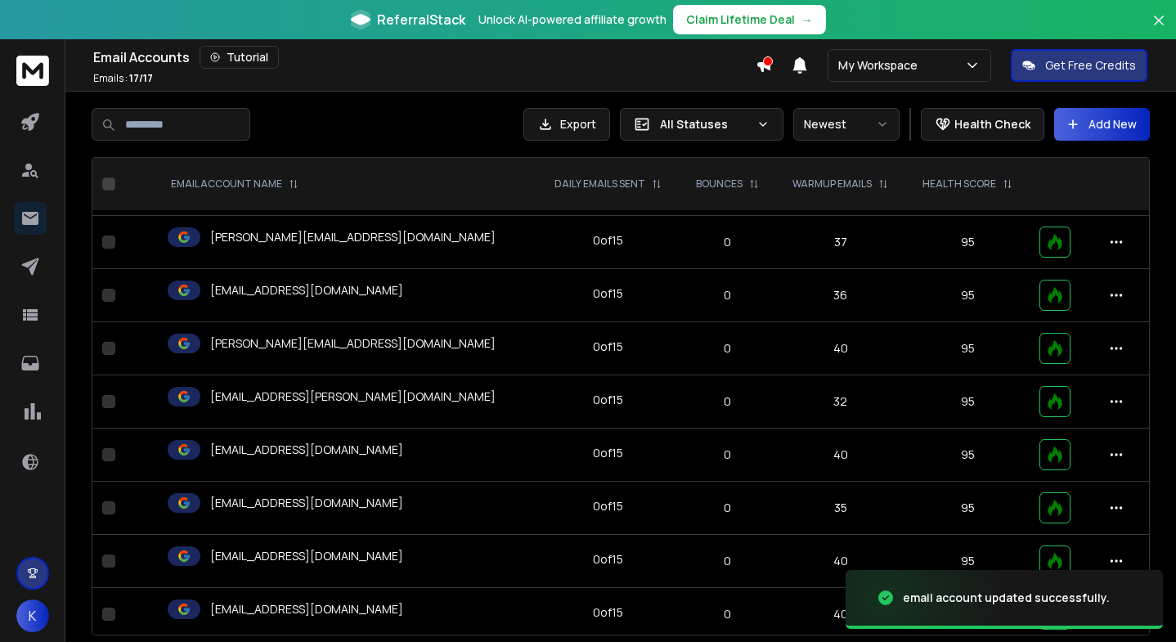
scroll to position [492, 0]
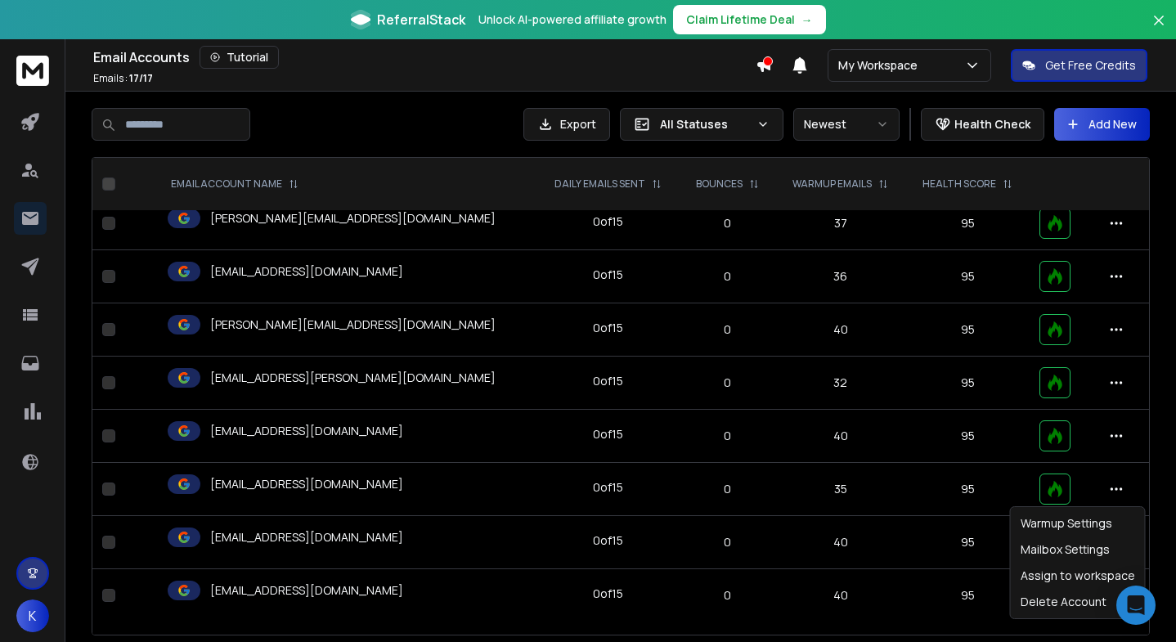
click at [1112, 492] on icon at bounding box center [1116, 489] width 15 height 15
click at [1056, 553] on div "Mailbox Settings" at bounding box center [1078, 549] width 128 height 26
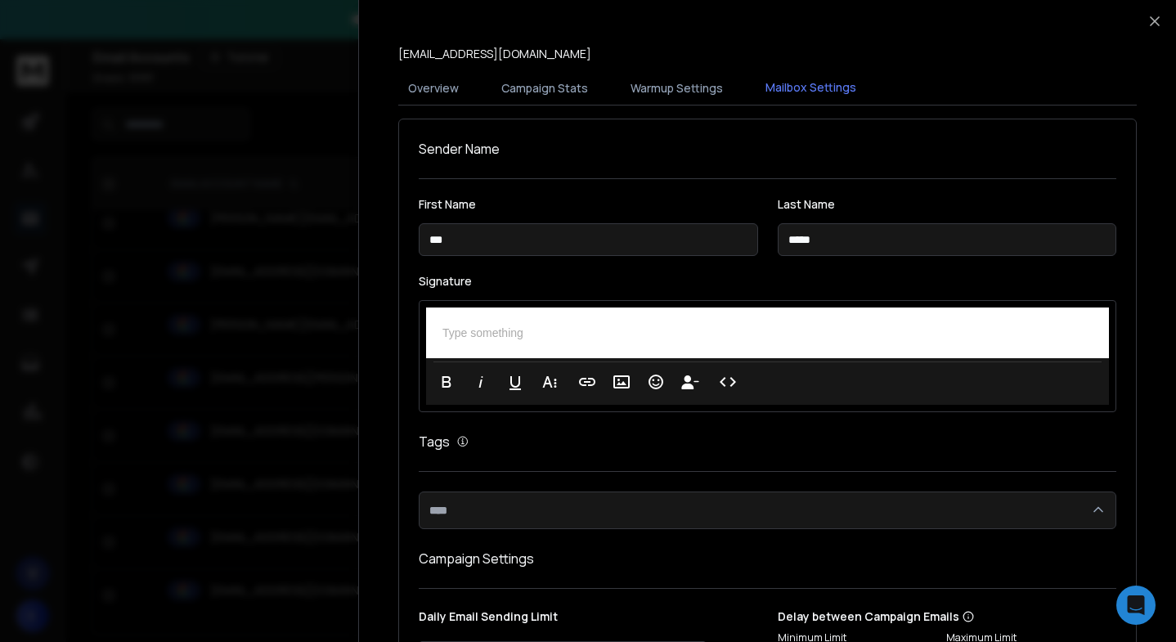
click at [636, 329] on div at bounding box center [767, 333] width 650 height 18
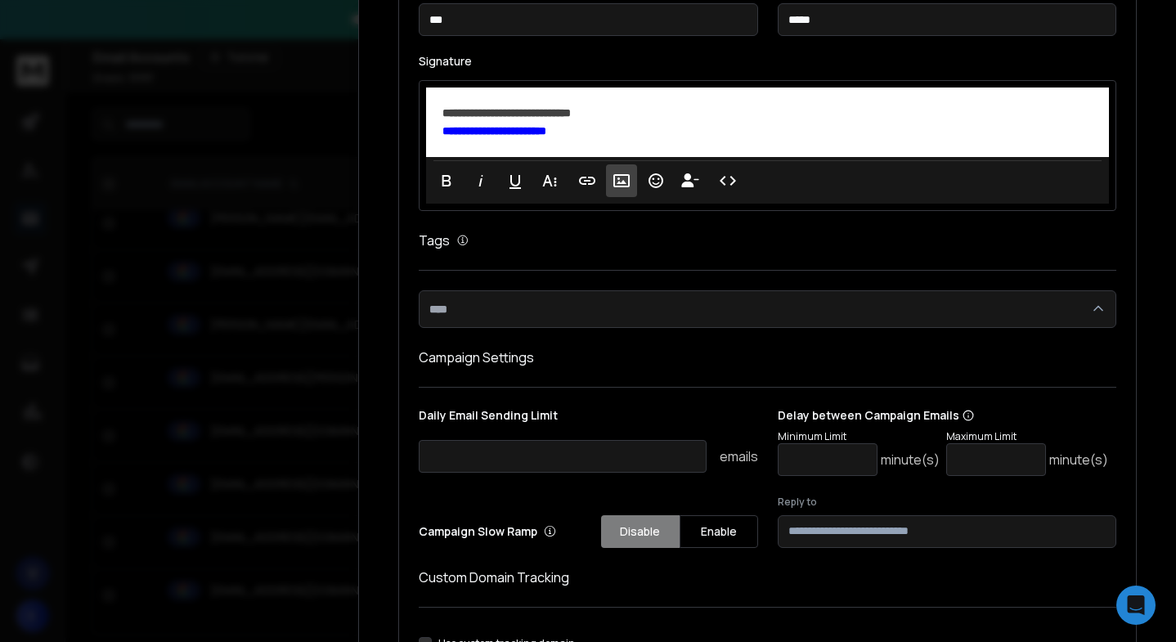
scroll to position [356, 0]
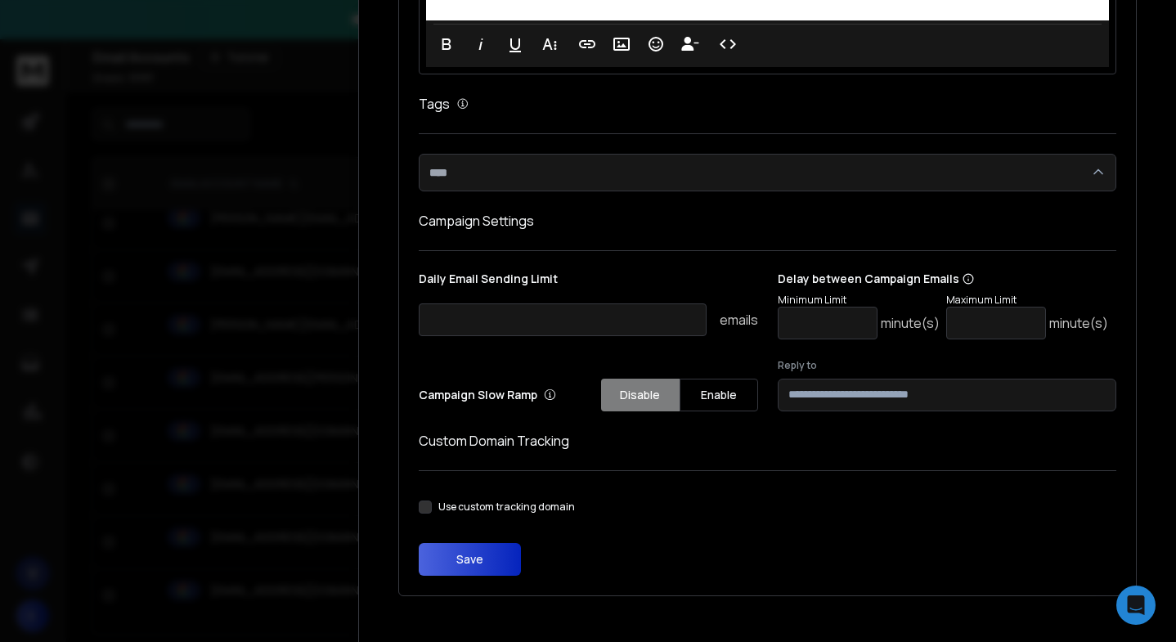
click at [497, 549] on button "Save" at bounding box center [470, 559] width 102 height 33
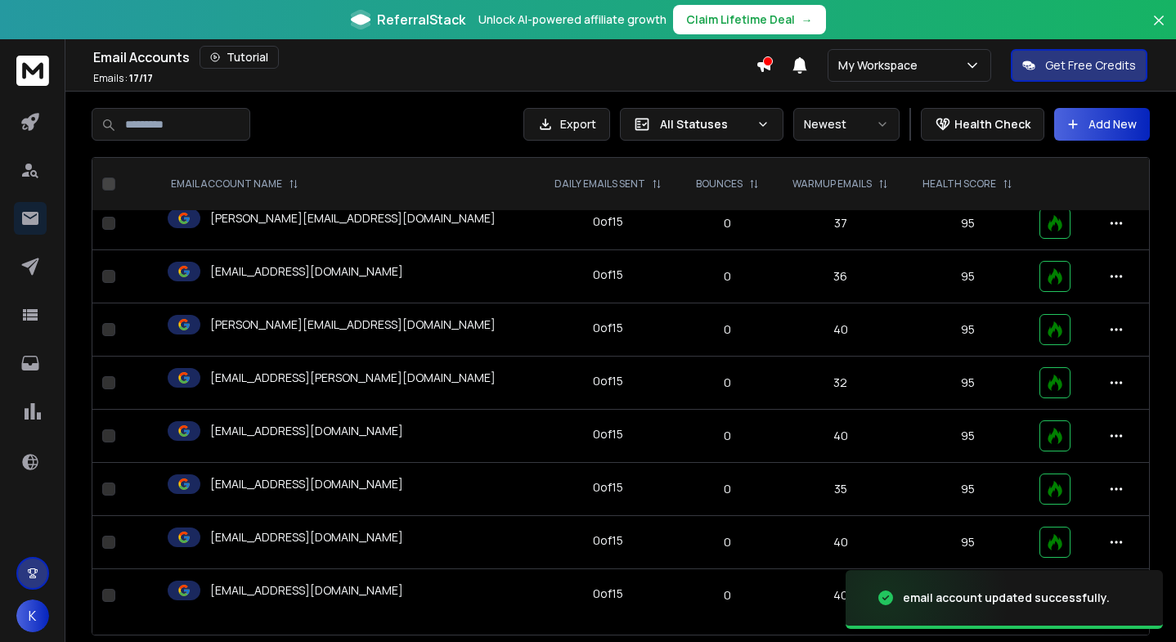
click at [1113, 544] on icon at bounding box center [1116, 542] width 15 height 15
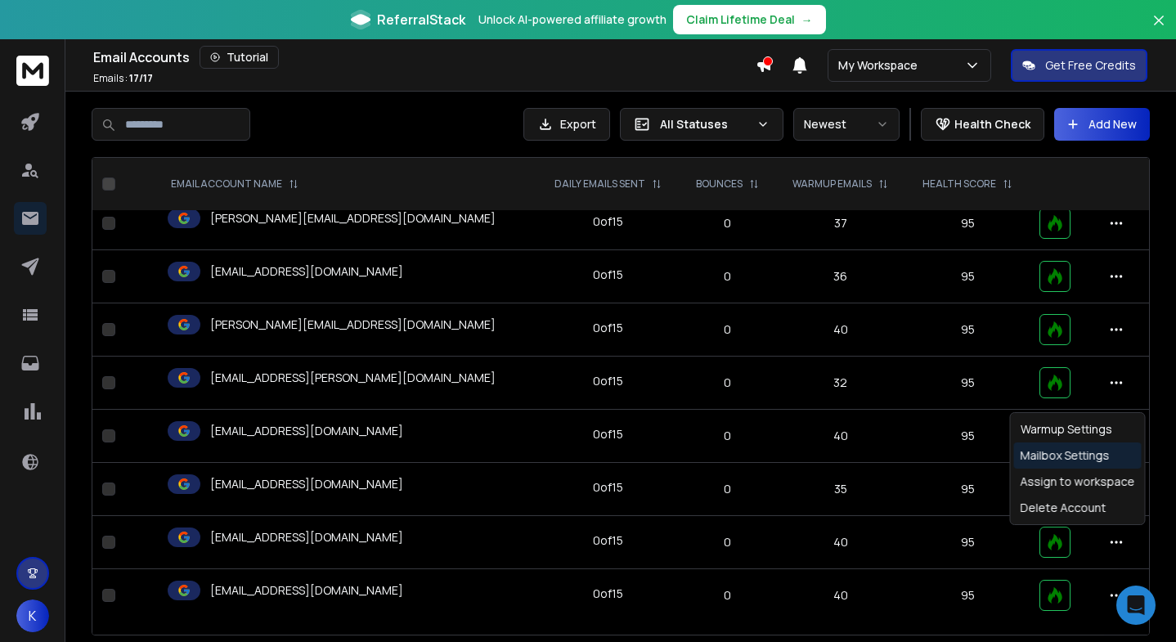
click at [1081, 451] on div "Mailbox Settings" at bounding box center [1078, 455] width 128 height 26
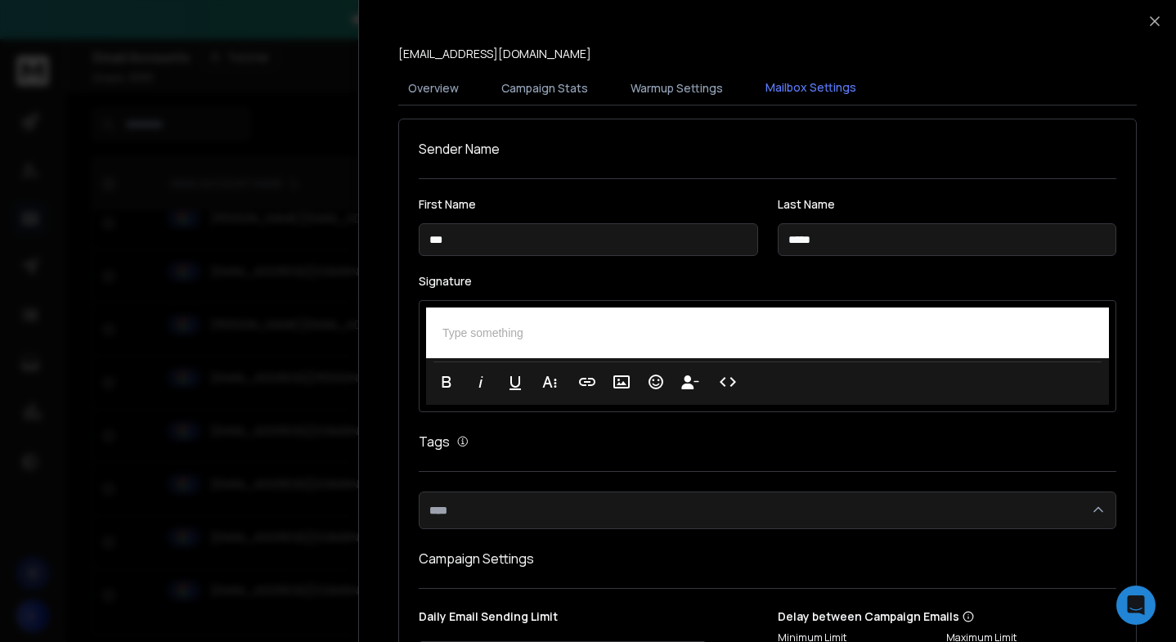
click at [632, 319] on div at bounding box center [767, 332] width 683 height 51
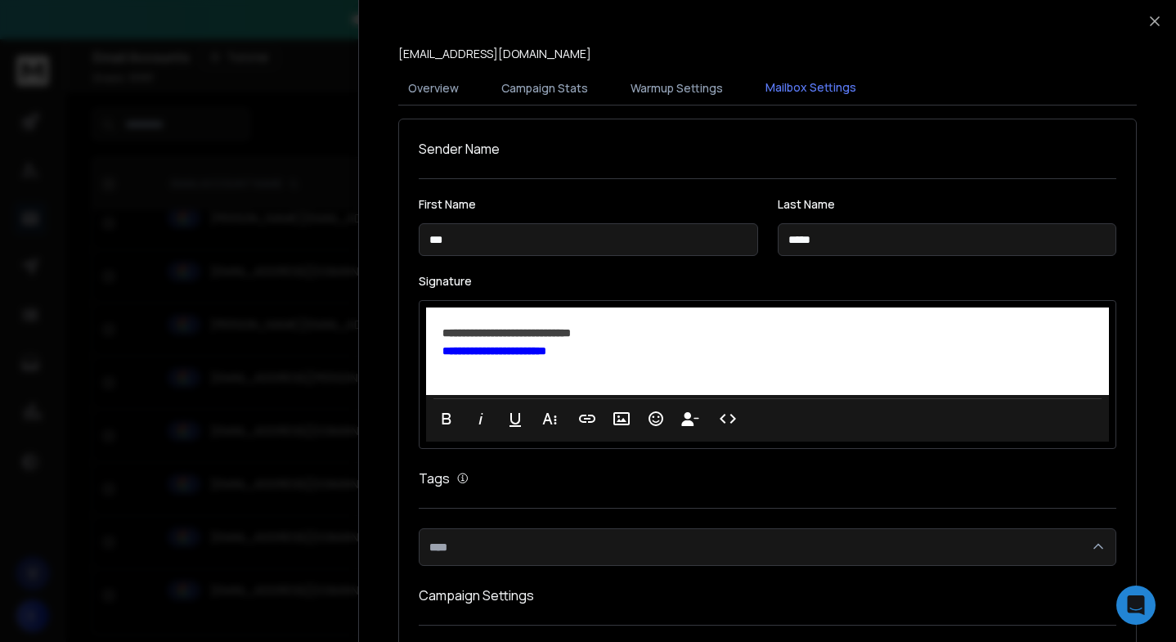
scroll to position [374, 0]
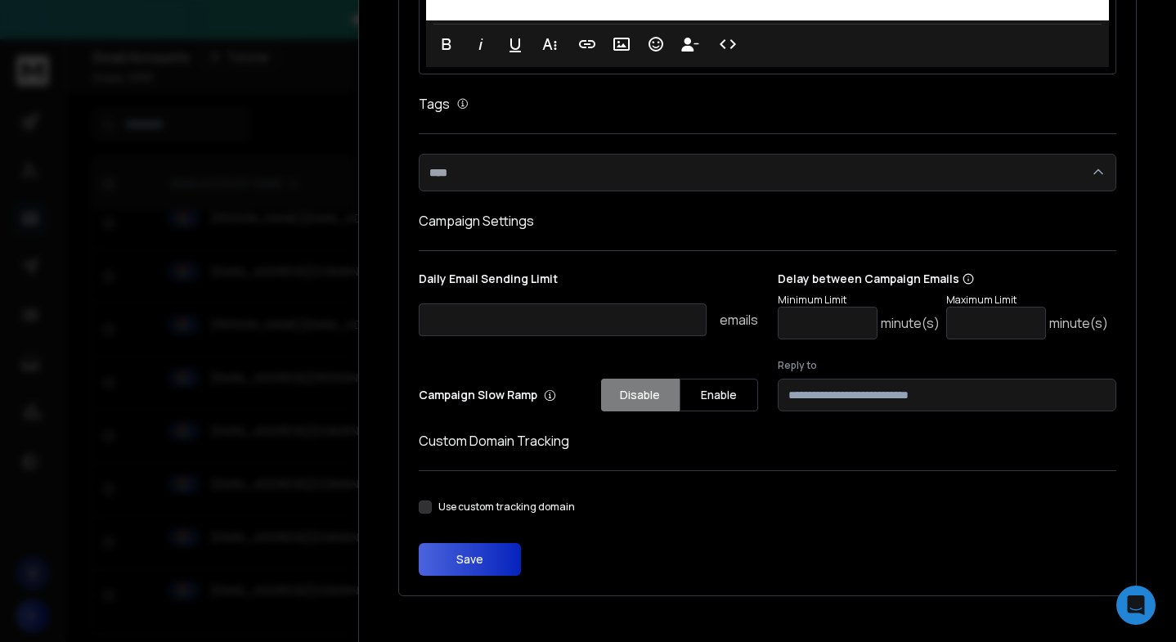
click at [478, 561] on button "Save" at bounding box center [470, 559] width 102 height 33
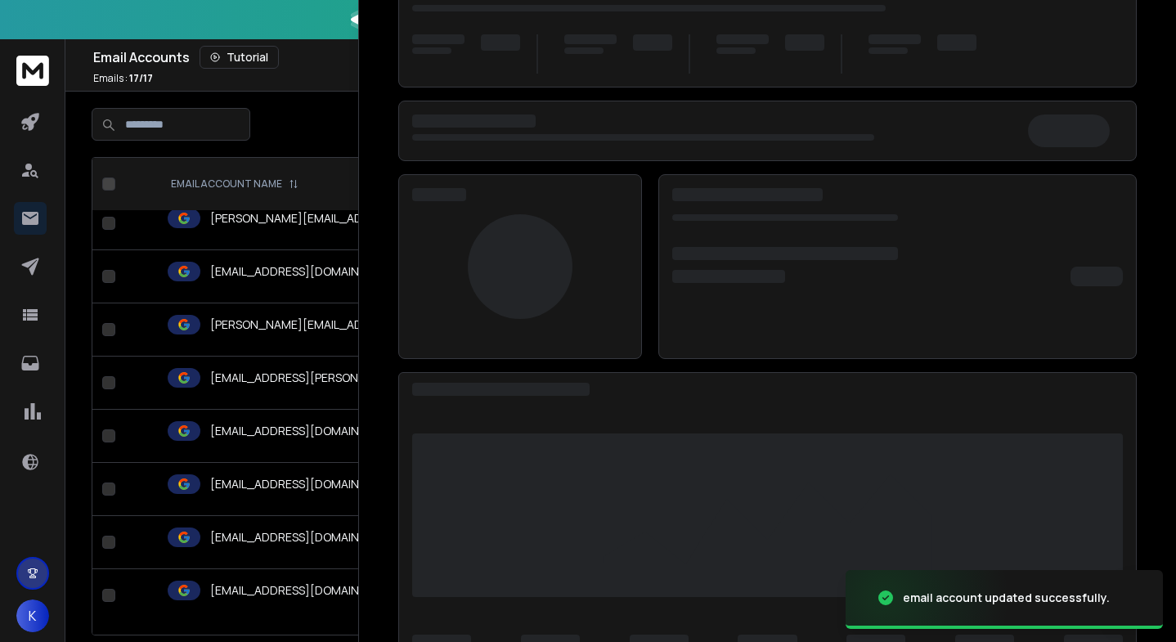
scroll to position [0, 0]
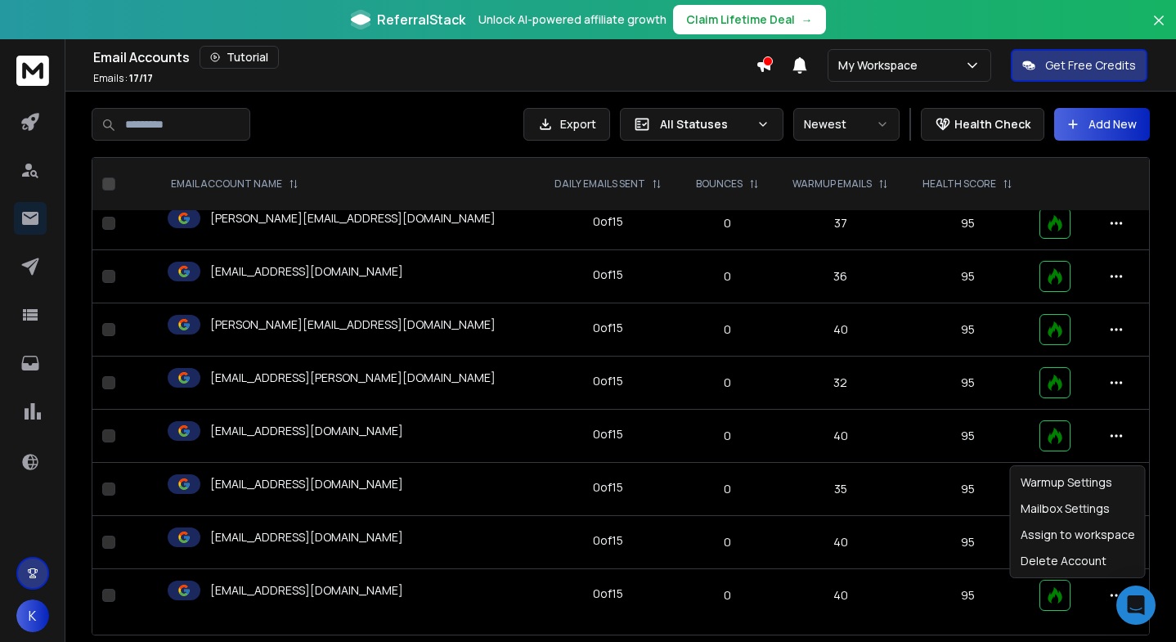
click at [1109, 595] on icon at bounding box center [1116, 595] width 15 height 15
click at [1092, 508] on div "Mailbox Settings" at bounding box center [1078, 508] width 128 height 26
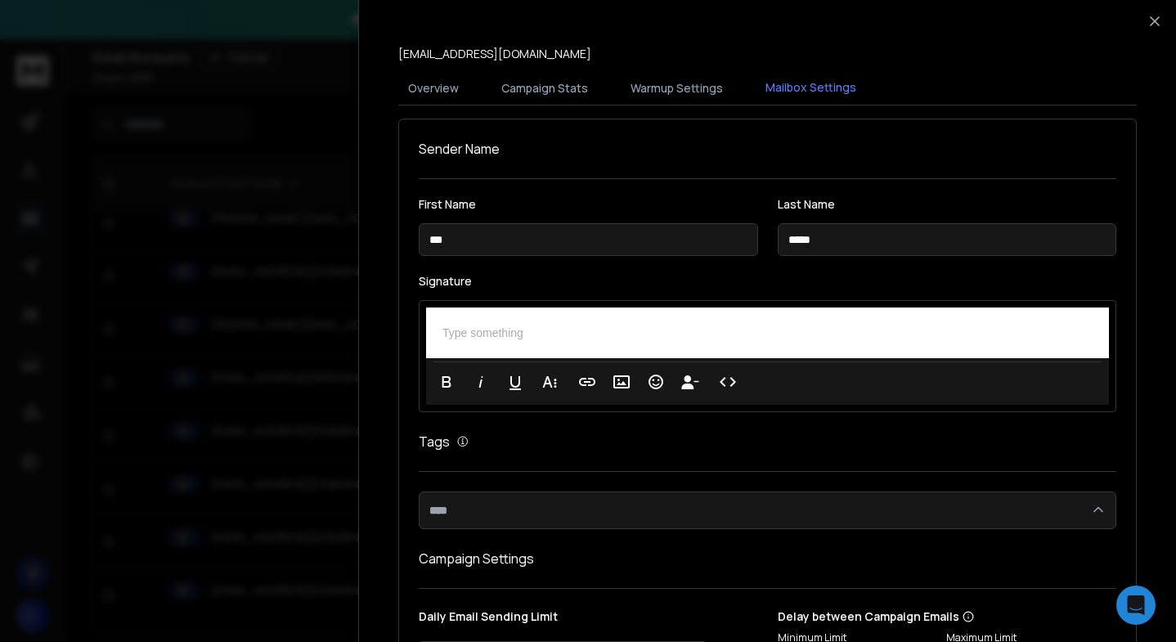
click at [679, 326] on div at bounding box center [767, 333] width 650 height 18
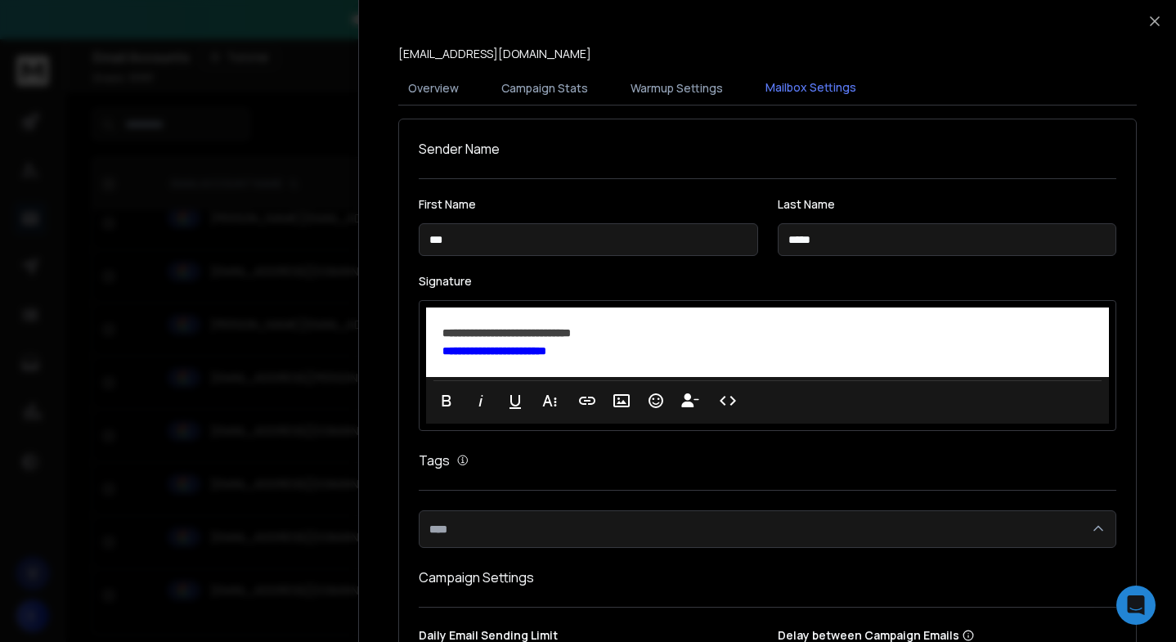
scroll to position [356, 0]
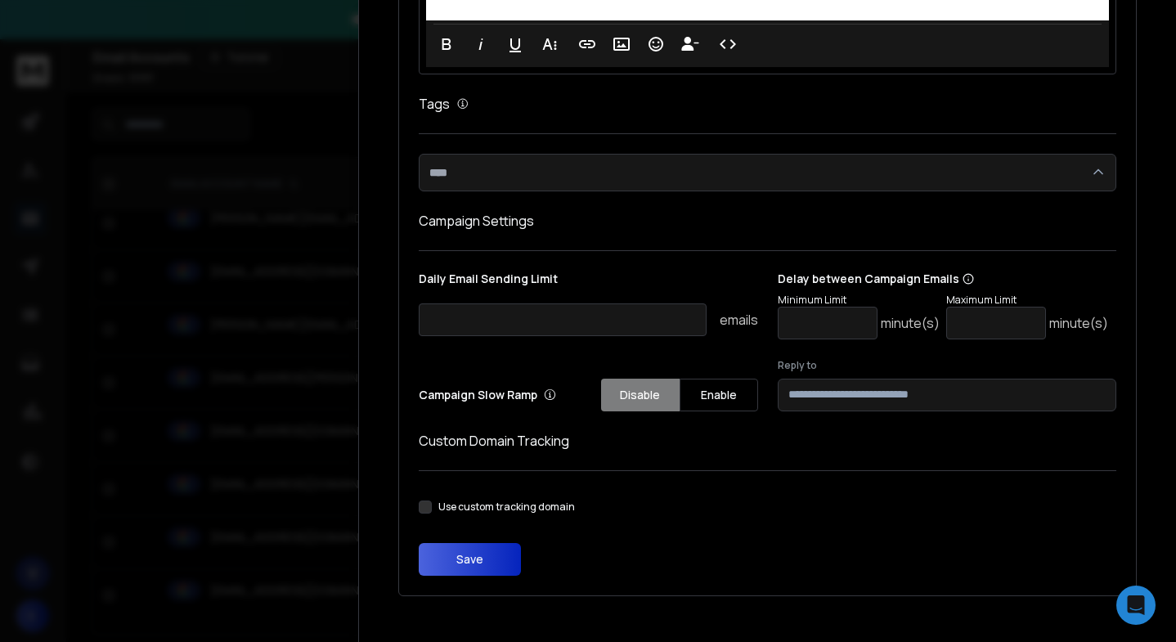
click at [495, 555] on button "Save" at bounding box center [470, 559] width 102 height 33
